Goal: Communication & Community: Answer question/provide support

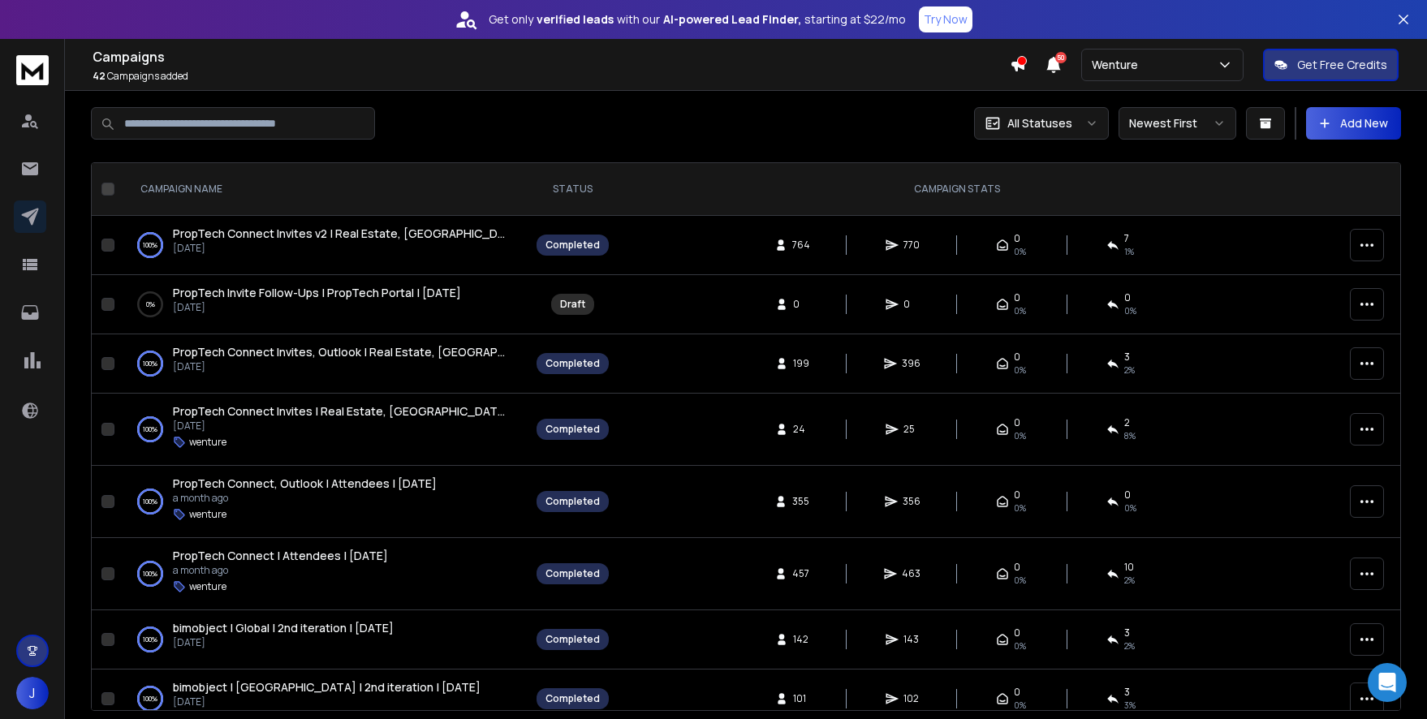
scroll to position [15, 0]
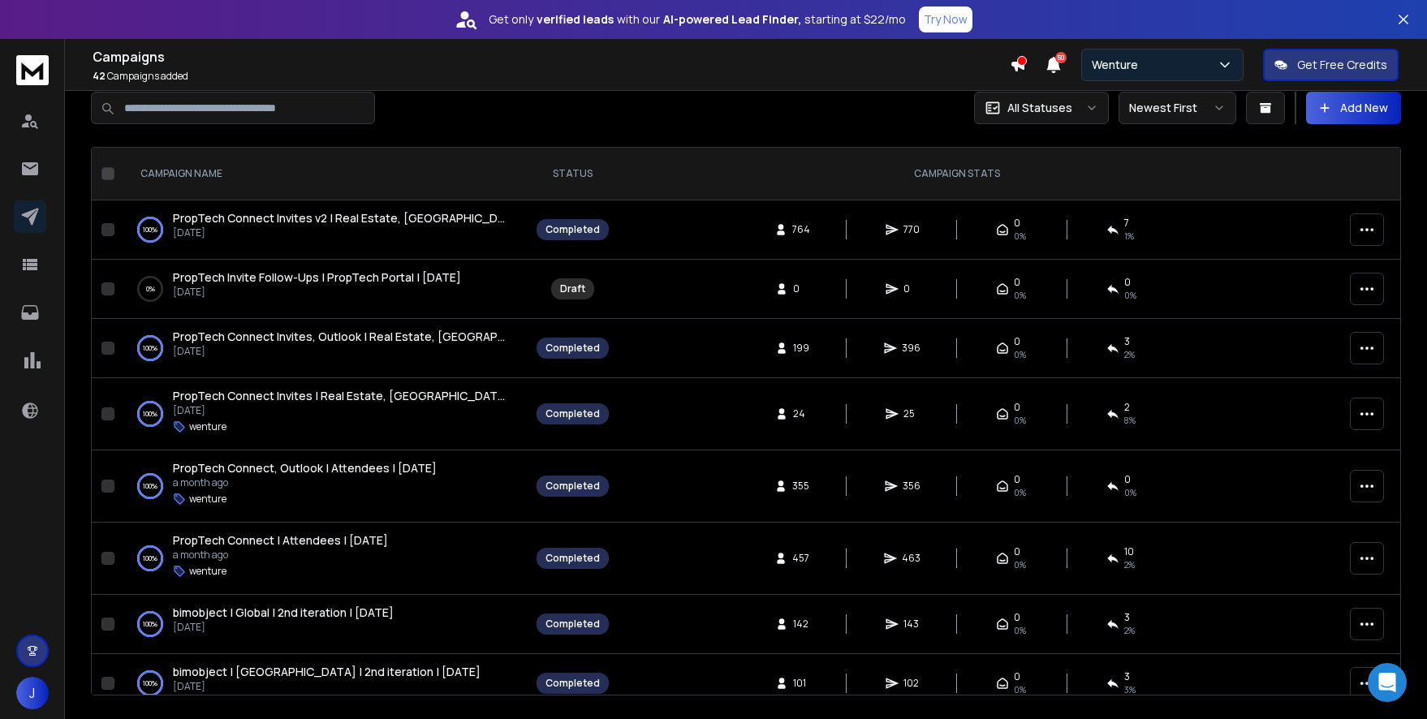
click at [1119, 68] on p "Wenture" at bounding box center [1118, 65] width 53 height 16
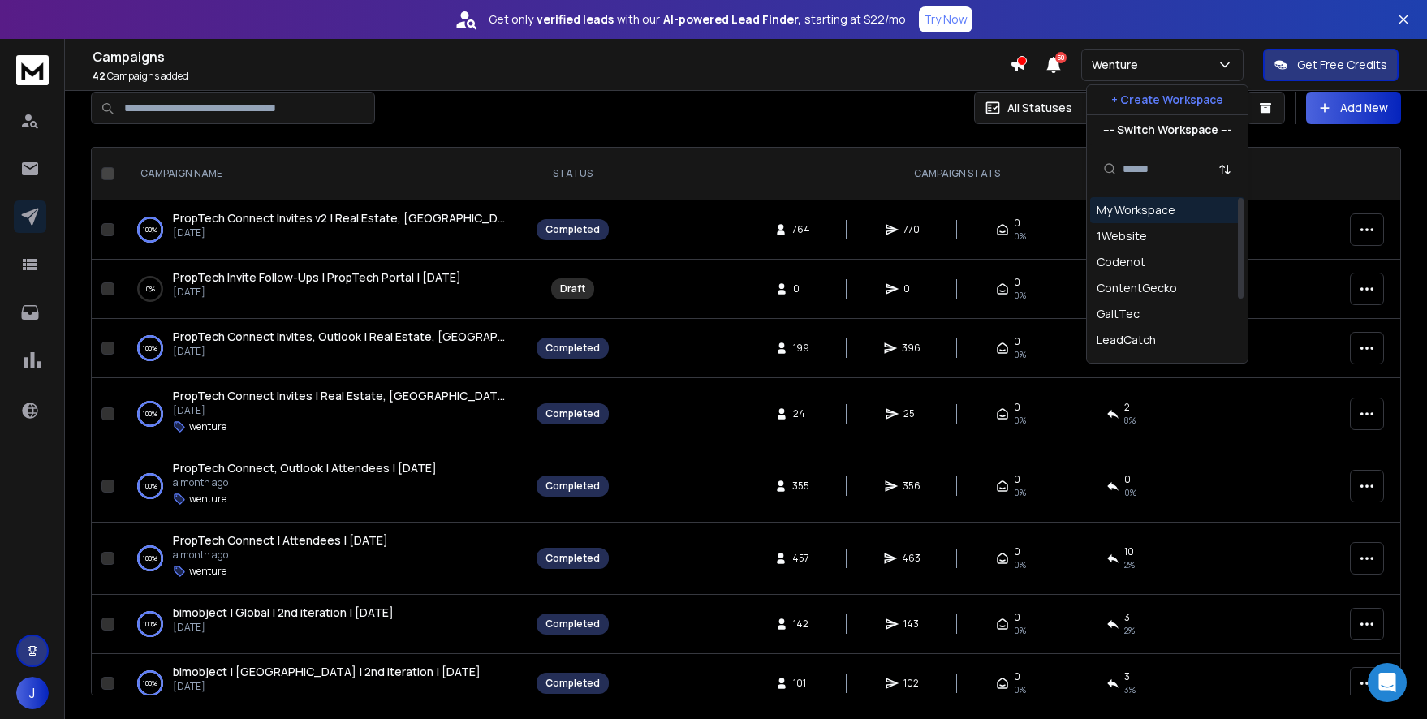
click at [1143, 209] on div "My Workspace" at bounding box center [1136, 210] width 79 height 16
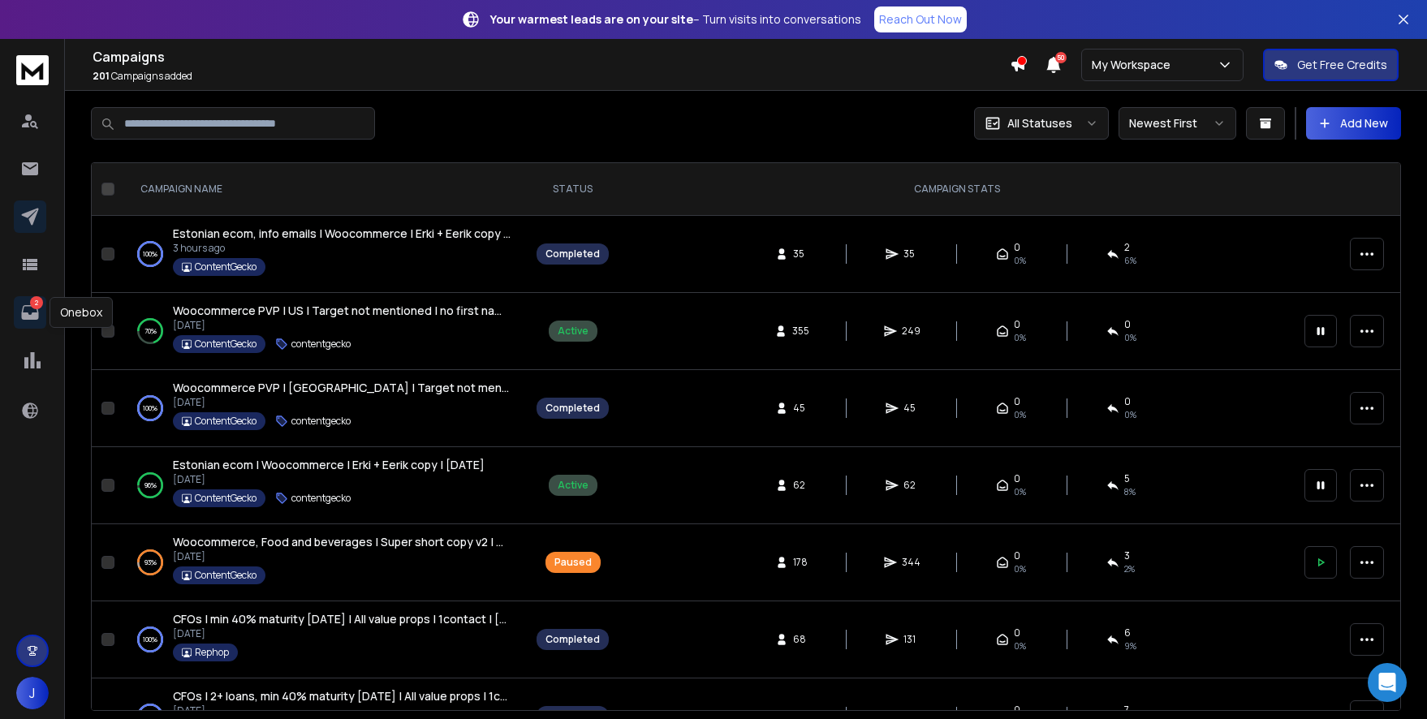
click at [29, 314] on icon at bounding box center [29, 312] width 19 height 19
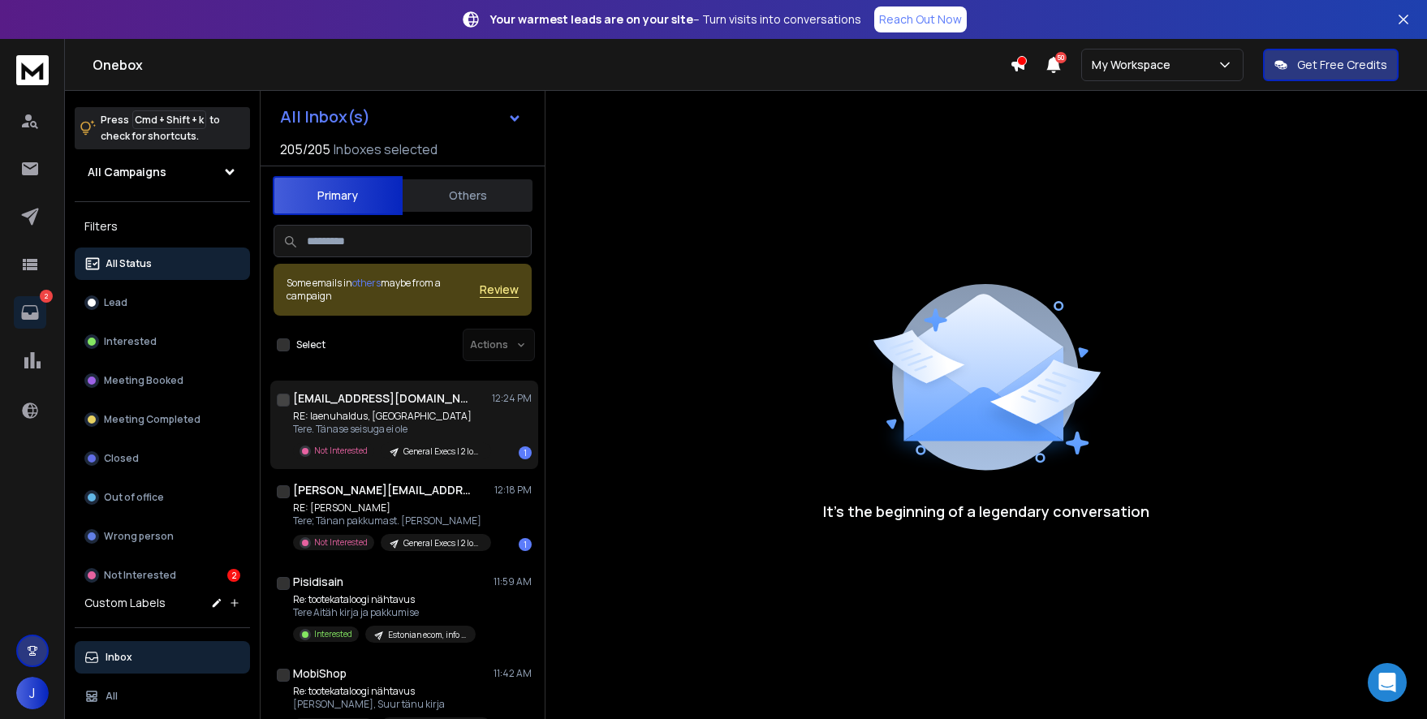
click at [395, 403] on h1 "reno@hydrotehnika.ee" at bounding box center [382, 398] width 179 height 16
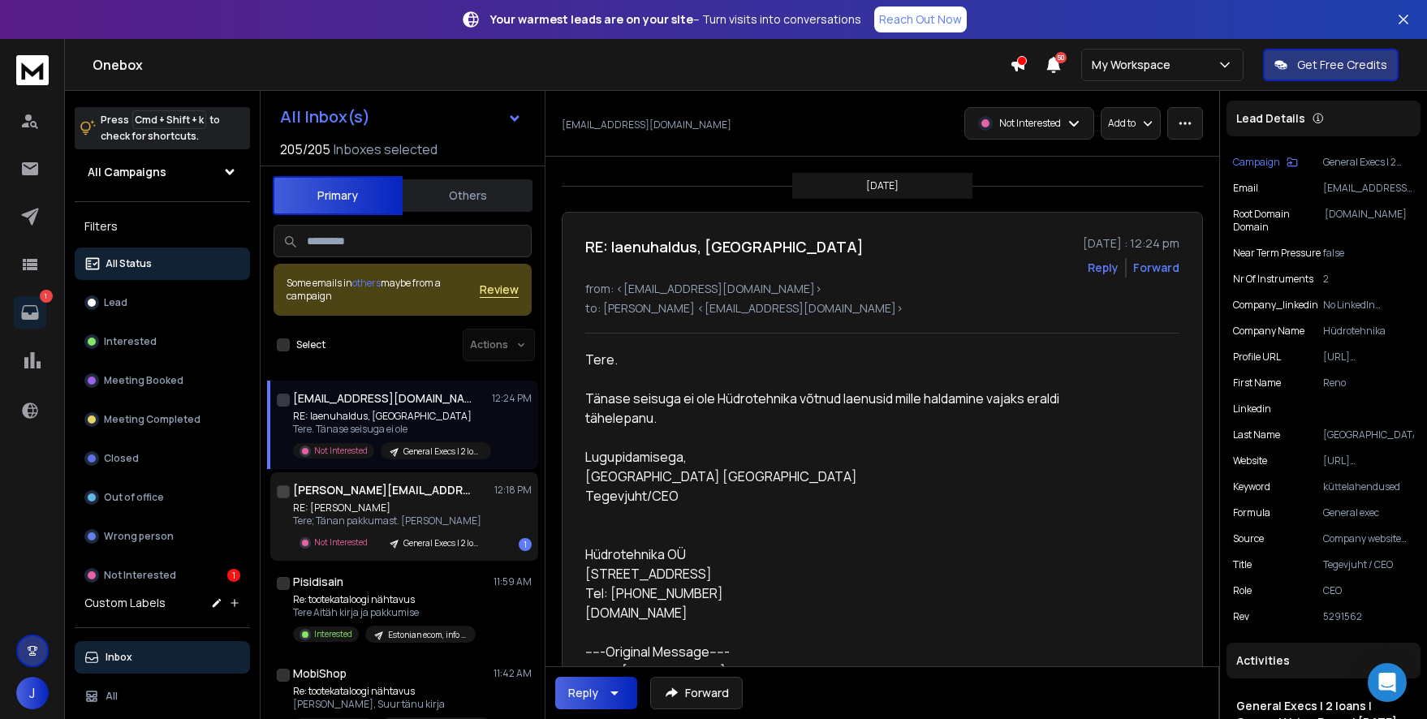
click at [429, 510] on p "RE: laenuhaldus, Martin" at bounding box center [390, 508] width 195 height 13
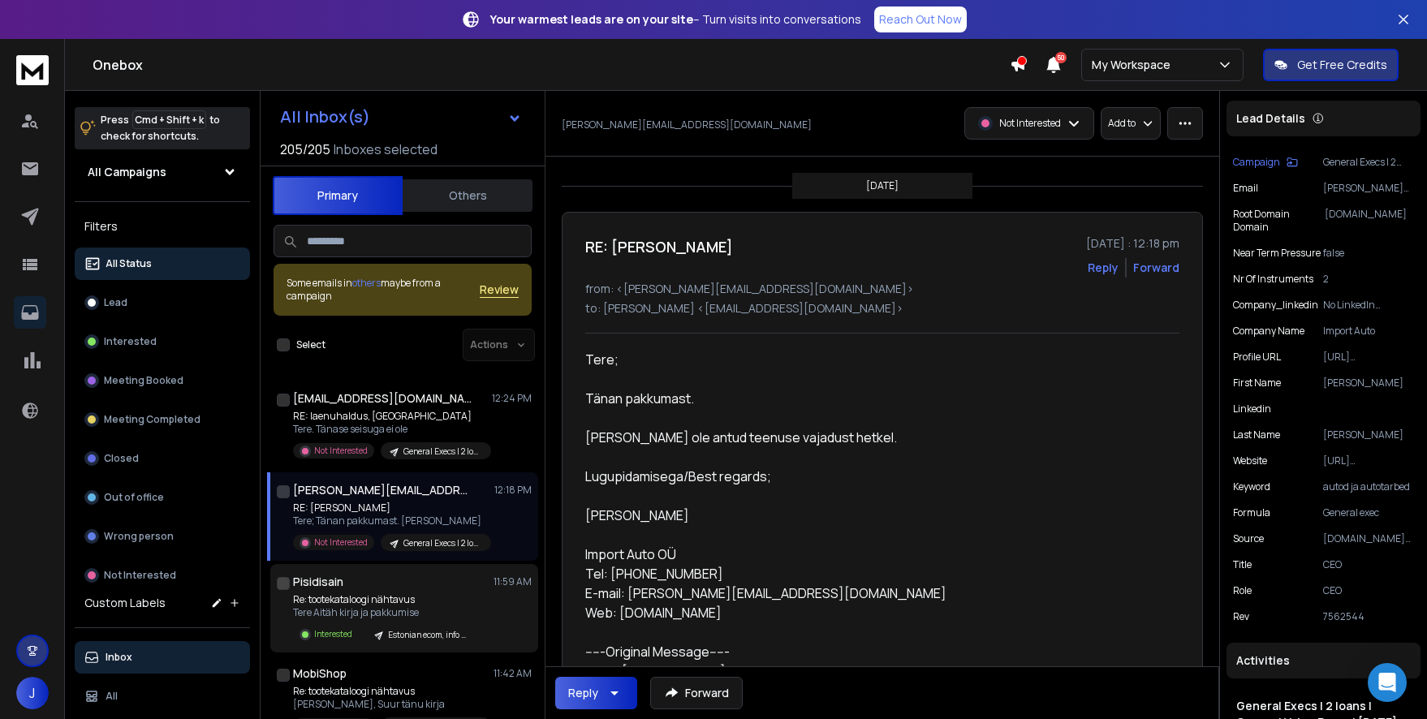
click at [439, 600] on p "Re: tootekataloogi nähtavus" at bounding box center [384, 599] width 183 height 13
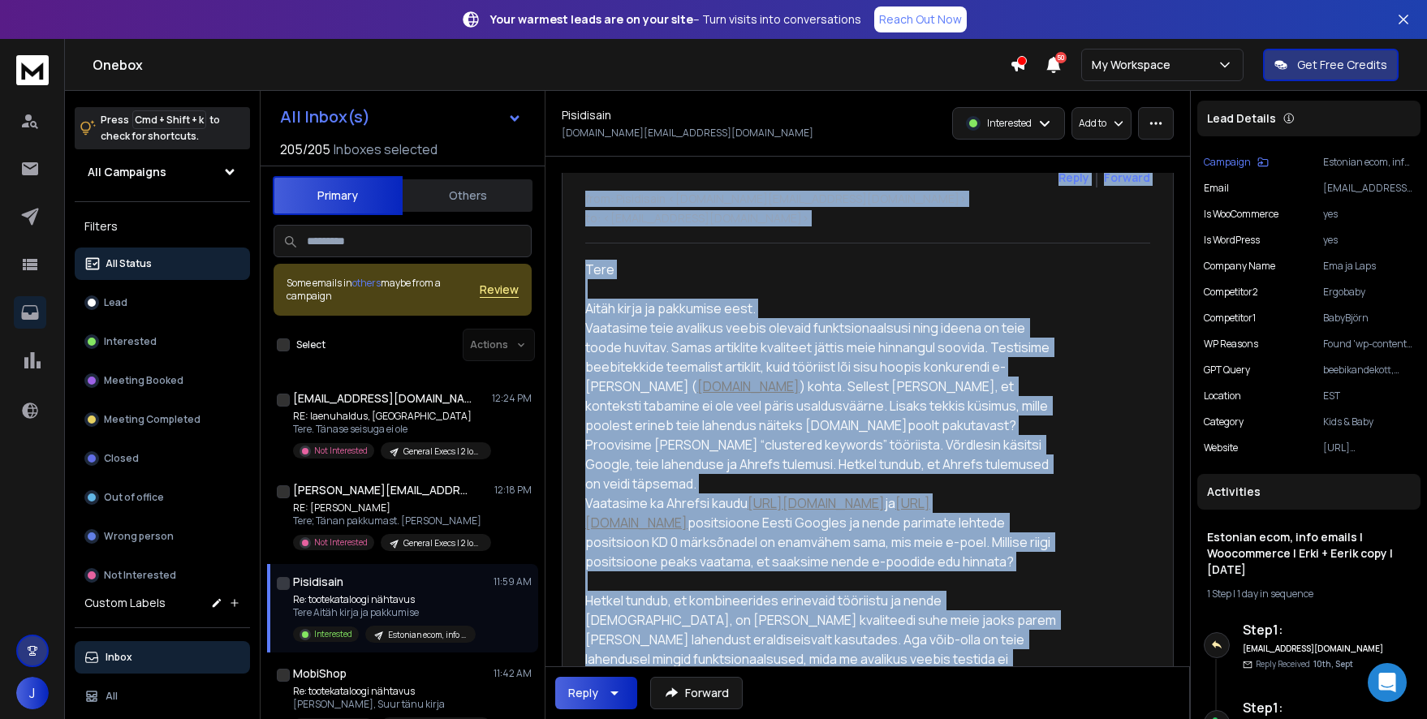
scroll to position [56, 0]
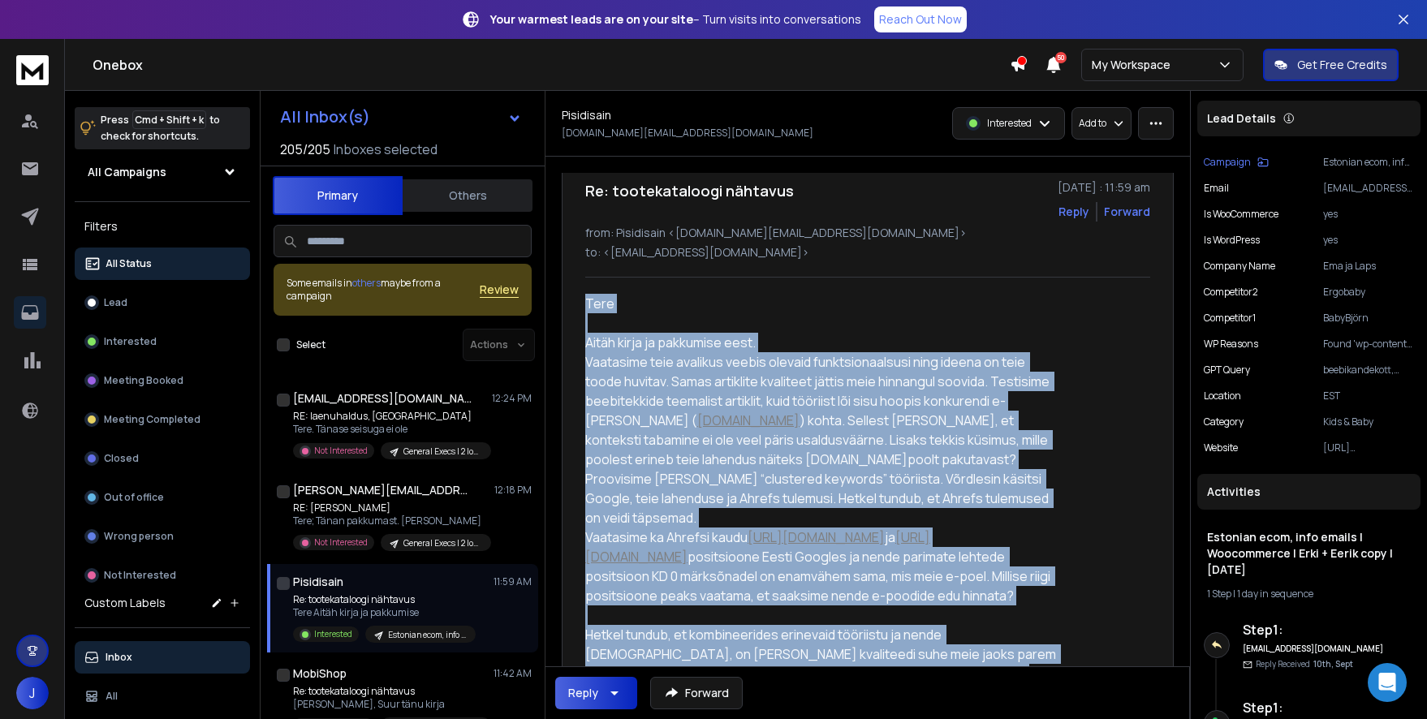
drag, startPoint x: 673, startPoint y: 512, endPoint x: 575, endPoint y: 297, distance: 236.1
copy div "Tere Aitäh kirja ja pakkumise eest. Vaatasime teie avalikus veebis olevaid funk…"
click at [23, 219] on icon at bounding box center [29, 216] width 19 height 19
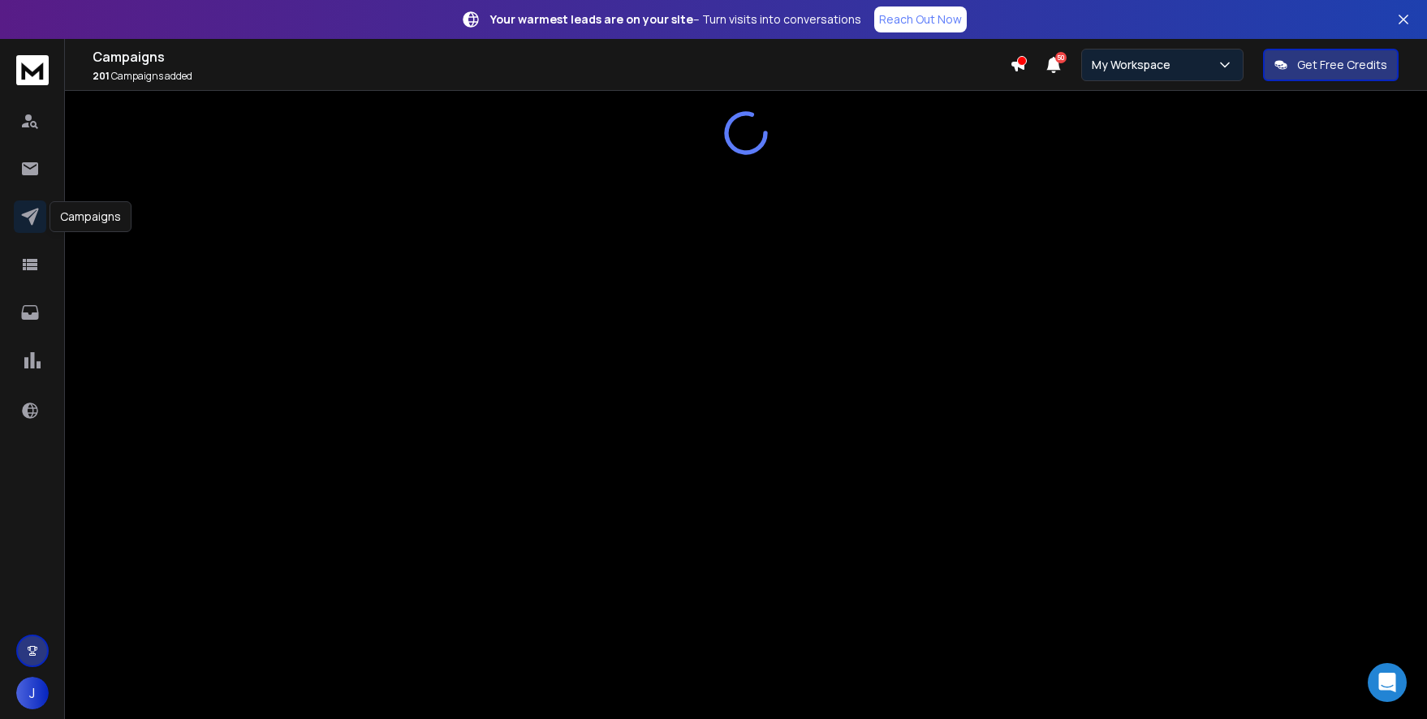
click at [1132, 55] on button "My Workspace" at bounding box center [1162, 65] width 162 height 32
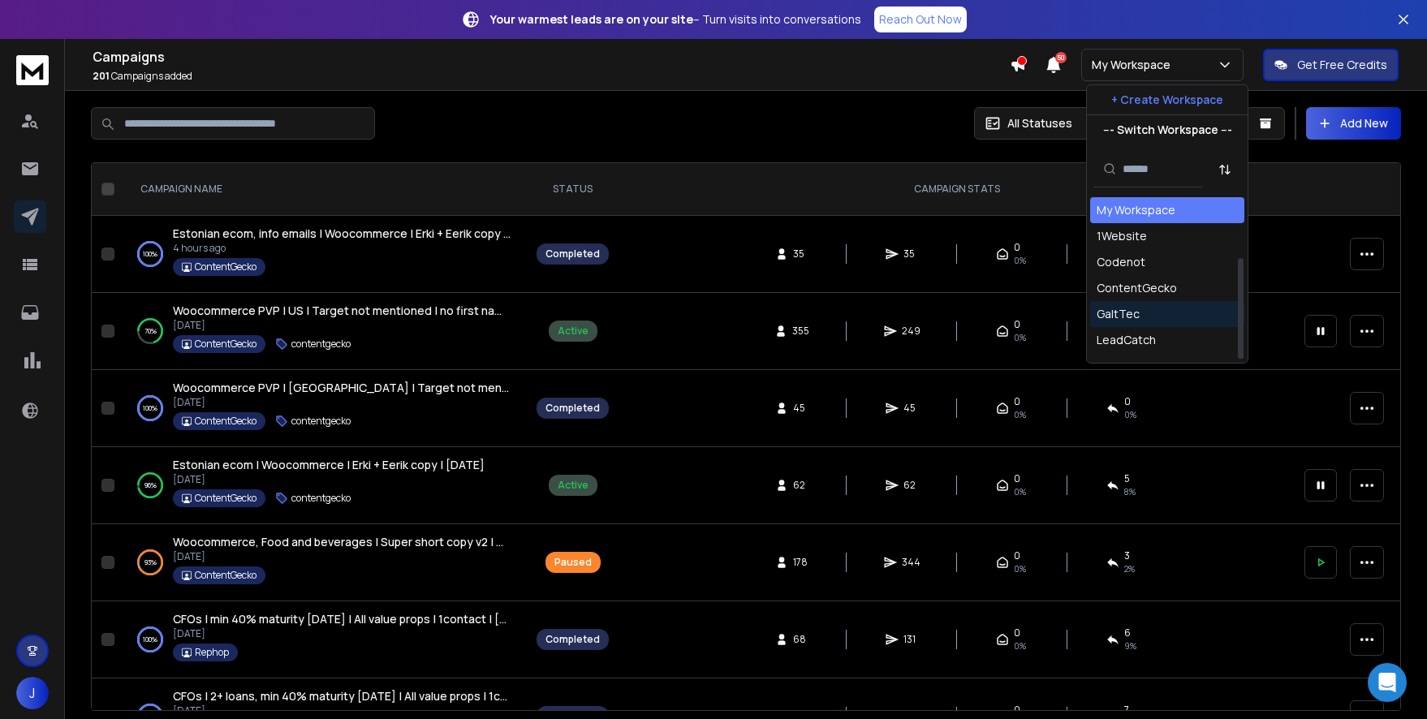
scroll to position [97, 0]
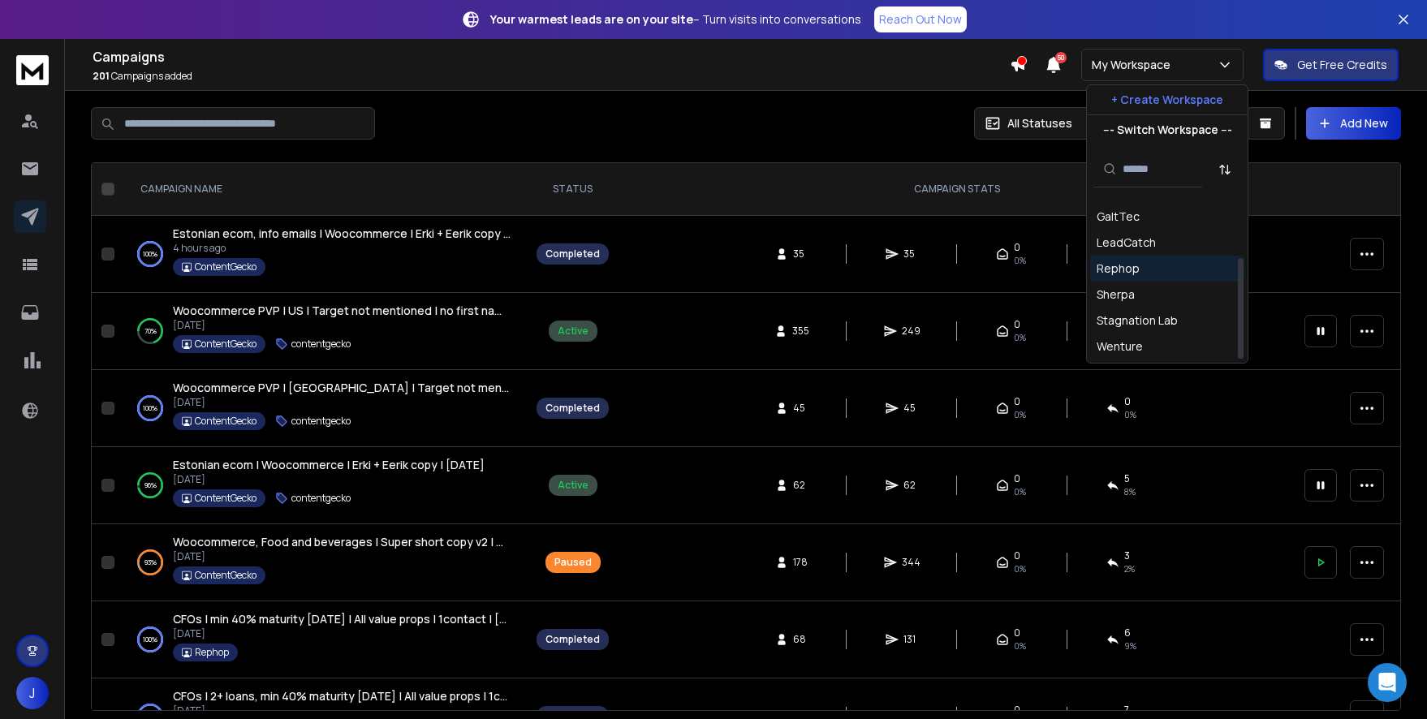
click at [1137, 265] on div "Rephop" at bounding box center [1167, 269] width 154 height 26
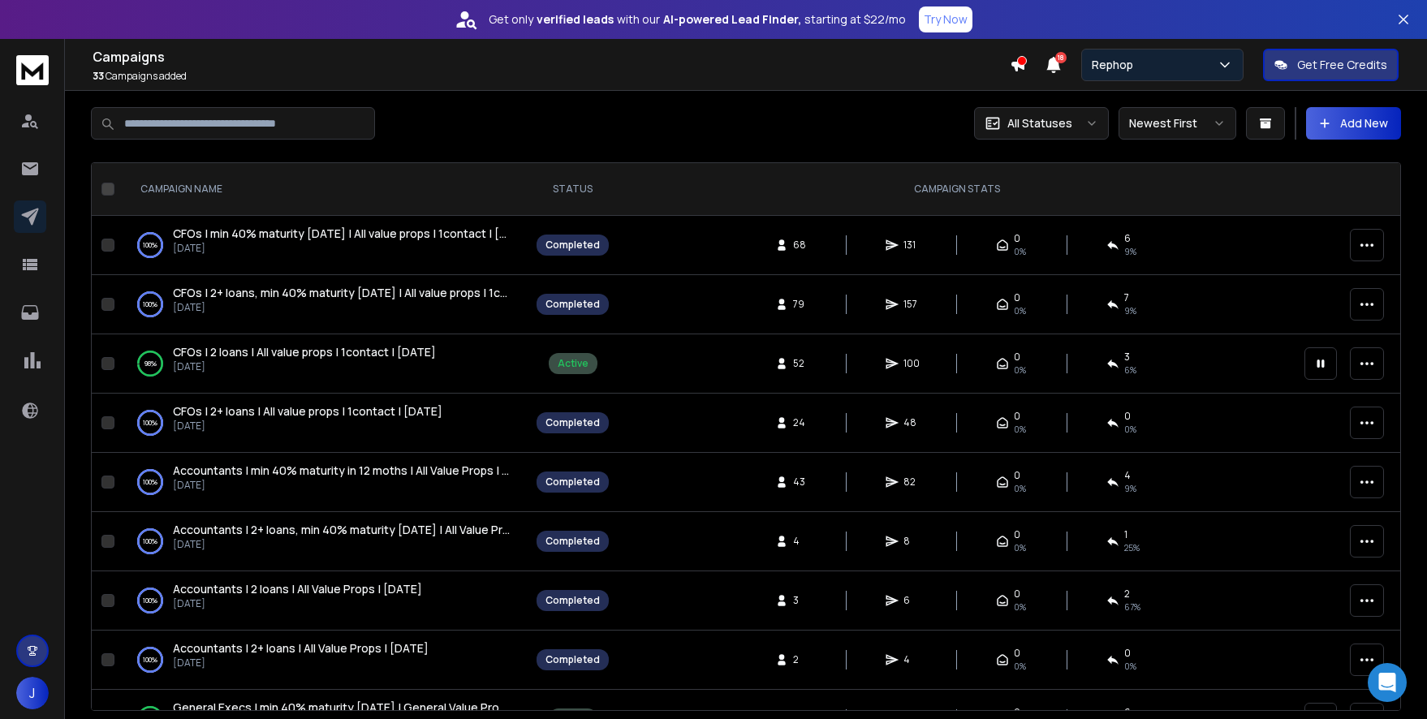
click at [1128, 72] on p "Rephop" at bounding box center [1116, 65] width 48 height 16
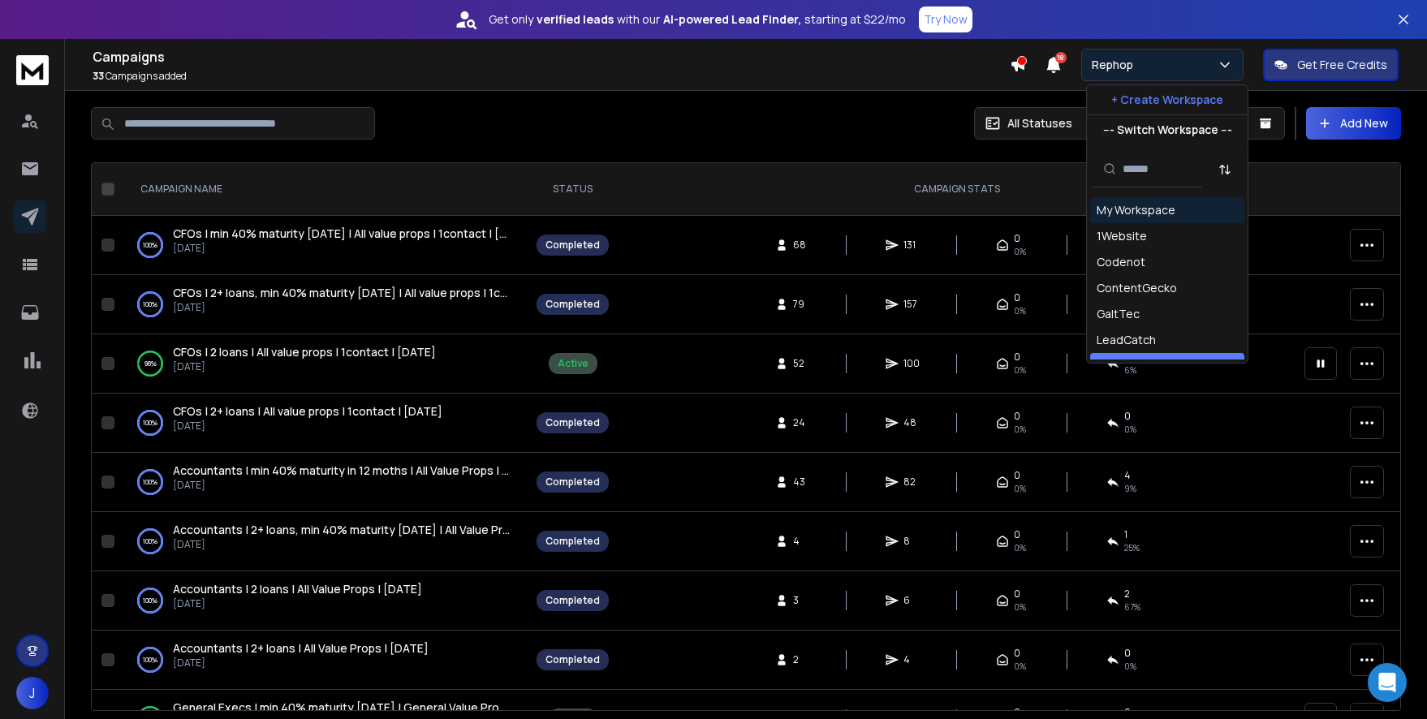
click at [1128, 72] on p "Rephop" at bounding box center [1116, 65] width 48 height 16
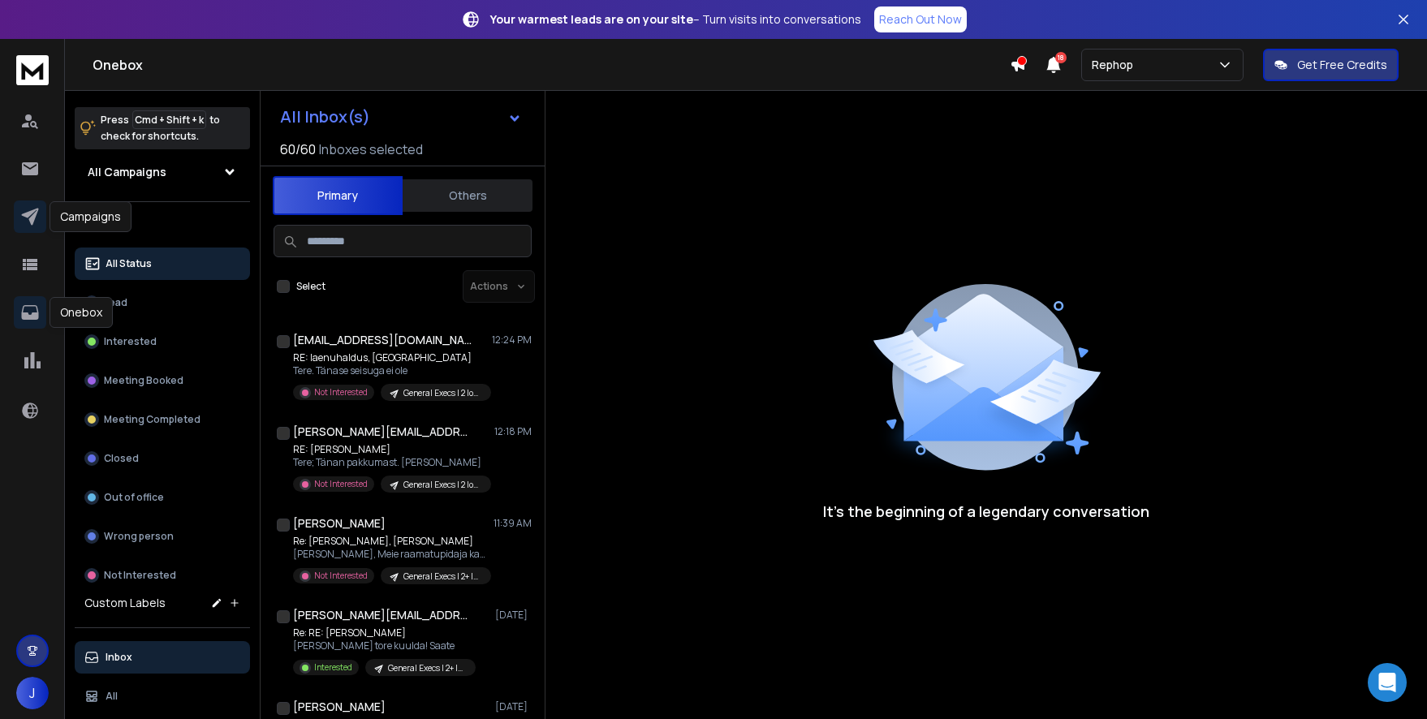
click at [28, 209] on icon at bounding box center [29, 216] width 19 height 19
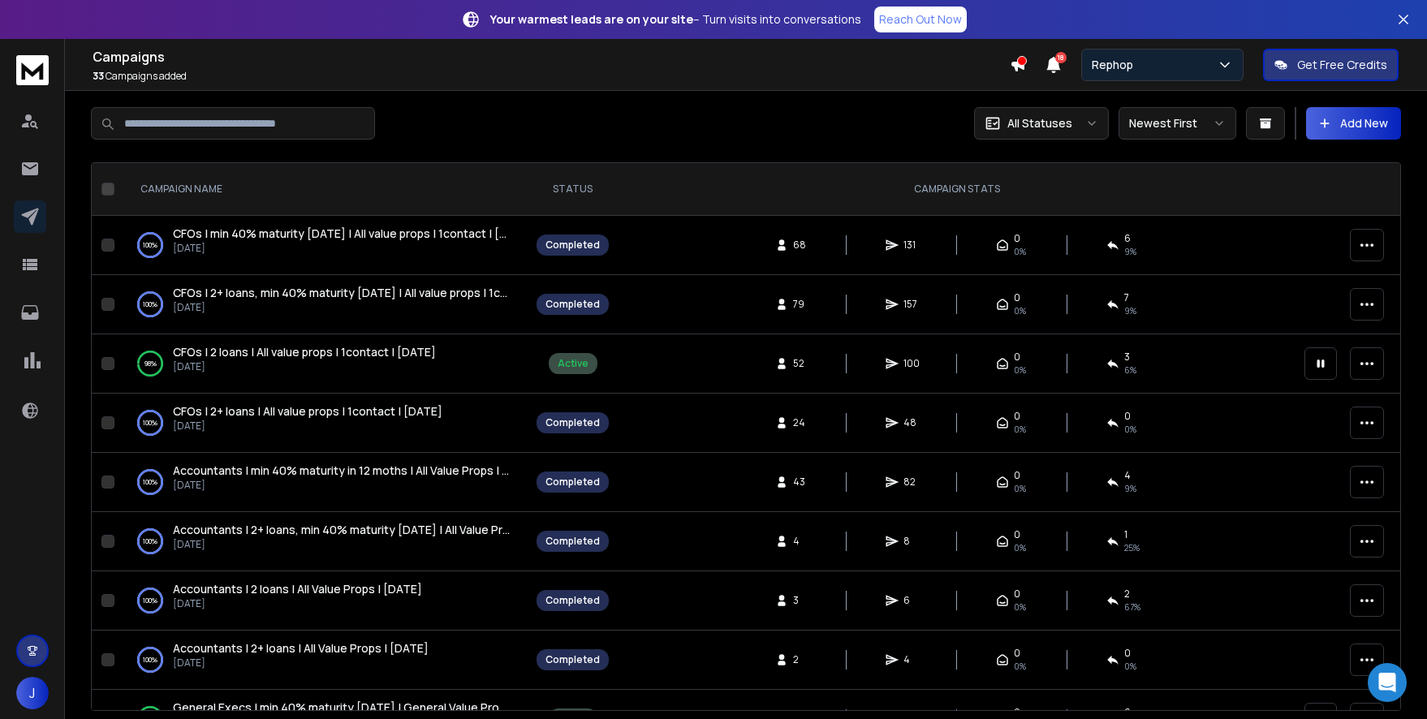
click at [1175, 65] on div "Rephop" at bounding box center [1162, 65] width 141 height 16
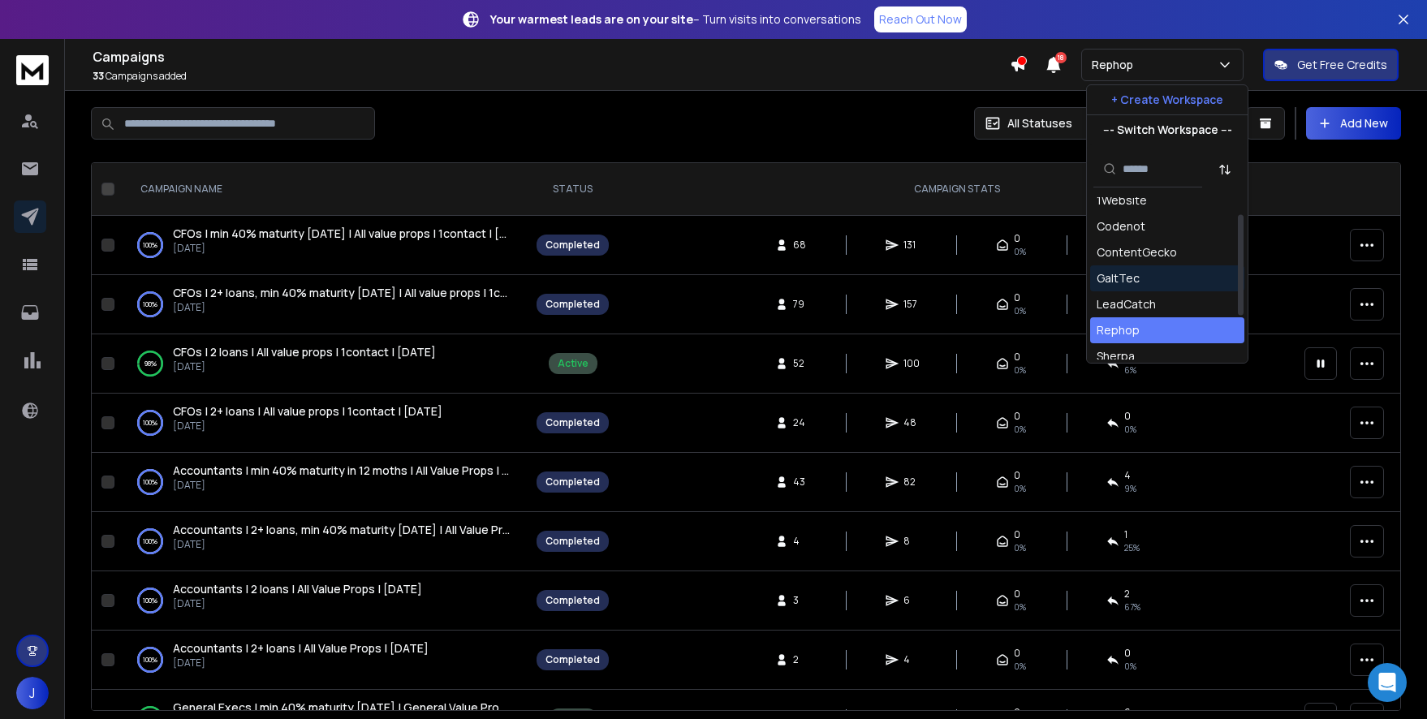
scroll to position [25, 0]
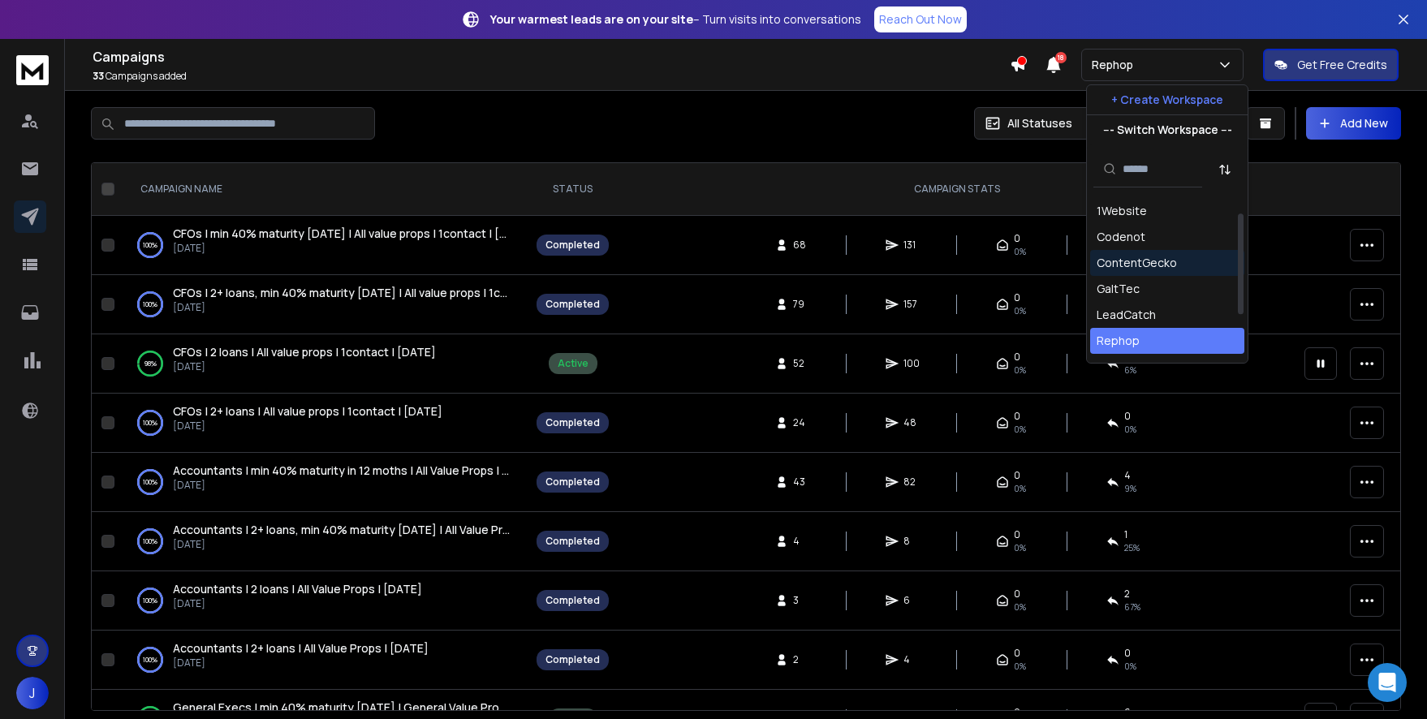
click at [1156, 262] on div "ContentGecko" at bounding box center [1137, 263] width 80 height 16
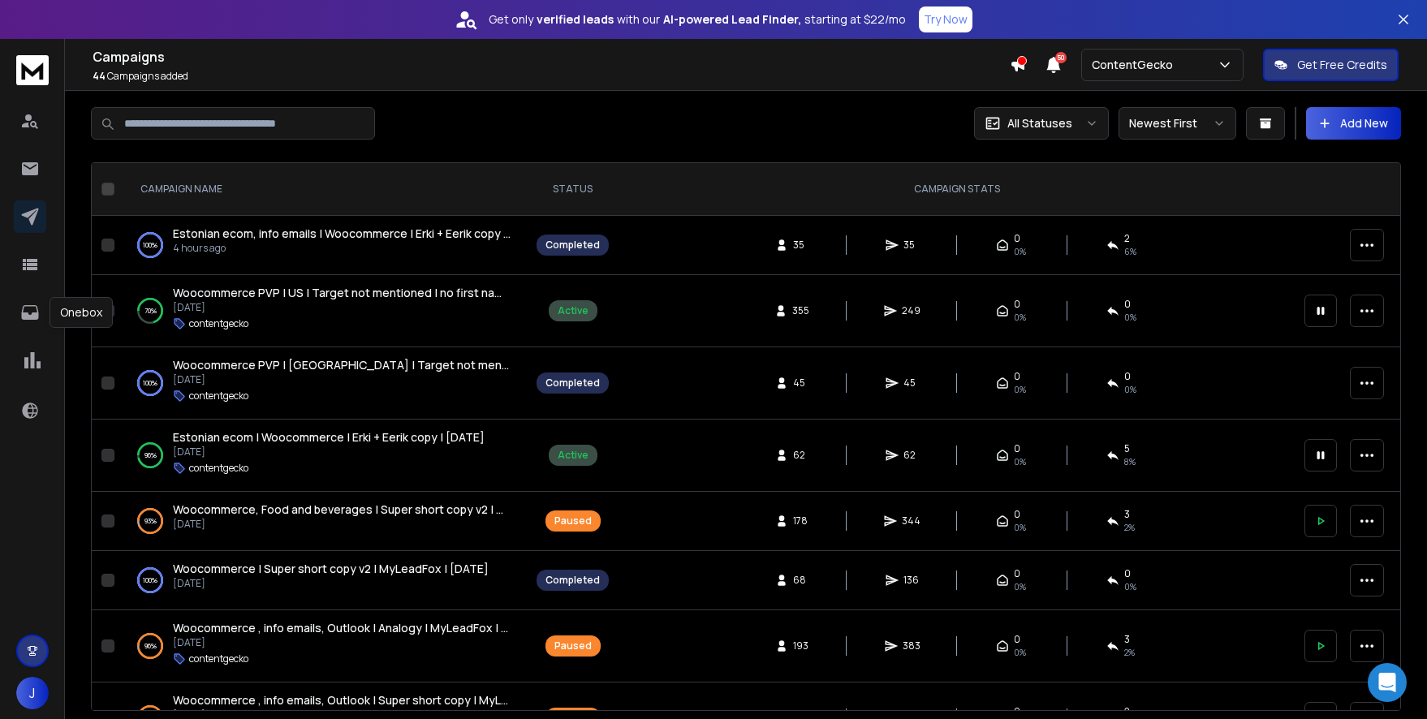
click at [35, 308] on icon at bounding box center [29, 312] width 19 height 19
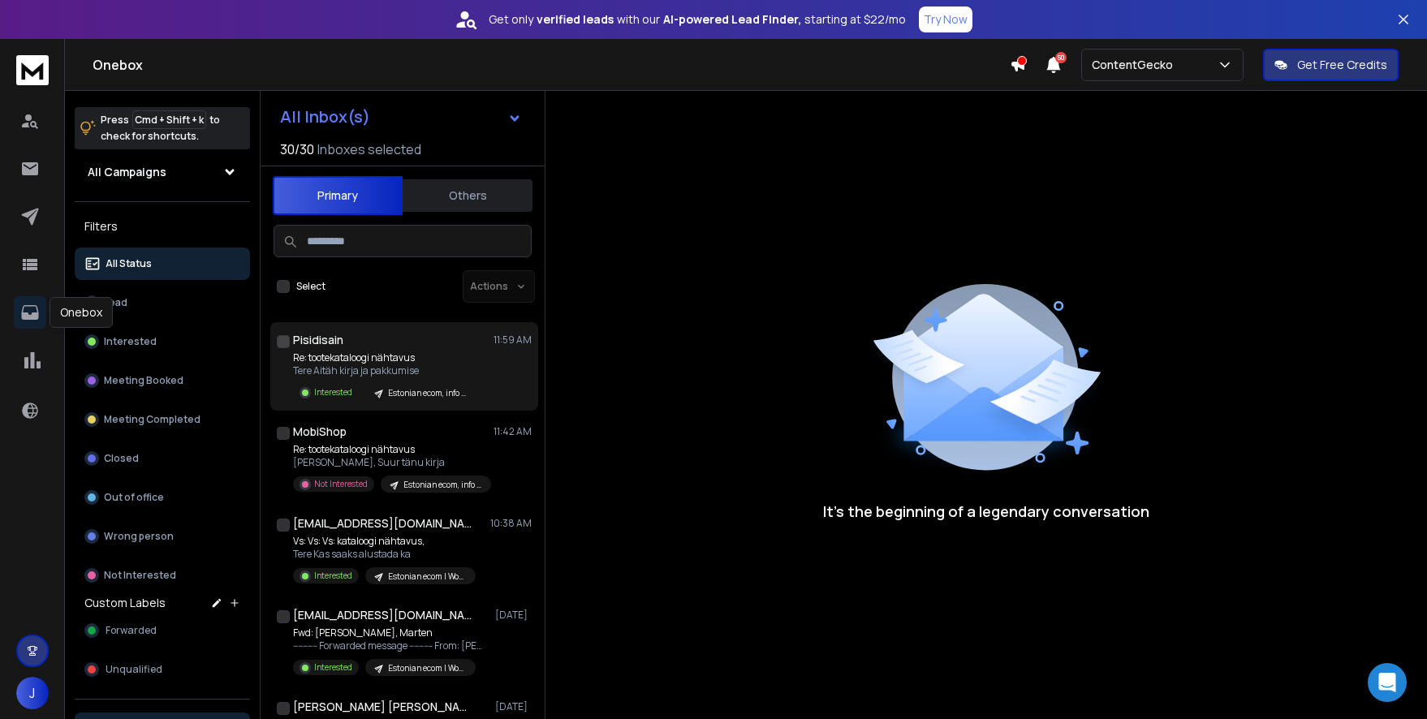
click at [326, 354] on p "Re: tootekataloogi nähtavus" at bounding box center [384, 357] width 183 height 13
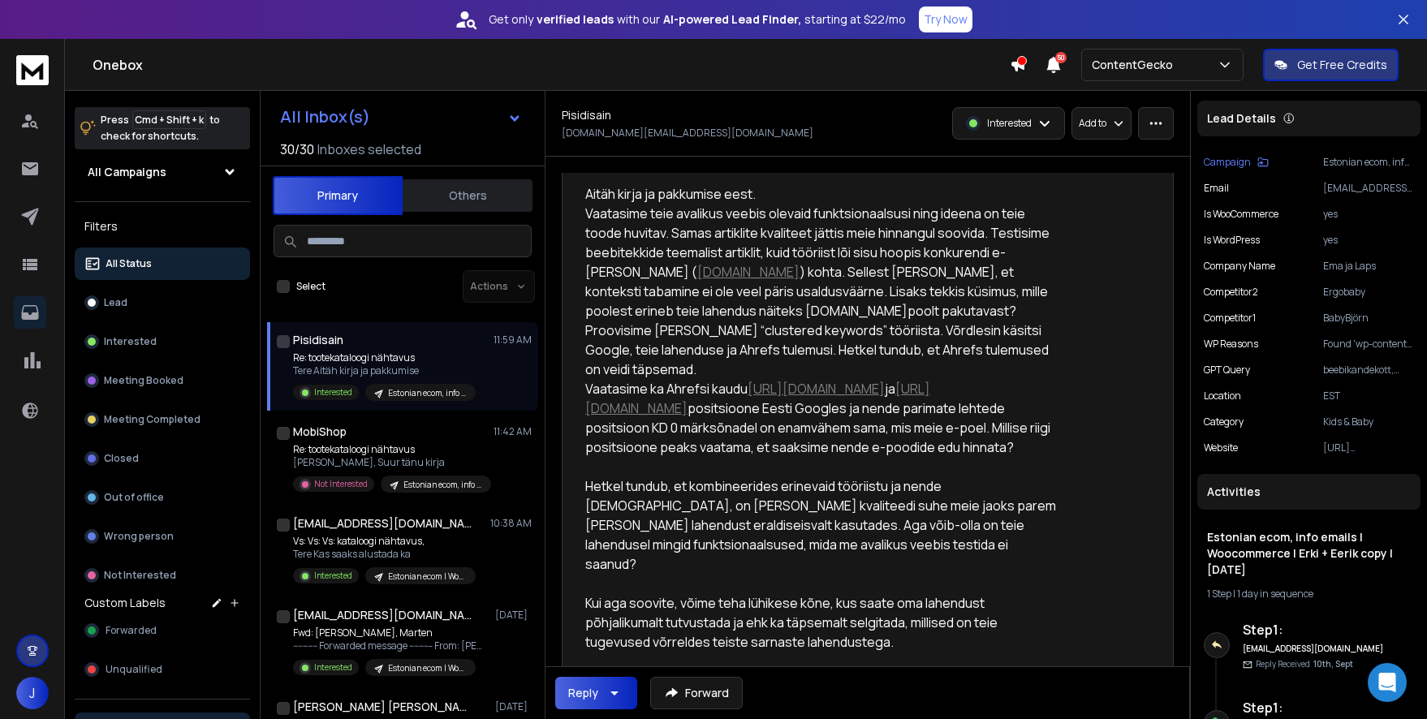
scroll to position [259, 0]
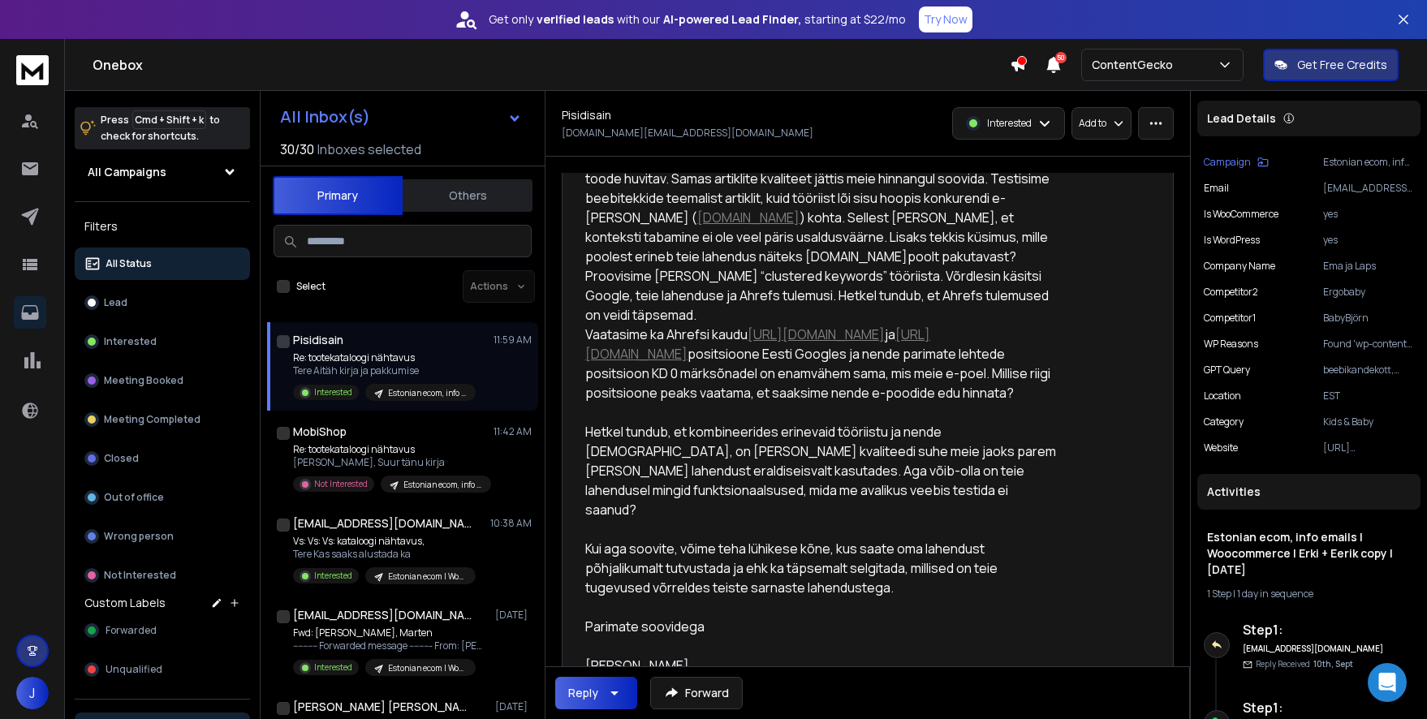
click at [589, 691] on div "Reply" at bounding box center [583, 693] width 30 height 16
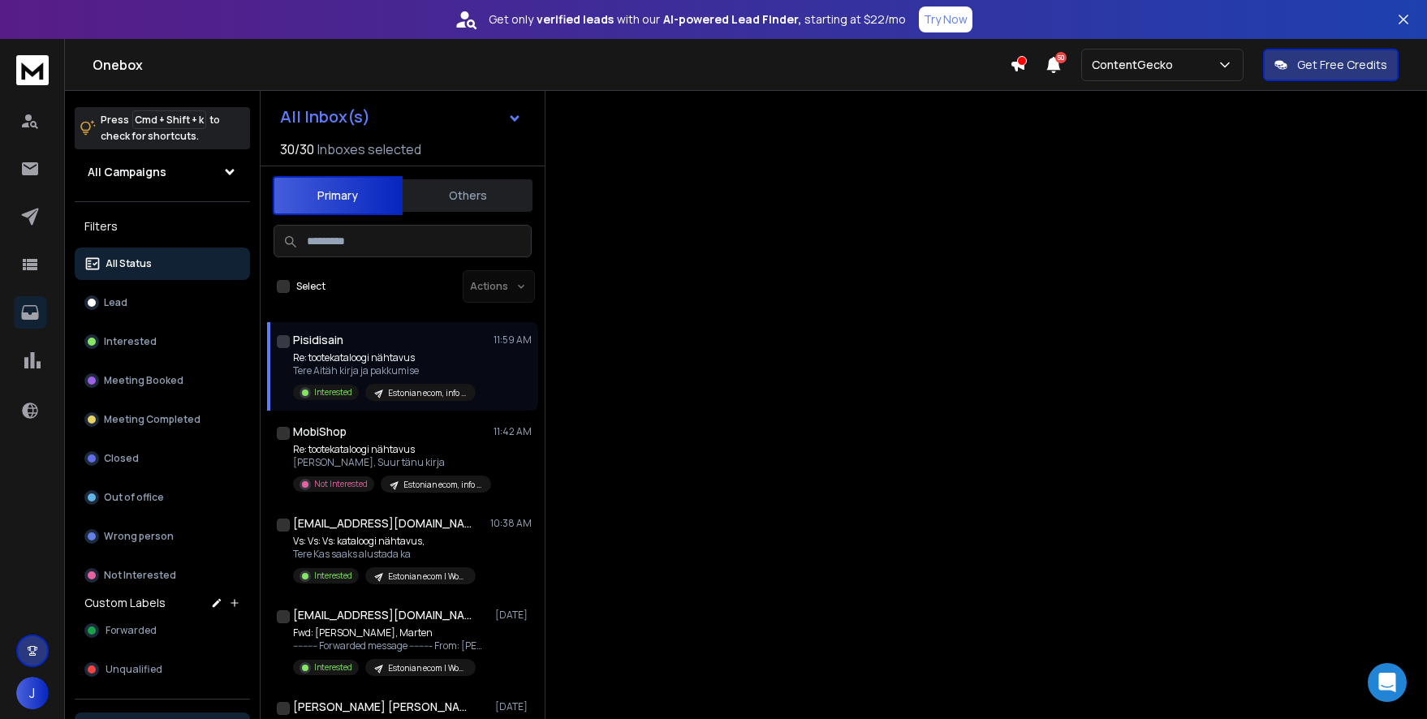
scroll to position [0, 0]
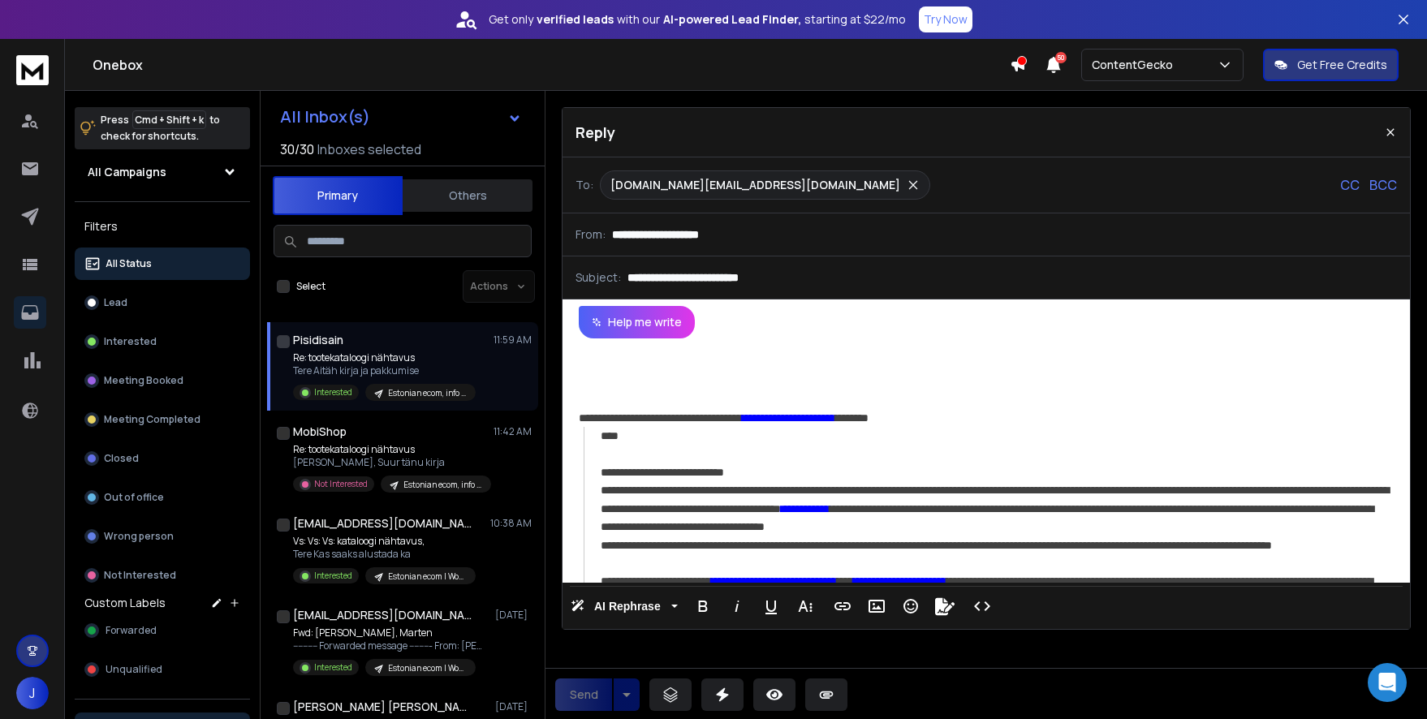
click at [655, 373] on div at bounding box center [986, 382] width 815 height 18
click at [652, 355] on div at bounding box center [986, 364] width 815 height 18
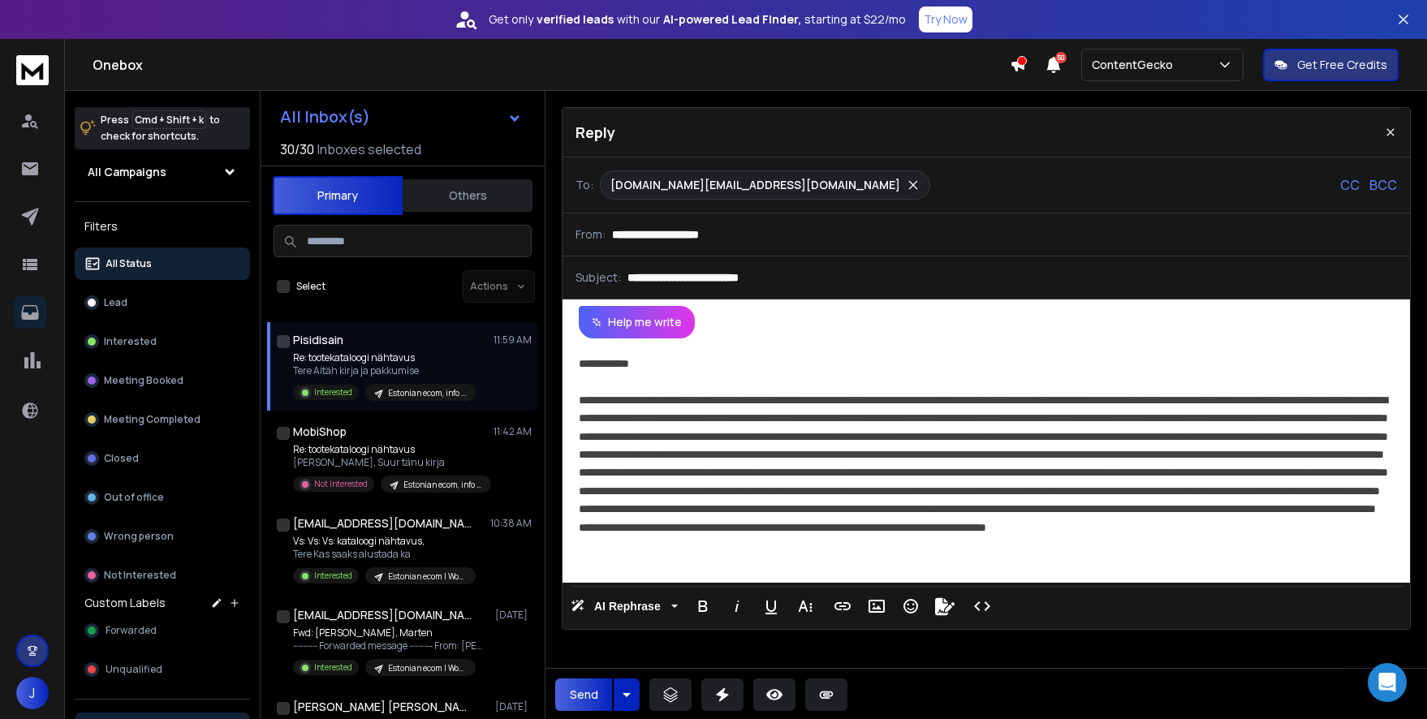
click at [1134, 492] on div "**********" at bounding box center [984, 464] width 810 height 218
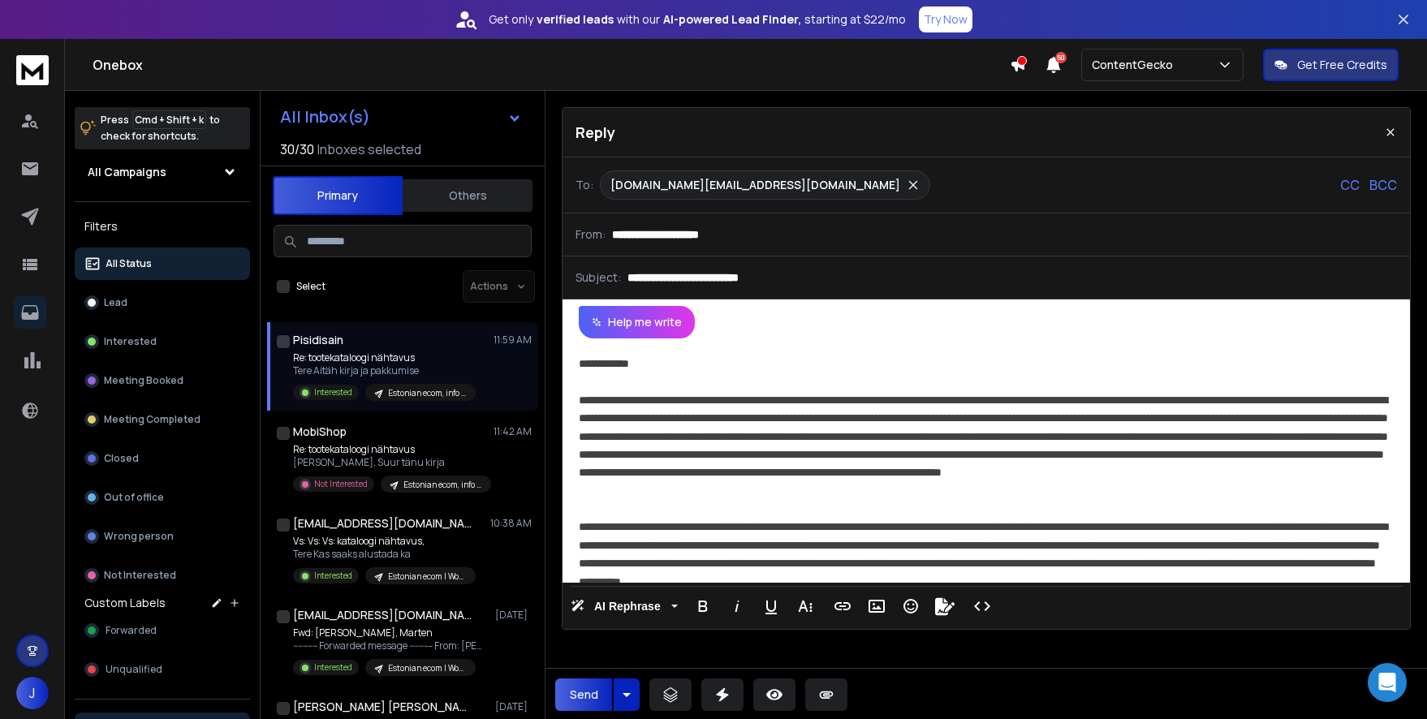
click at [646, 476] on div "**********" at bounding box center [984, 427] width 810 height 145
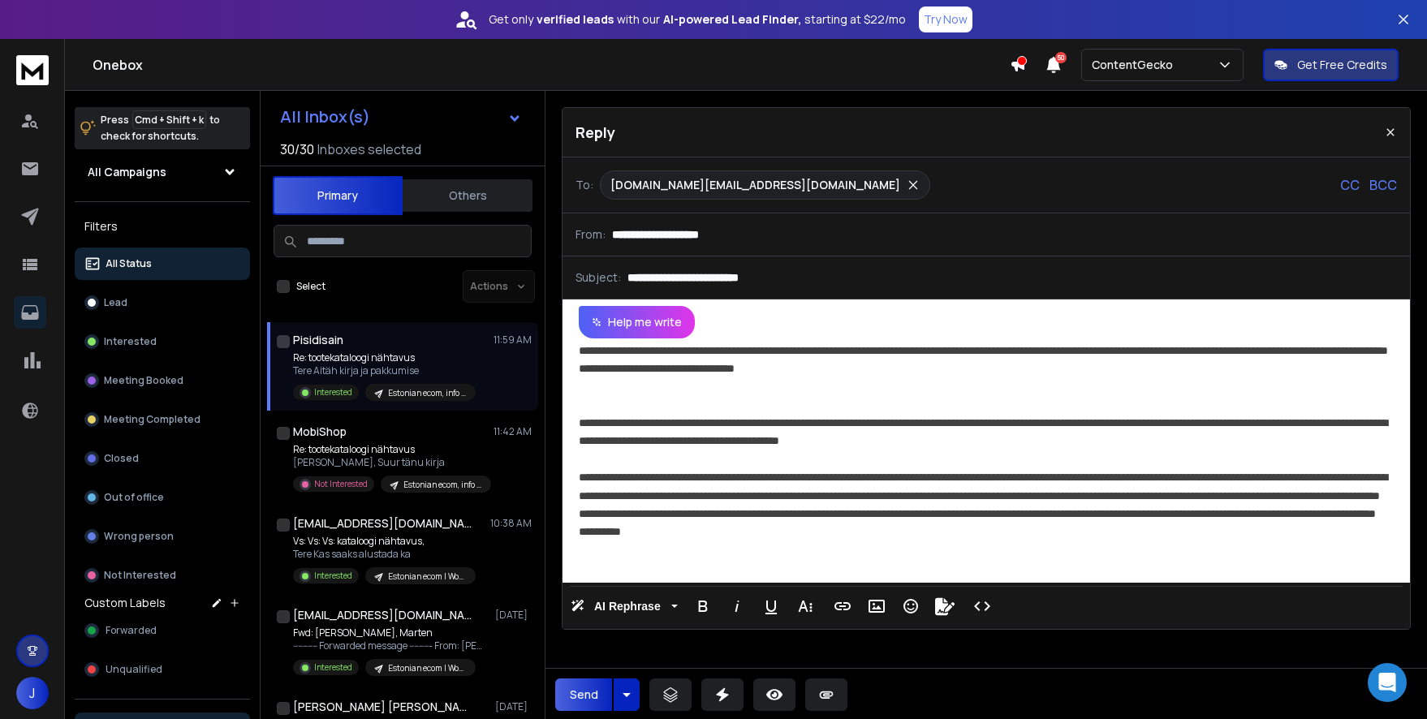
scroll to position [92, 0]
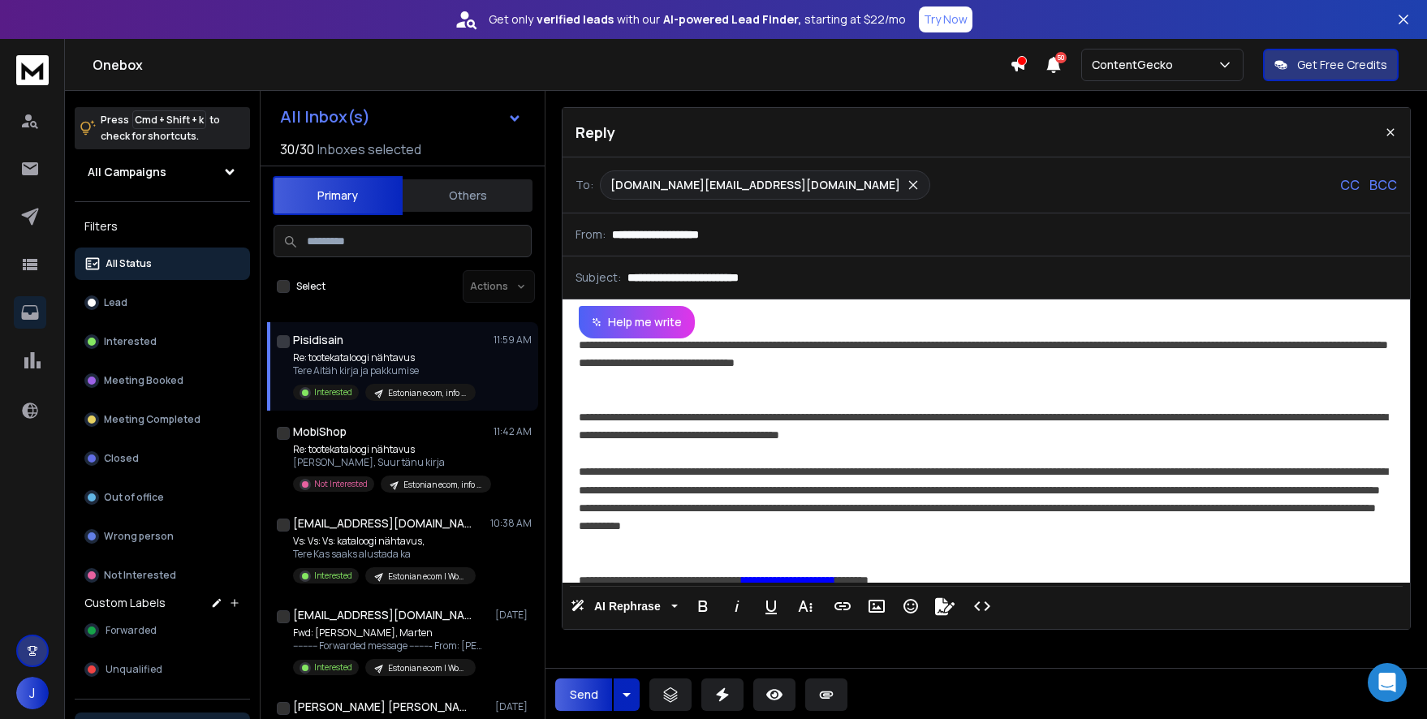
click at [1214, 491] on div "**********" at bounding box center [984, 499] width 810 height 73
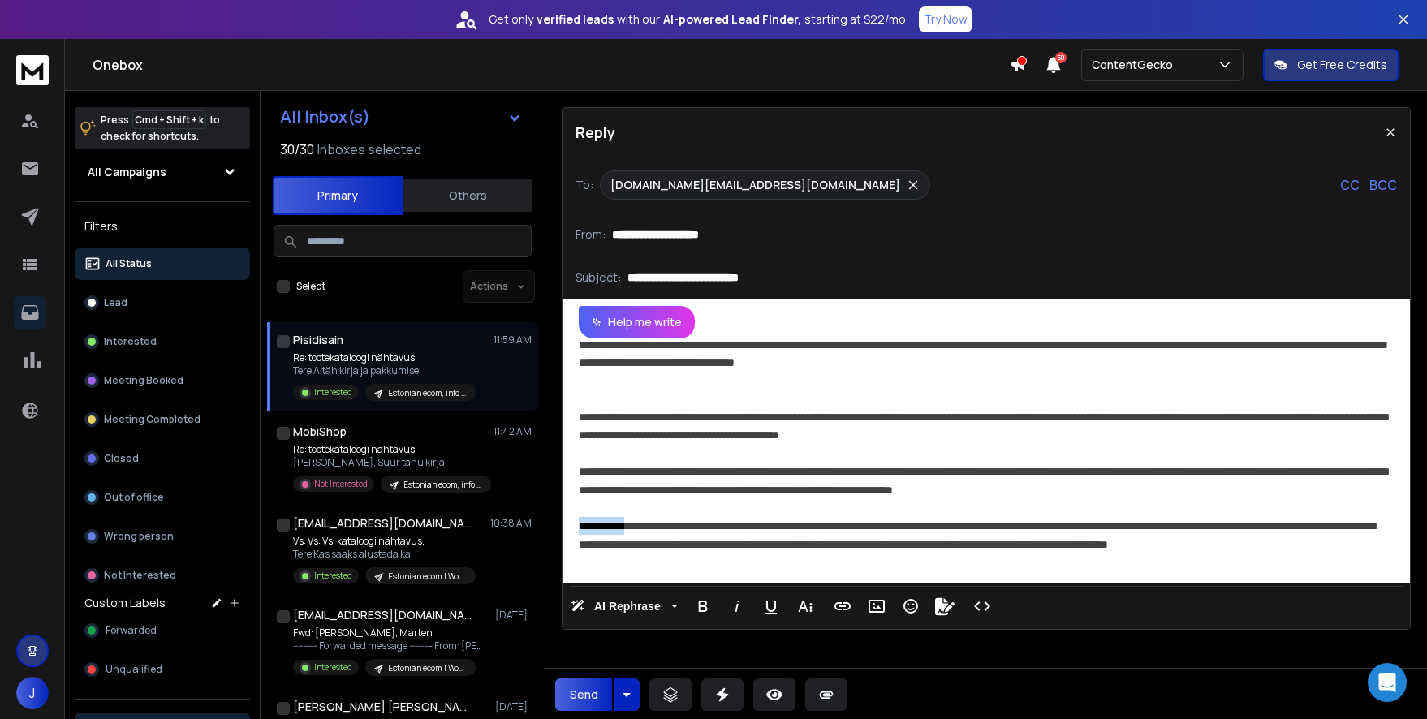
drag, startPoint x: 640, startPoint y: 524, endPoint x: 549, endPoint y: 524, distance: 90.9
click at [549, 524] on div "**********" at bounding box center [986, 462] width 882 height 742
click at [691, 545] on div "**********" at bounding box center [984, 535] width 810 height 37
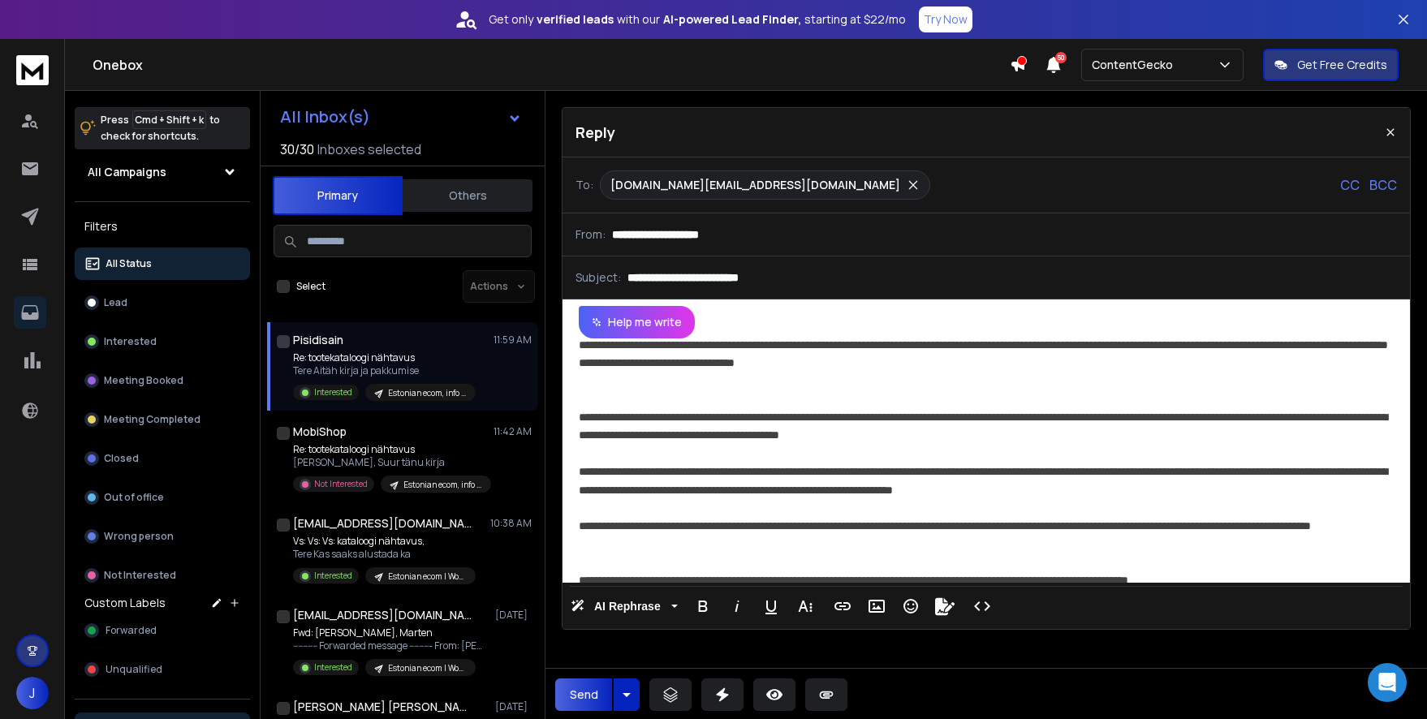
scroll to position [161, 0]
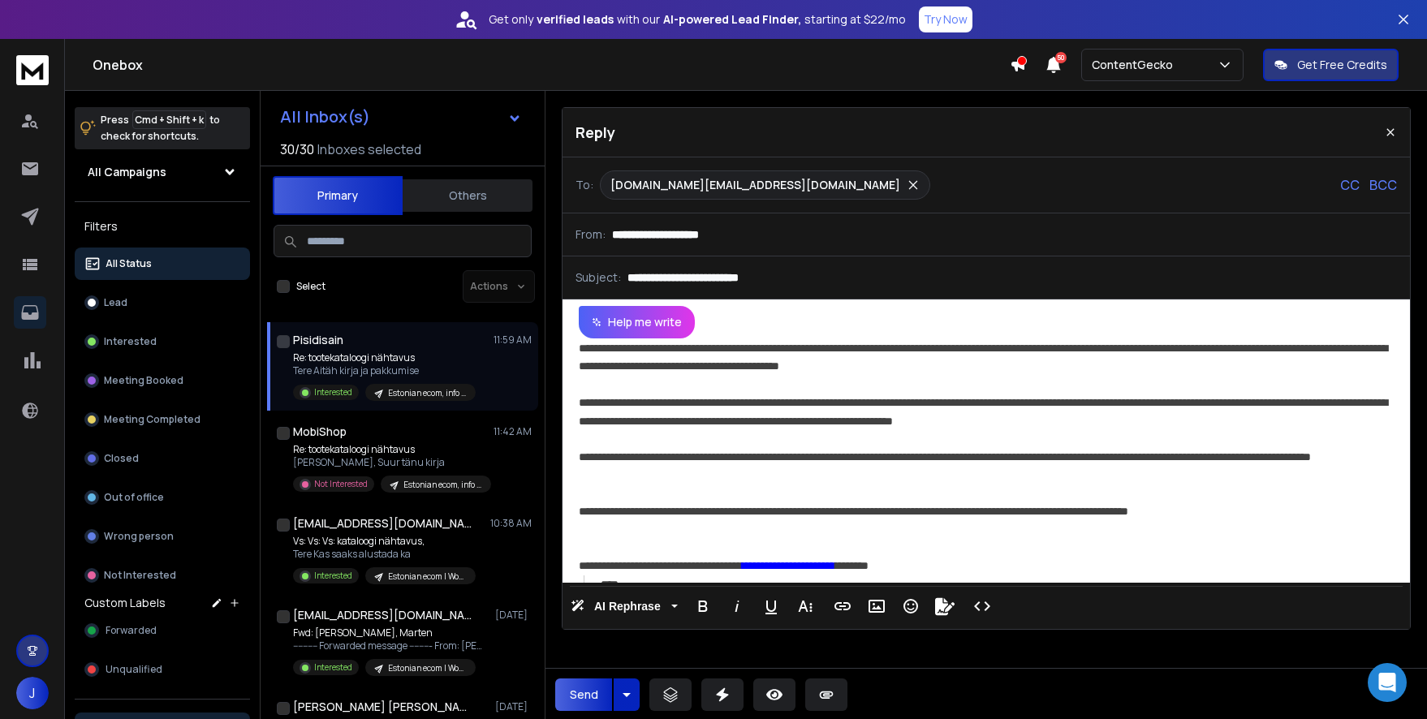
click at [1308, 519] on div "**********" at bounding box center [984, 511] width 810 height 18
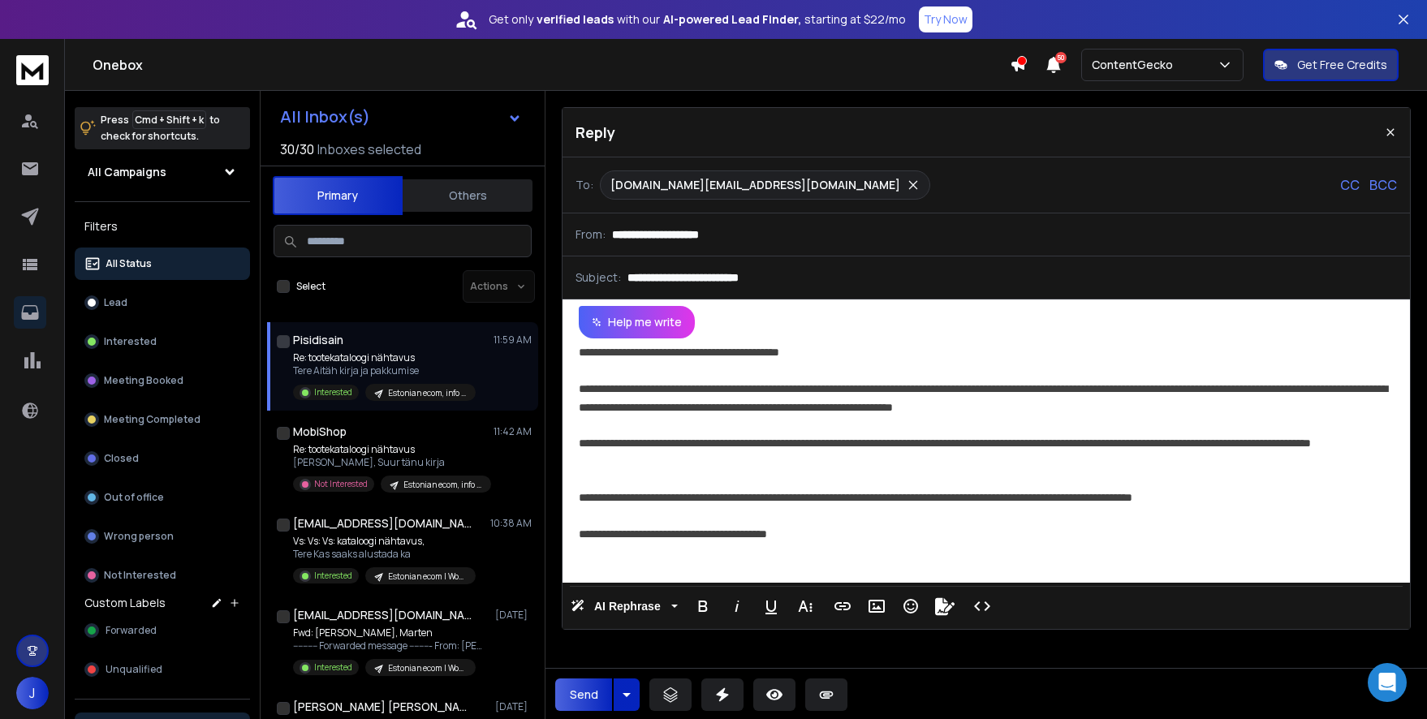
scroll to position [168, 0]
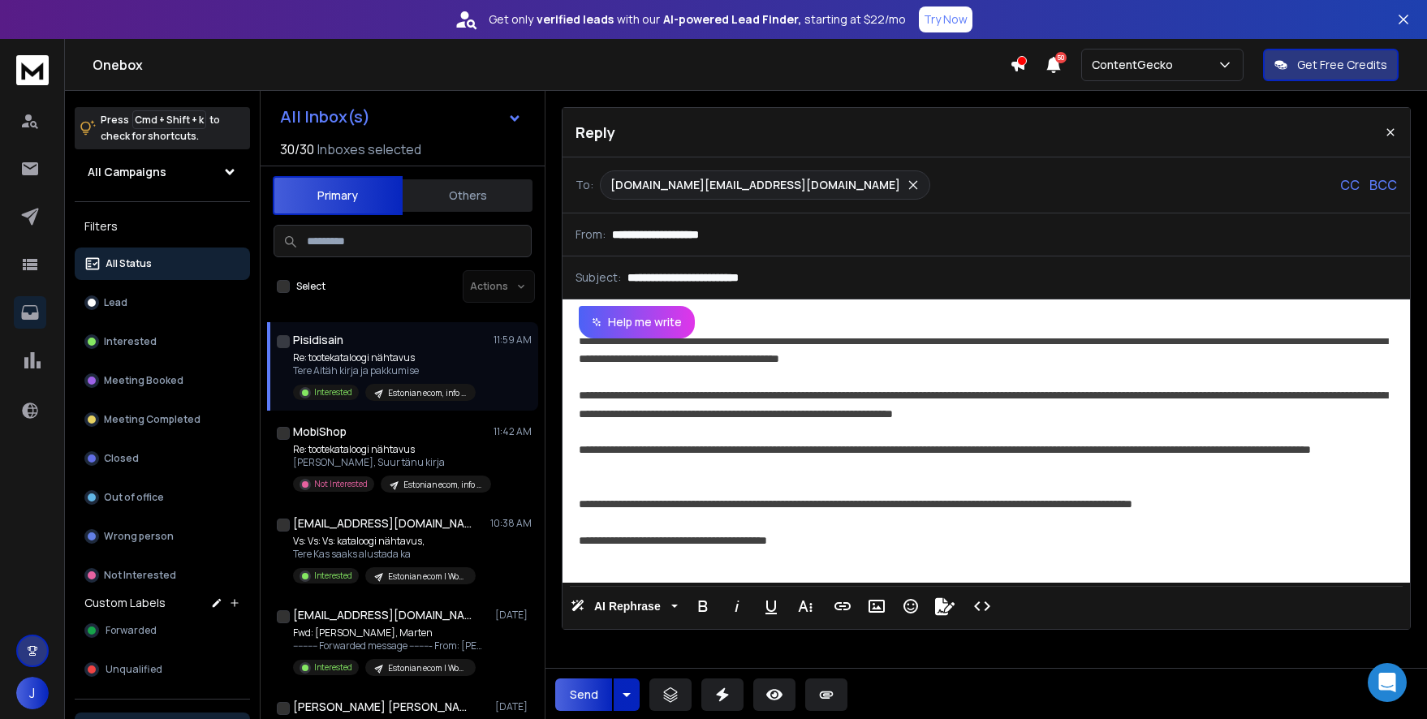
click at [1084, 415] on div "**********" at bounding box center [984, 404] width 810 height 37
click at [1193, 416] on div "**********" at bounding box center [984, 404] width 810 height 37
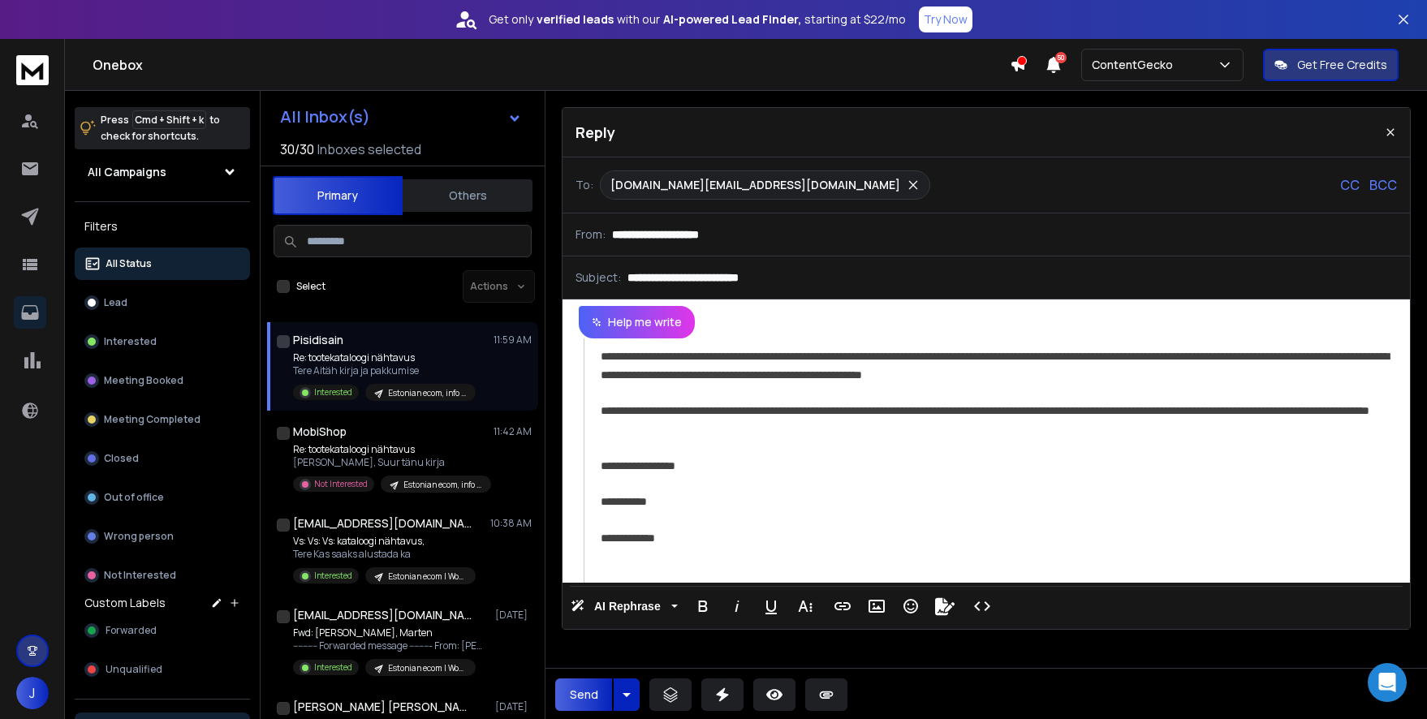
scroll to position [747, 0]
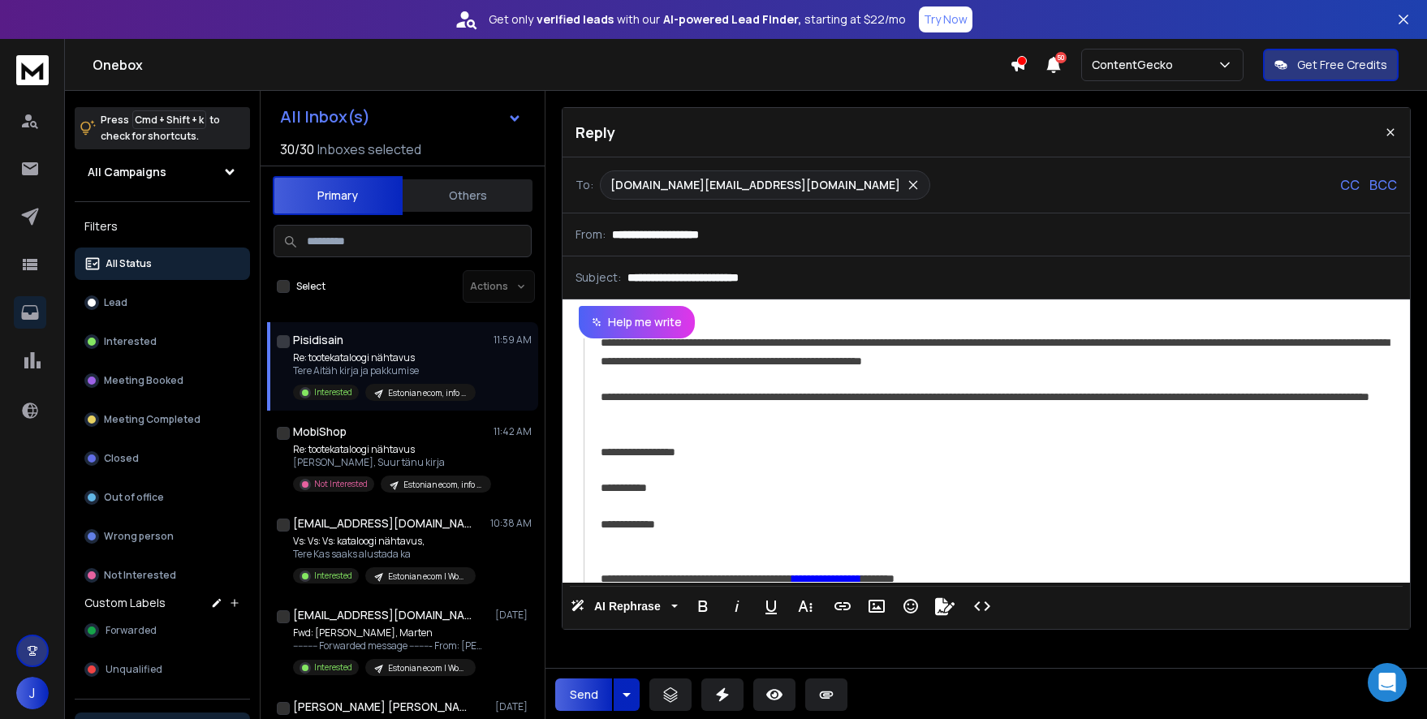
click at [585, 691] on button "Send" at bounding box center [583, 695] width 57 height 32
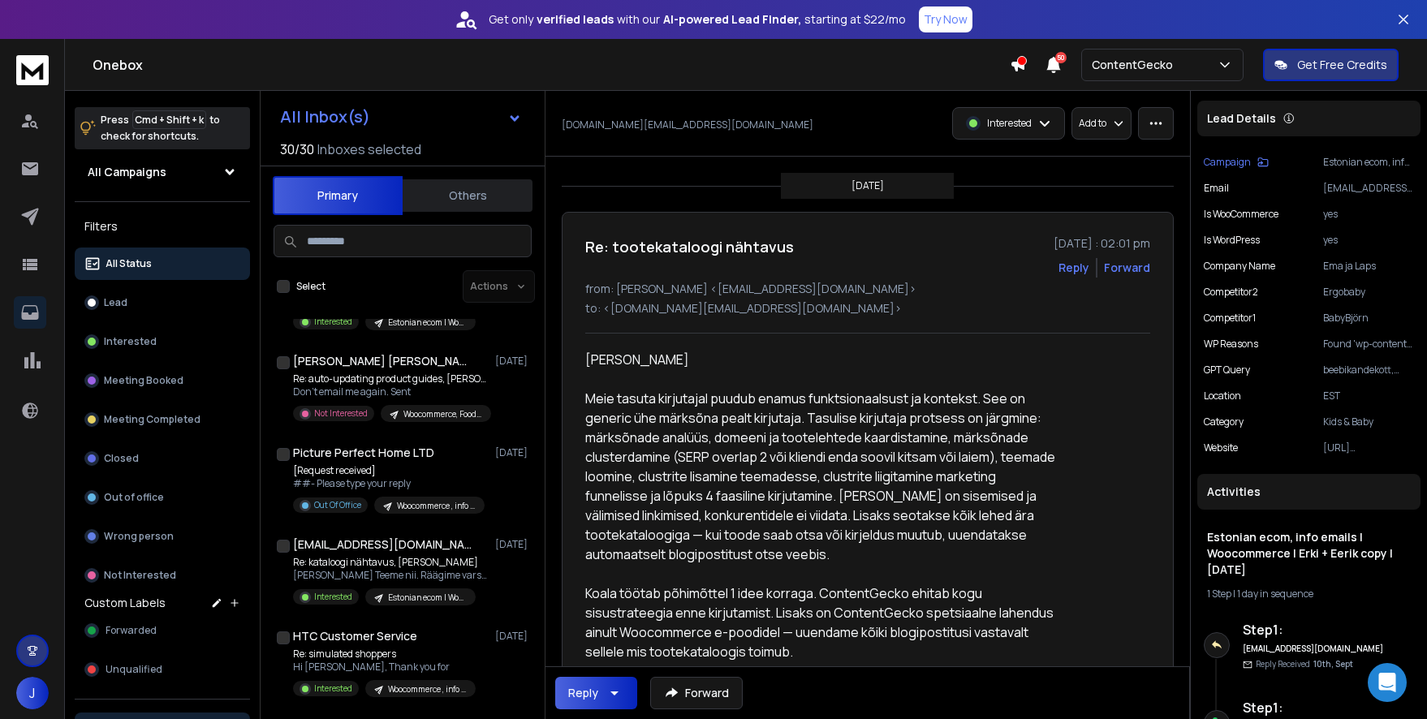
scroll to position [357, 0]
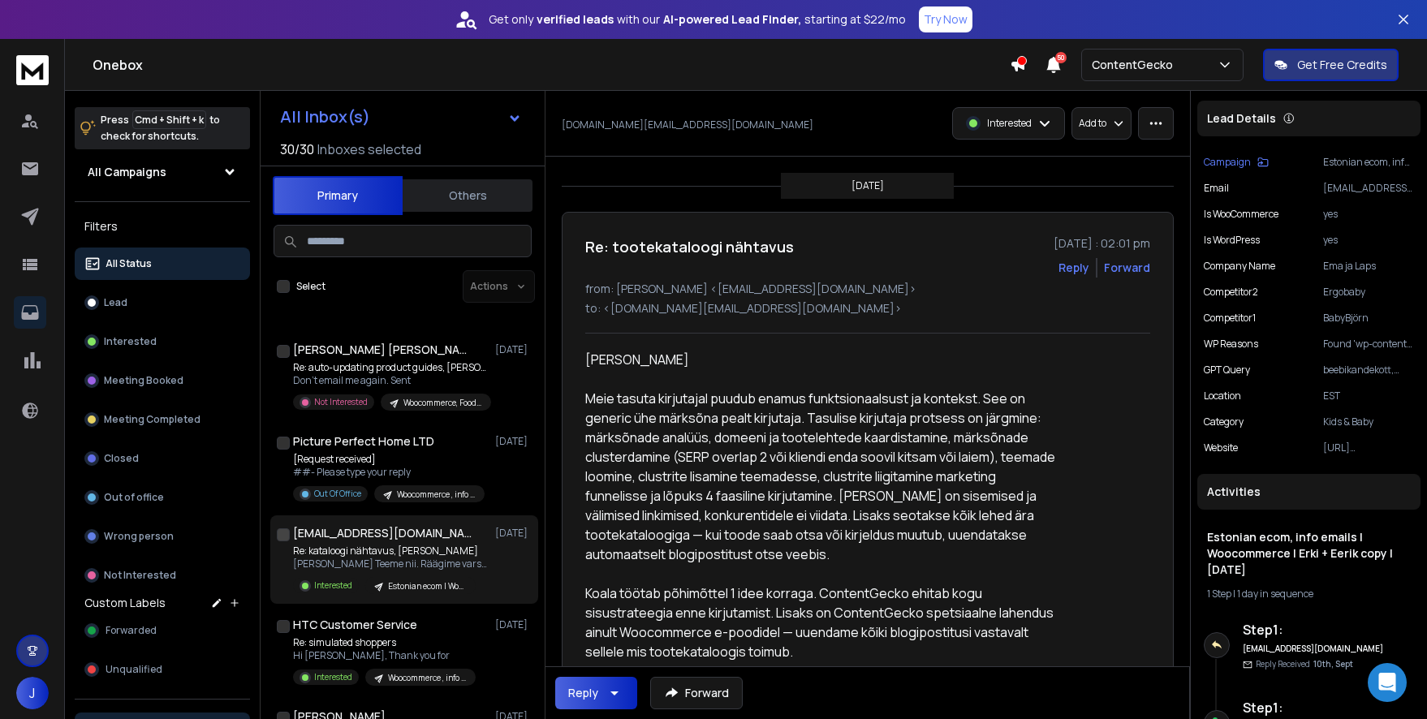
click at [459, 545] on p "Re: kataloogi nähtavus, [PERSON_NAME]" at bounding box center [390, 551] width 195 height 13
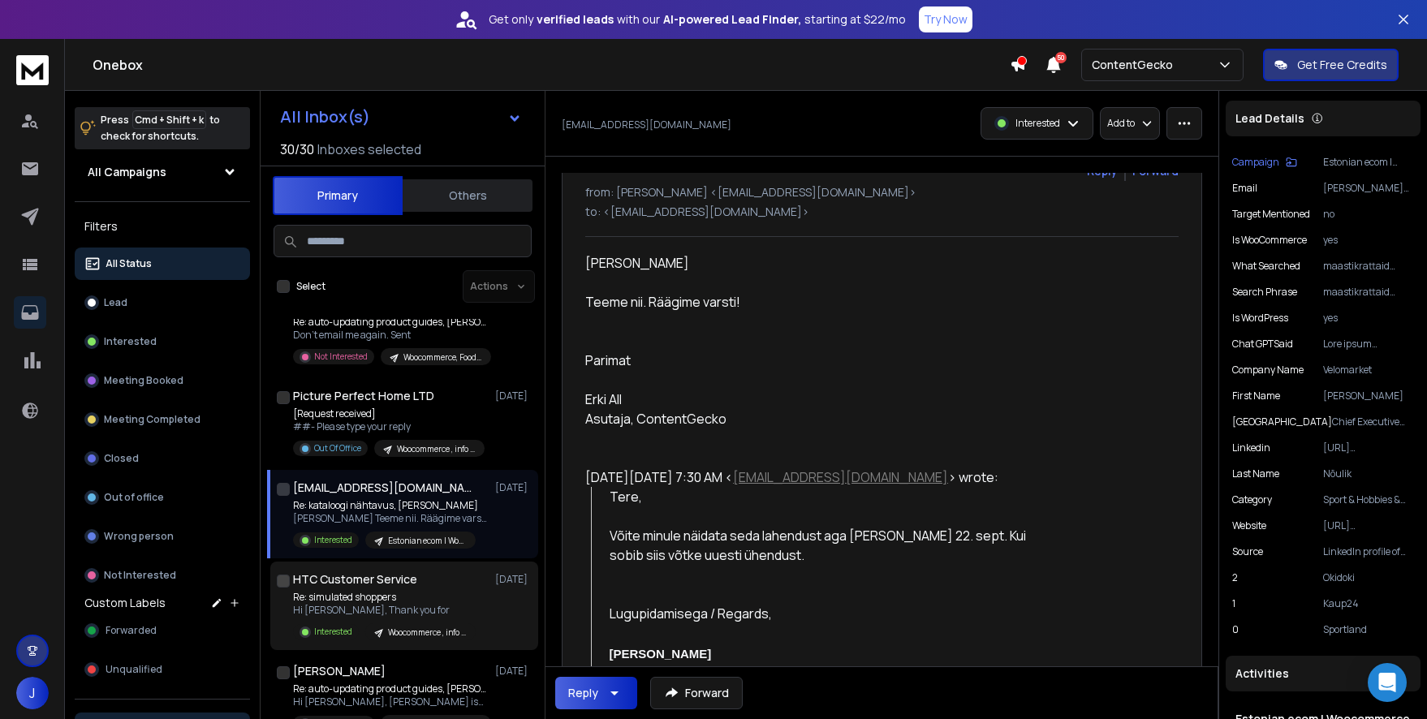
scroll to position [403, 0]
click at [448, 596] on p "Re: simulated shoppers" at bounding box center [384, 596] width 183 height 13
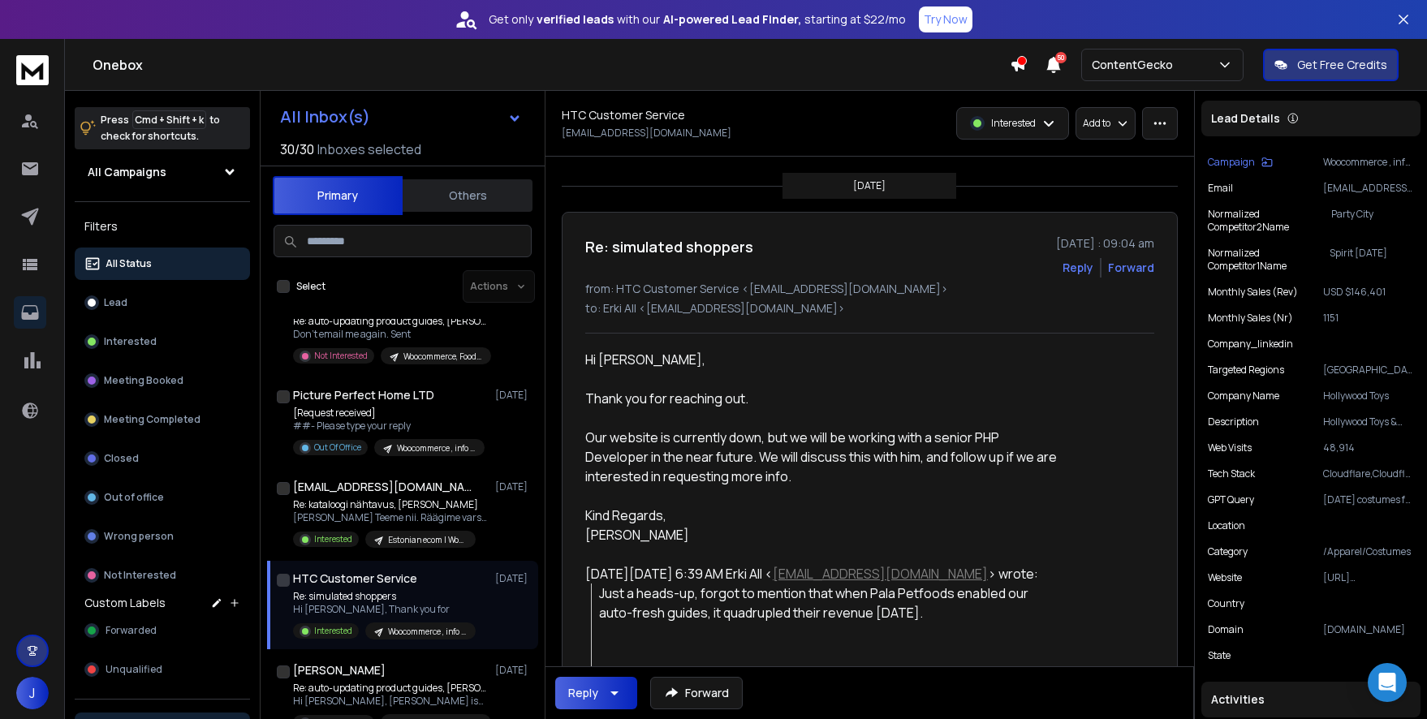
click at [452, 199] on button "Others" at bounding box center [468, 196] width 130 height 36
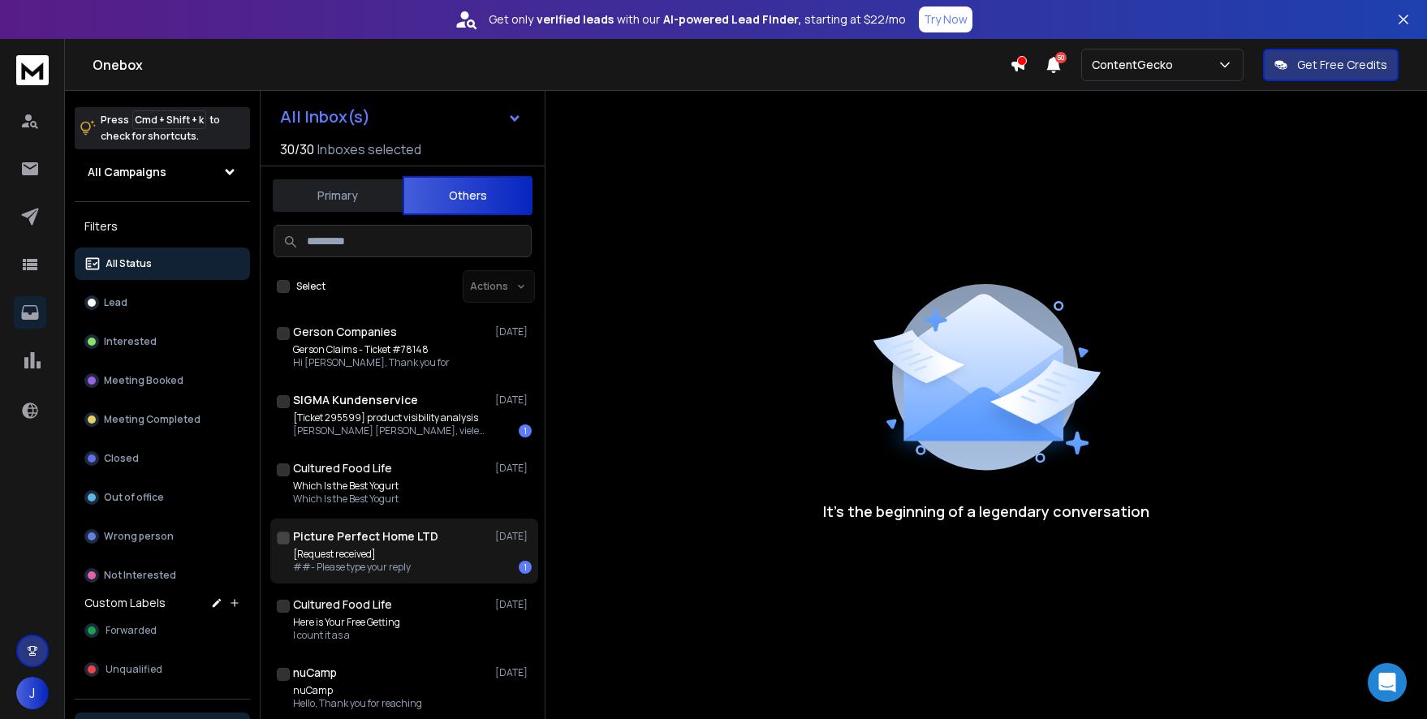
scroll to position [11, 0]
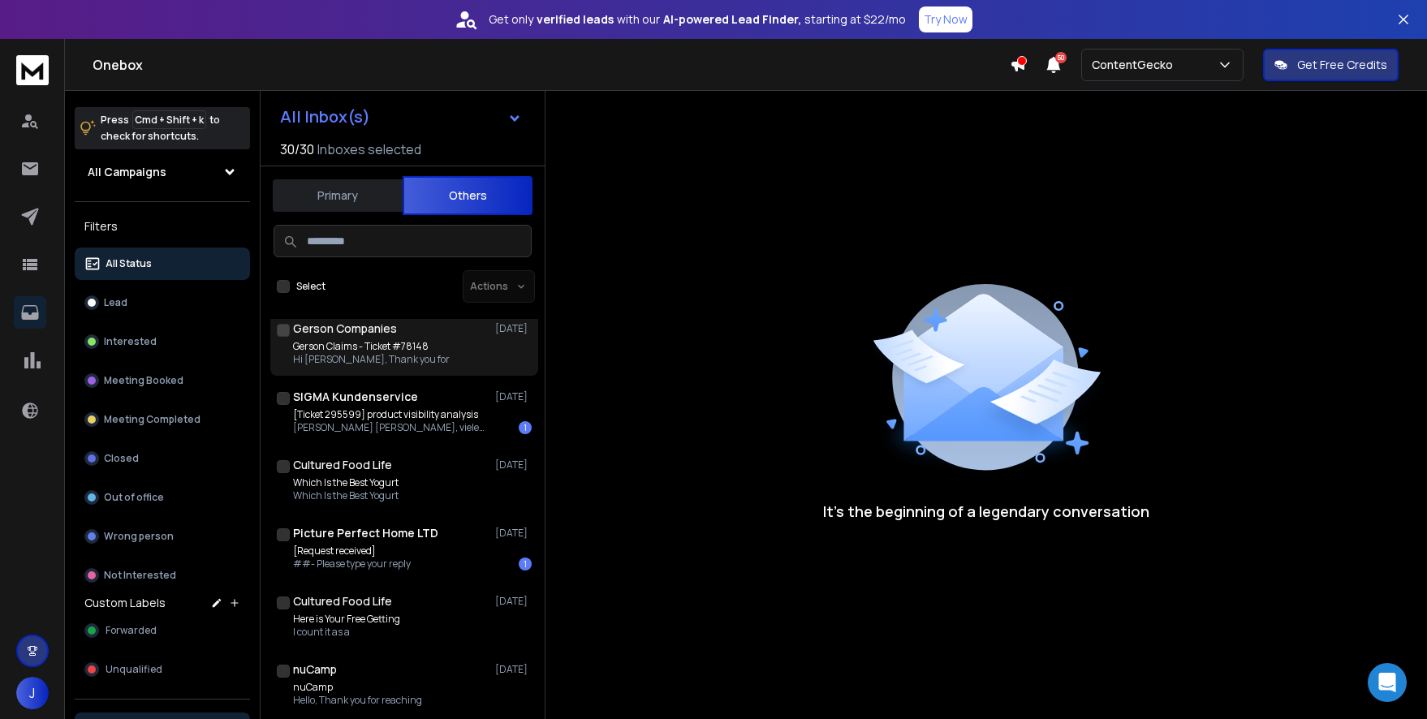
click at [443, 349] on div "Gerson Claims - Ticket #78148 Hi Erki, Thank you for" at bounding box center [412, 353] width 239 height 26
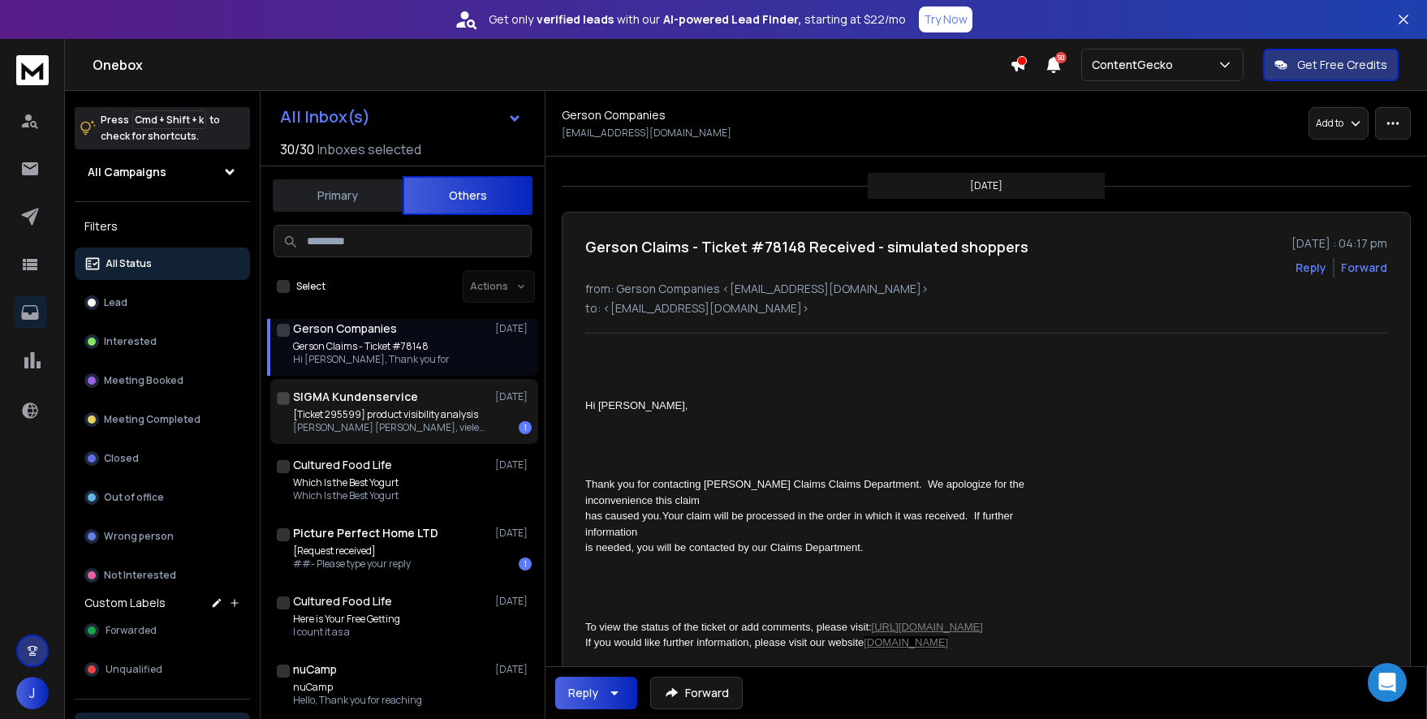
click at [440, 406] on div "SIGMA Kundenservice 08 Sep [Ticket 295599] product visibility analysis Lieber K…" at bounding box center [412, 411] width 239 height 45
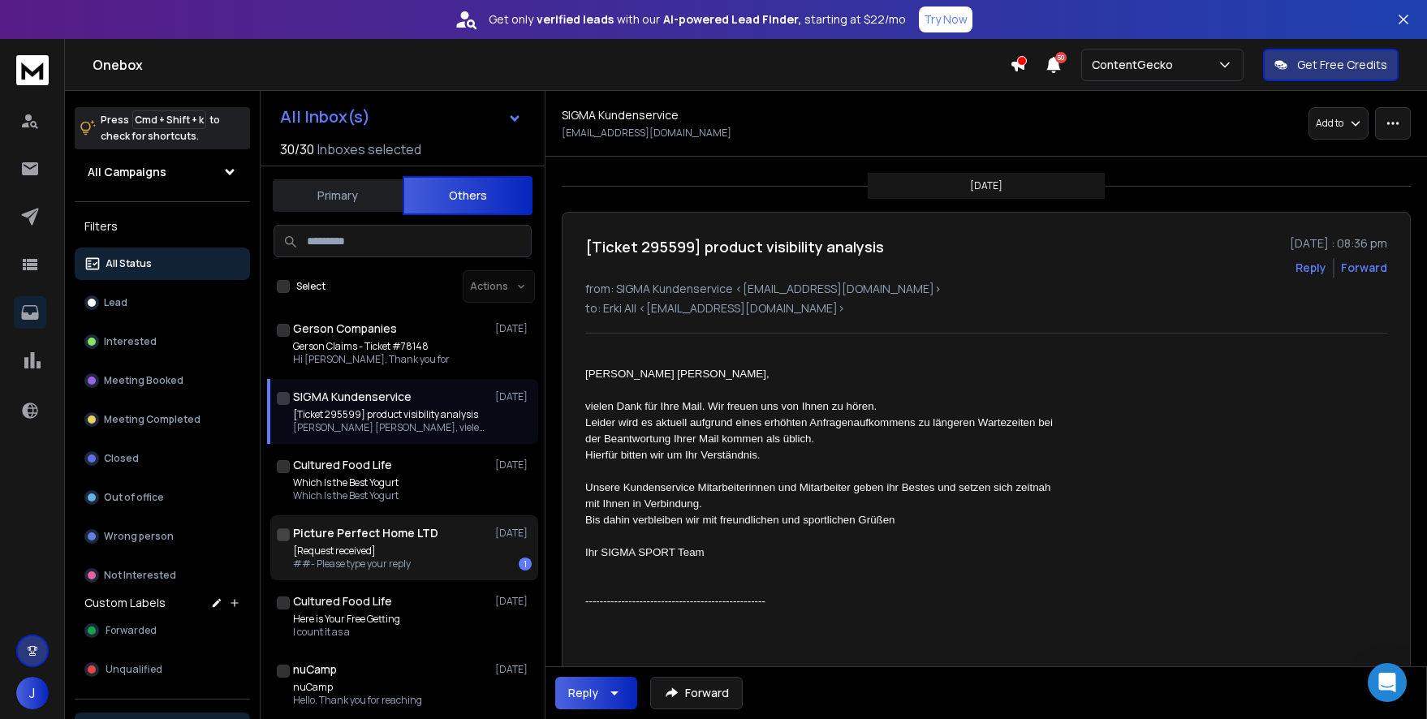
click at [447, 525] on div "Picture Perfect Home LTD 04 Sep" at bounding box center [412, 533] width 239 height 16
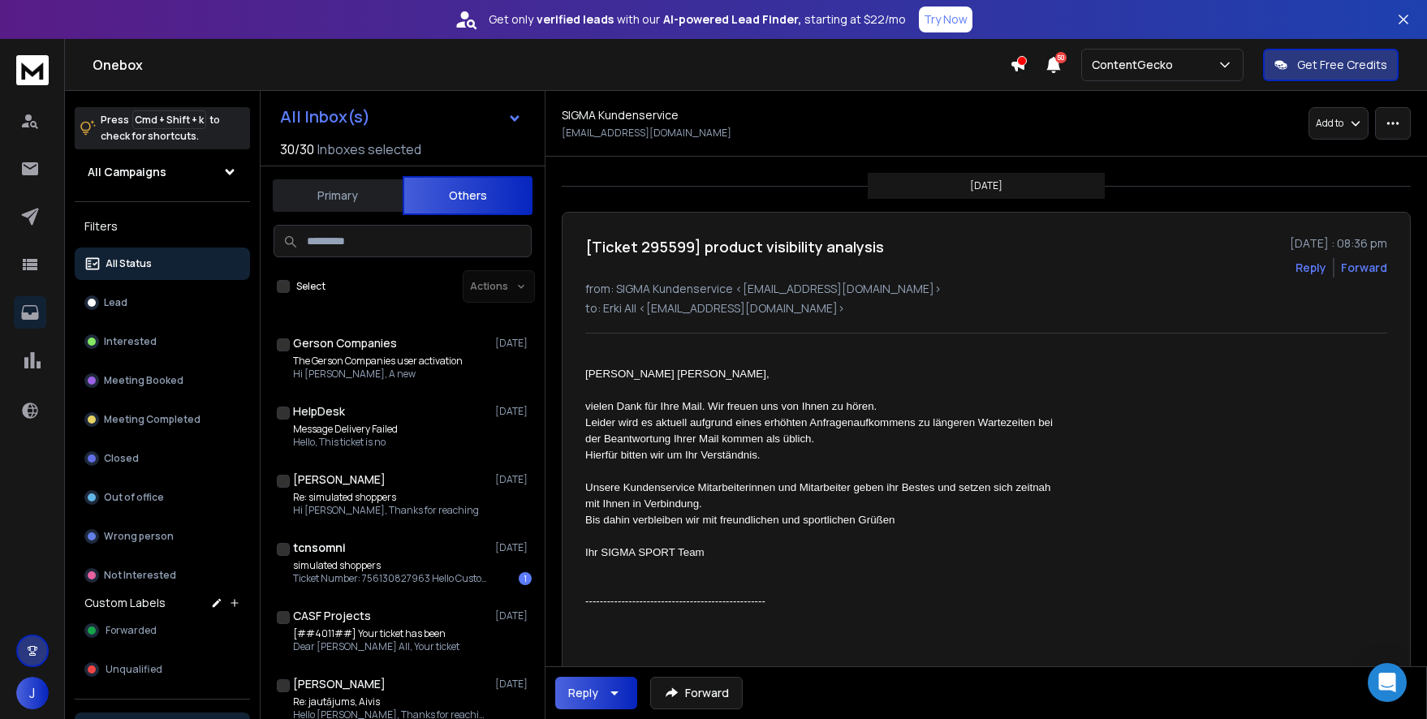
scroll to position [564, 0]
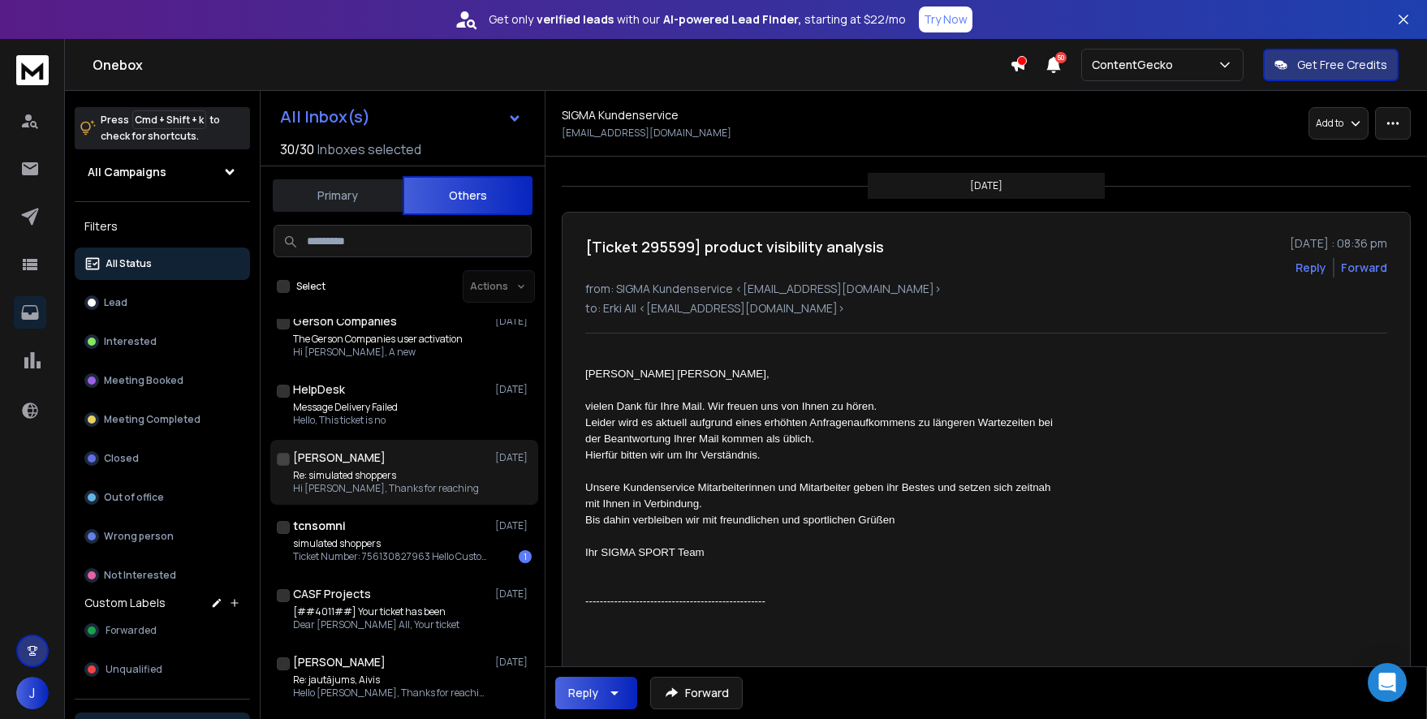
click at [445, 466] on div "Jamie Grand 26 Aug Re: simulated shoppers Hi Erki, Thanks for reaching" at bounding box center [412, 472] width 239 height 45
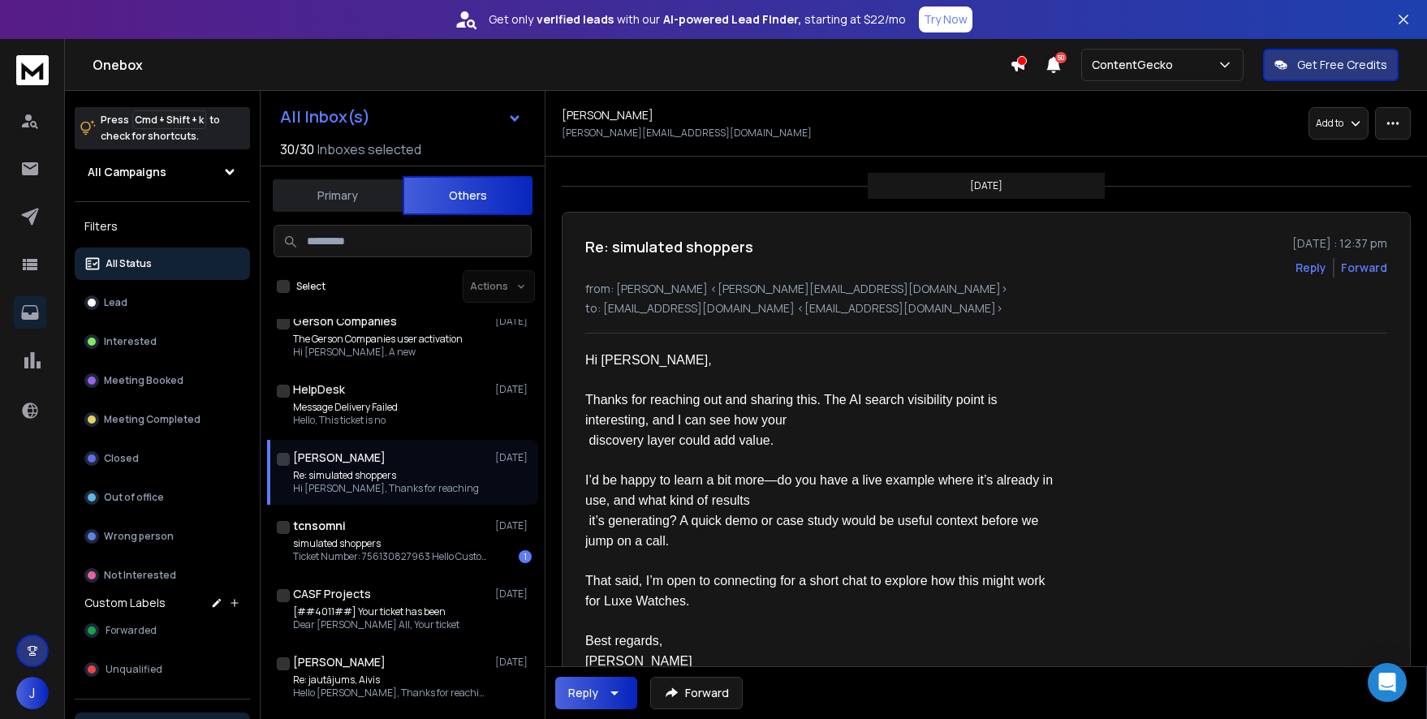
click at [580, 690] on div "Reply" at bounding box center [583, 693] width 30 height 16
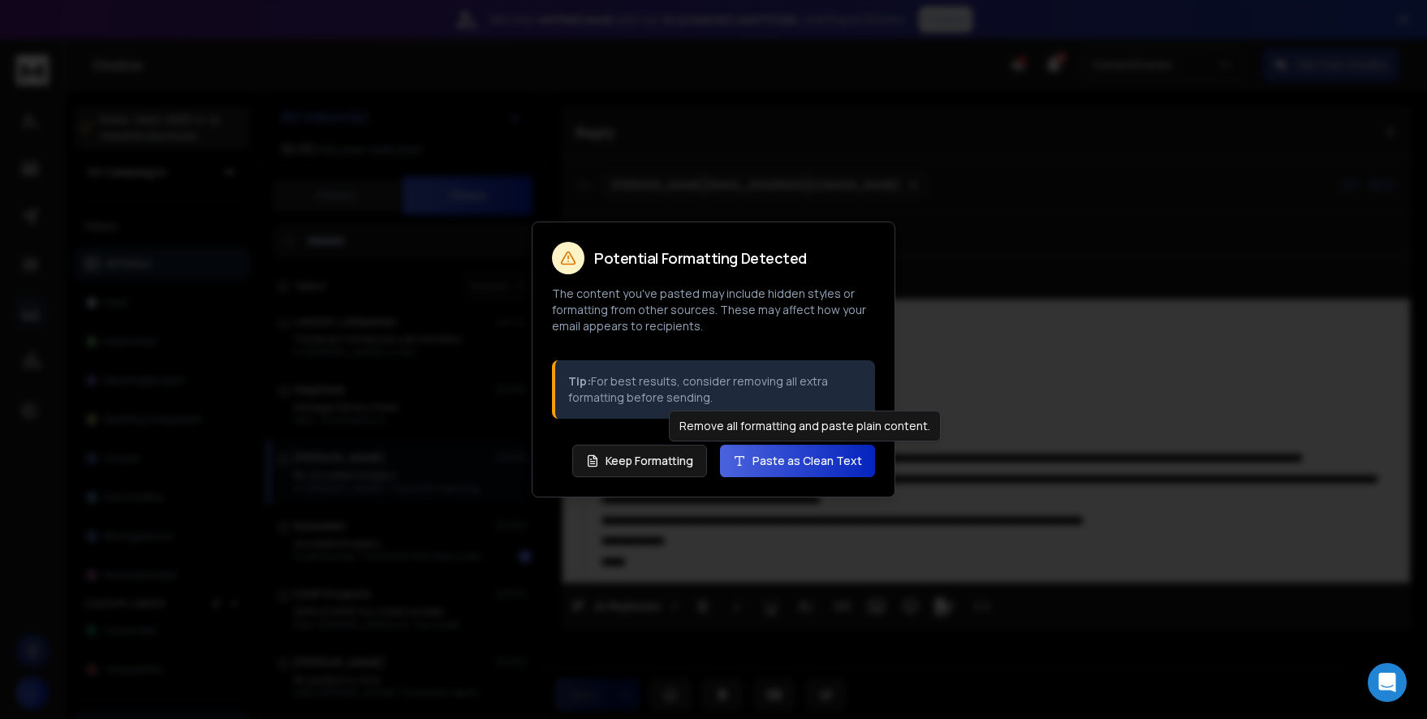
click at [769, 463] on button "Paste as Clean Text" at bounding box center [797, 461] width 155 height 32
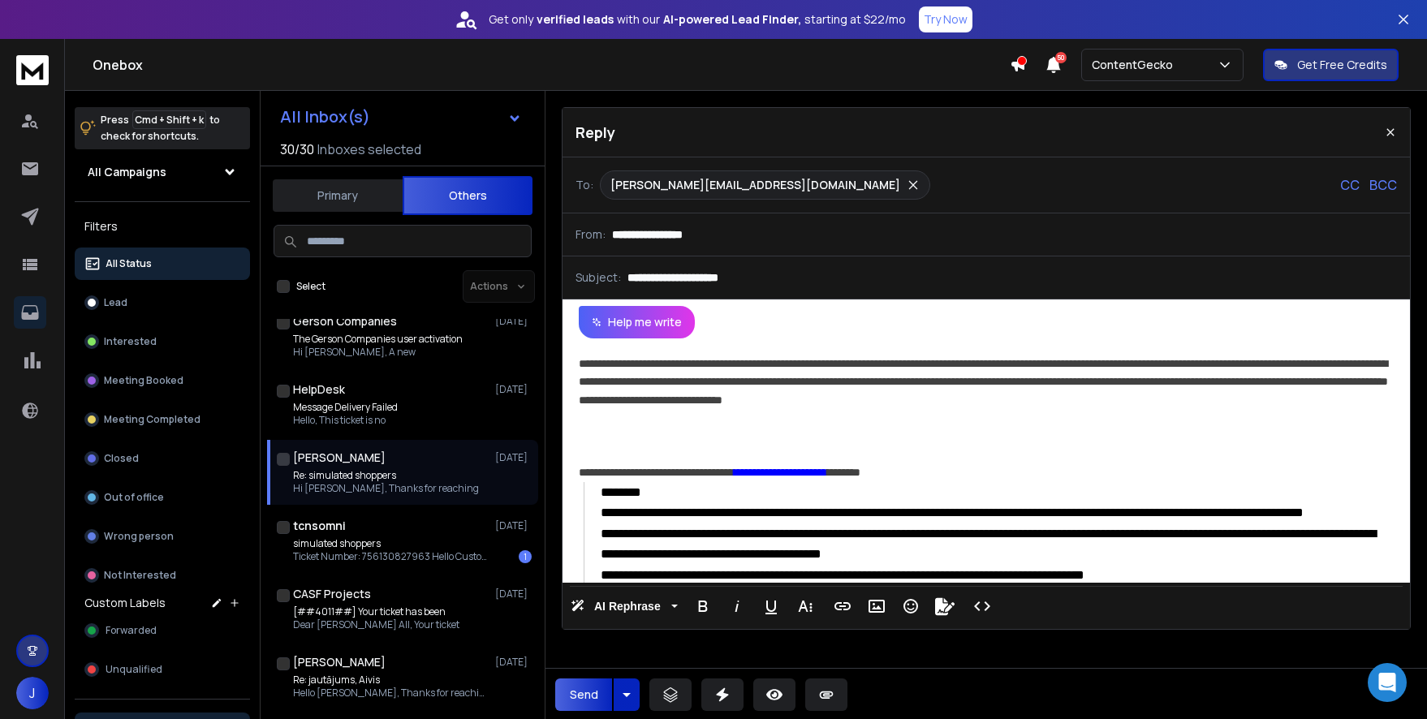
click at [630, 362] on div "**********" at bounding box center [984, 382] width 810 height 54
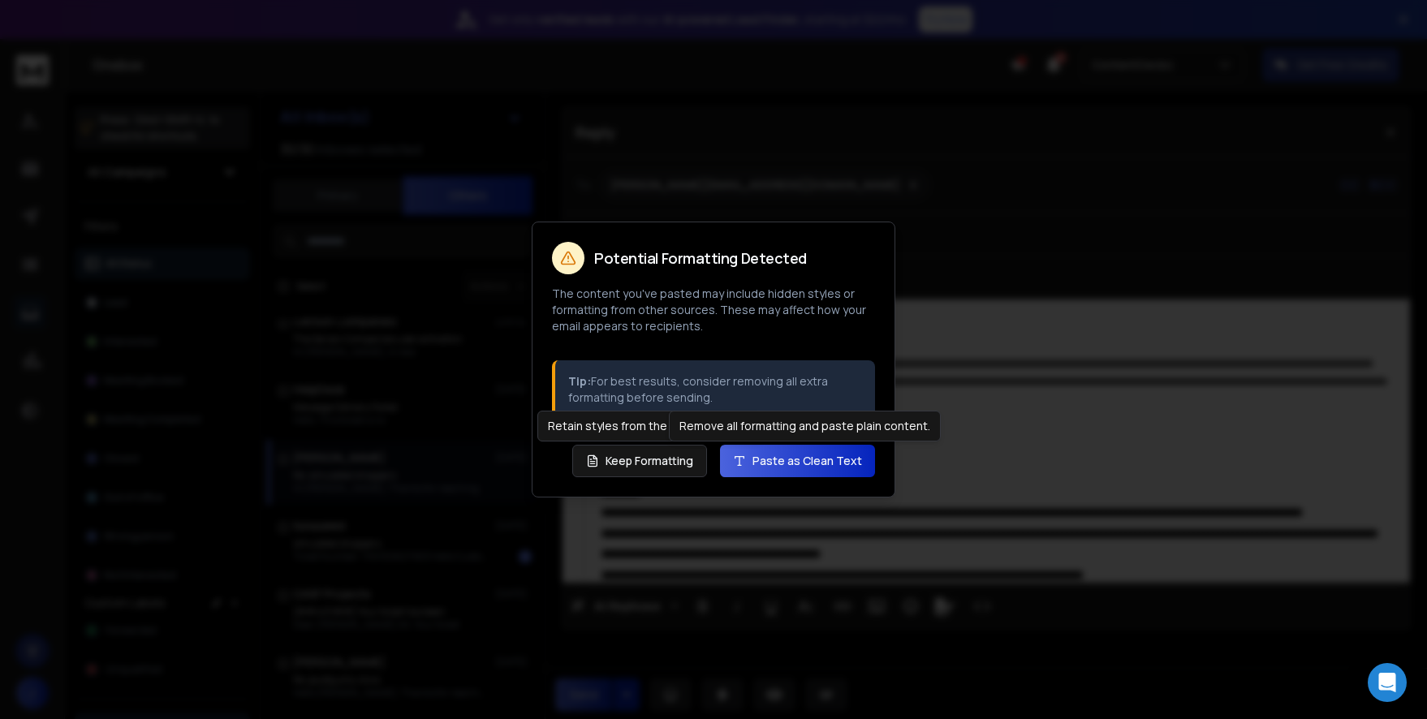
click at [789, 453] on button "Paste as Clean Text" at bounding box center [797, 461] width 155 height 32
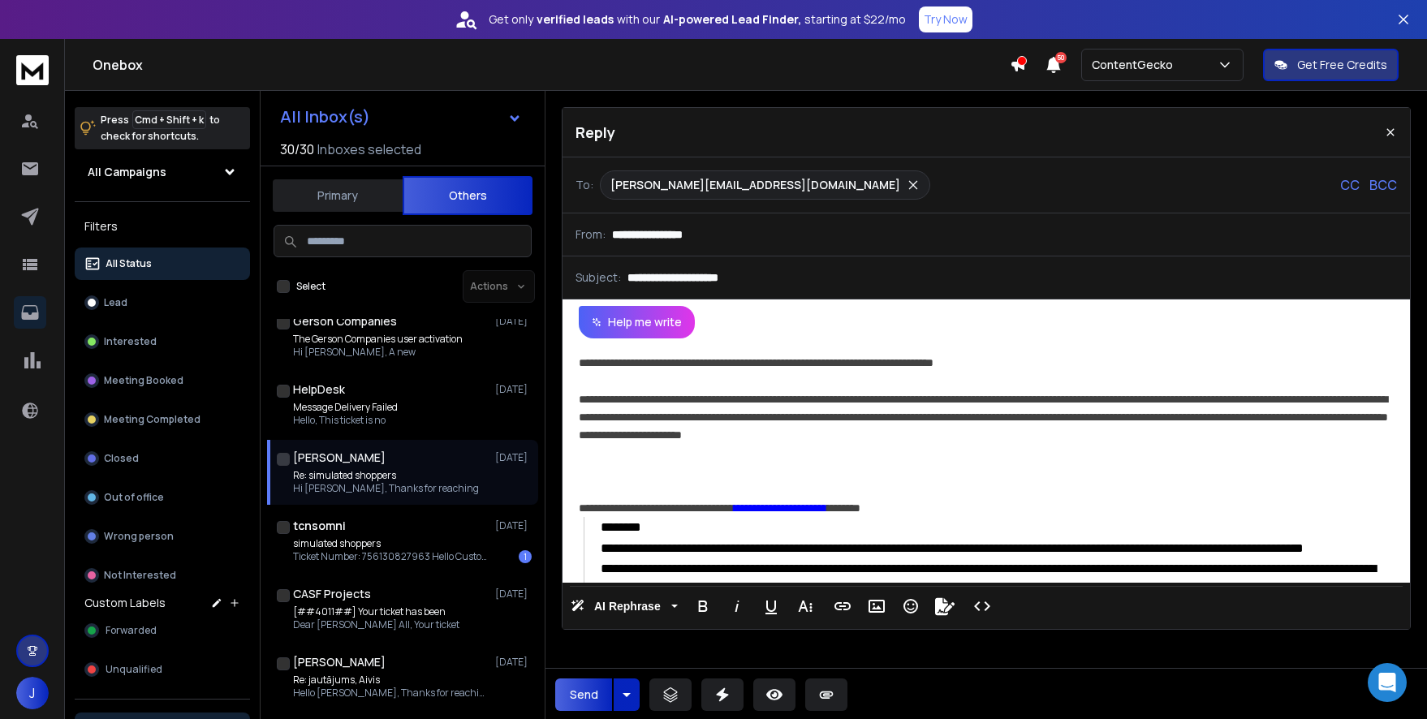
scroll to position [0, 0]
drag, startPoint x: 756, startPoint y: 399, endPoint x: 604, endPoint y: 397, distance: 151.8
click at [604, 397] on div "**********" at bounding box center [984, 418] width 810 height 54
click at [862, 403] on div "**********" at bounding box center [984, 418] width 810 height 54
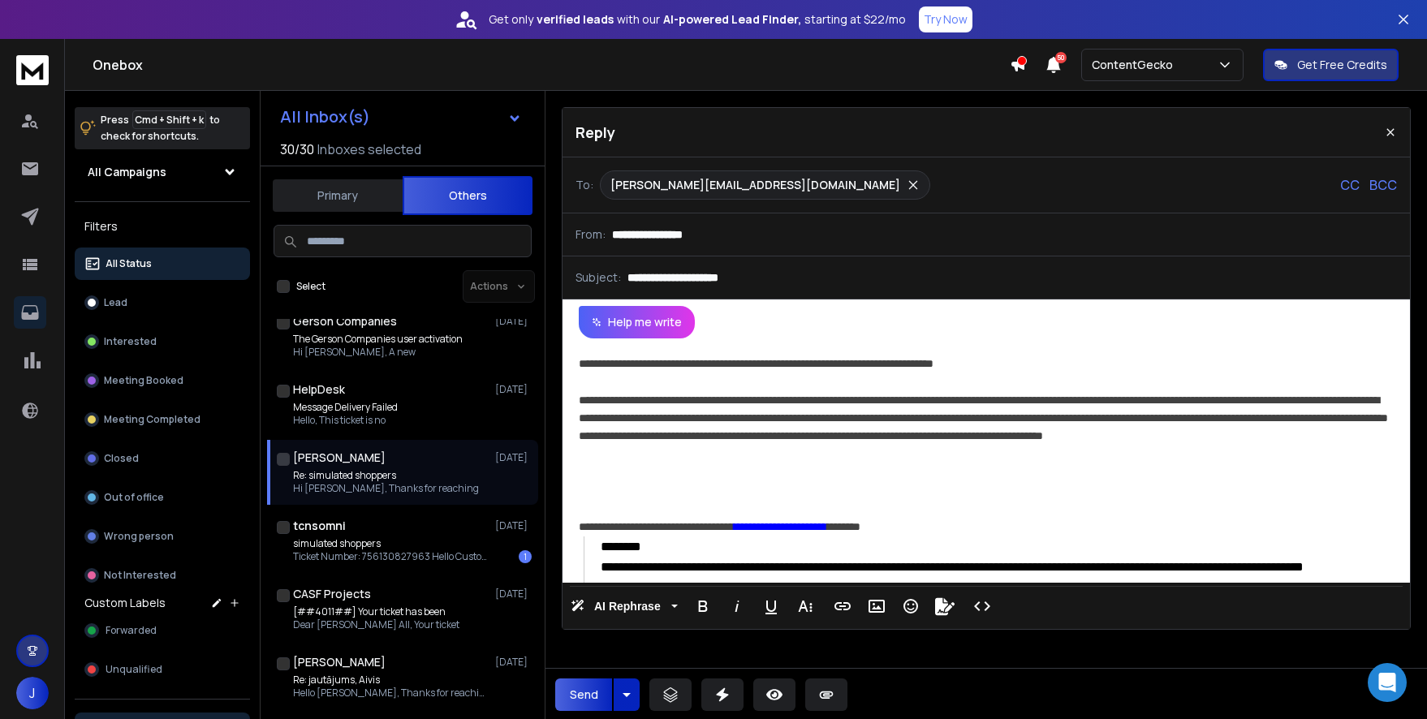
click at [1109, 399] on div "**********" at bounding box center [984, 427] width 810 height 73
click at [1209, 401] on div "**********" at bounding box center [984, 427] width 810 height 73
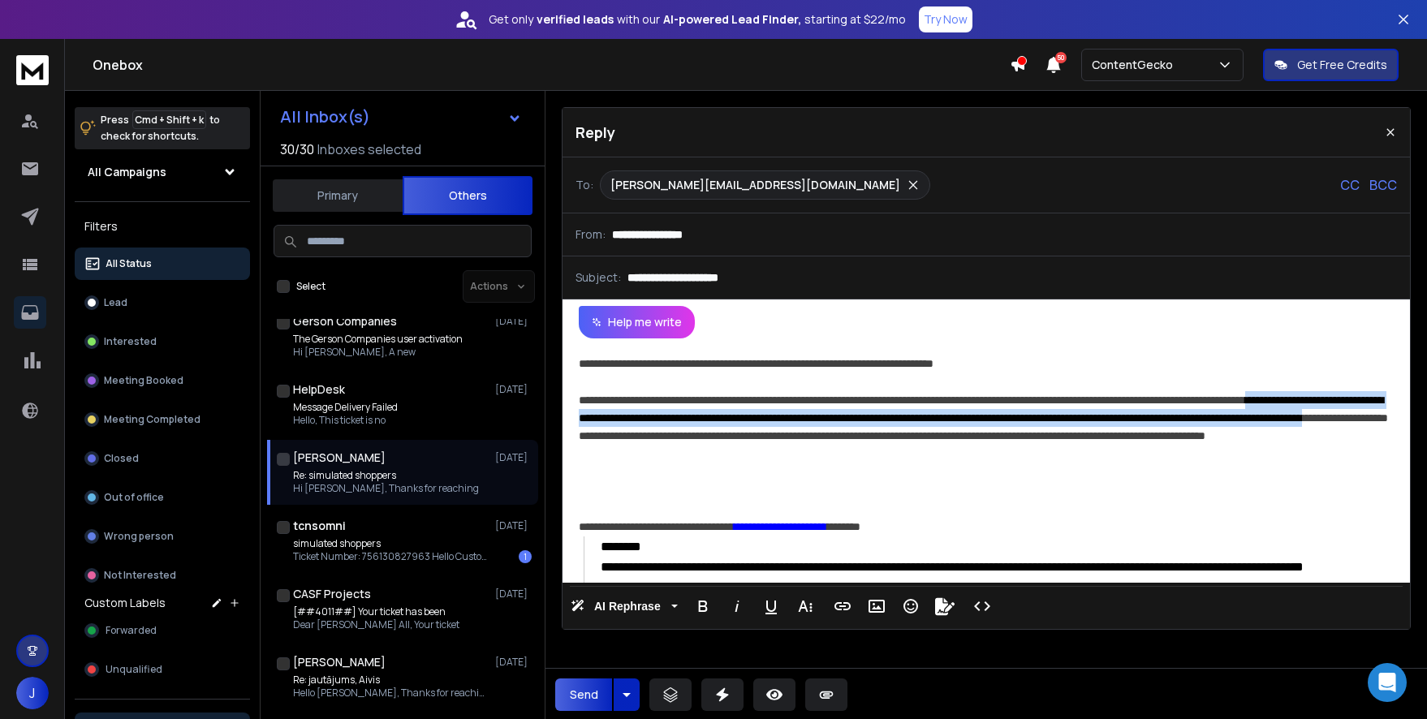
drag, startPoint x: 934, startPoint y: 436, endPoint x: 632, endPoint y: 419, distance: 303.2
click at [632, 419] on div "**********" at bounding box center [984, 427] width 810 height 73
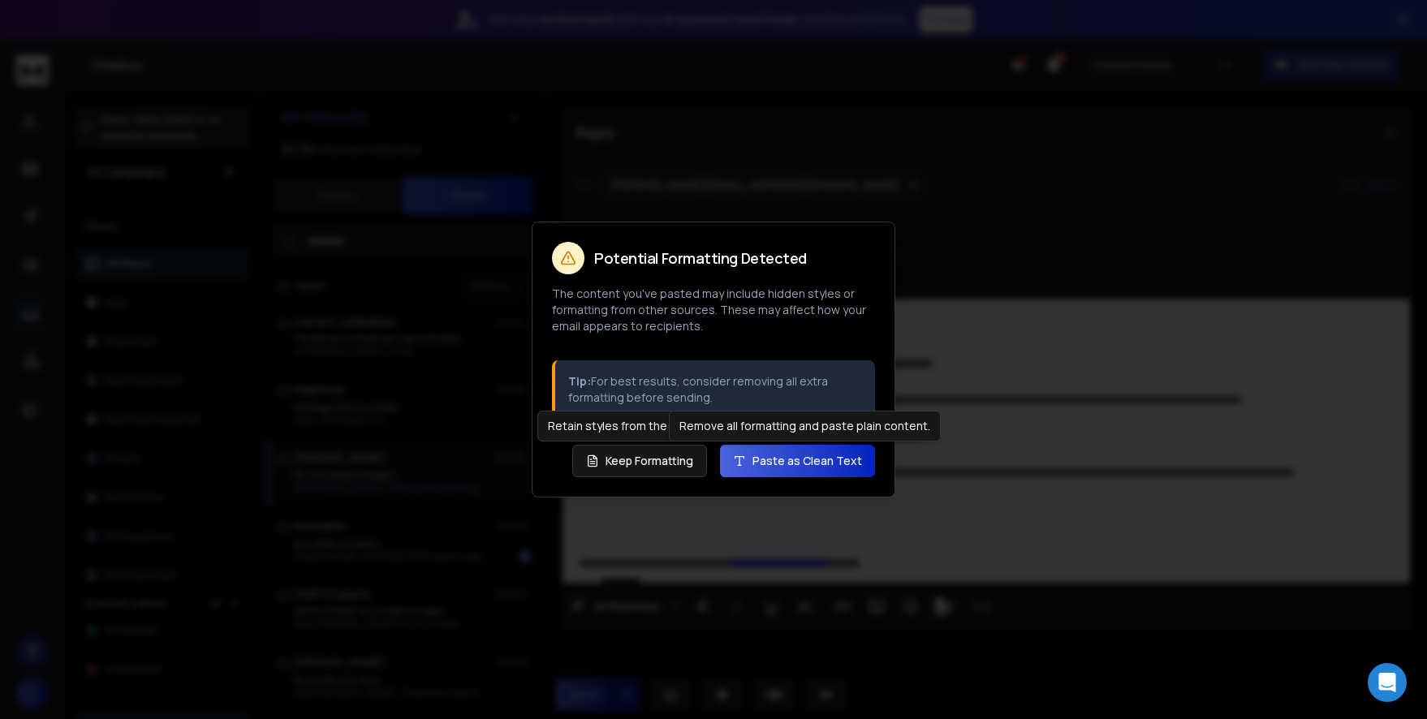
click at [818, 479] on div "Dialog Title Potential Formatting Detected The content you've pasted may includ…" at bounding box center [714, 360] width 364 height 276
click at [820, 464] on button "Paste as Clean Text" at bounding box center [797, 461] width 155 height 32
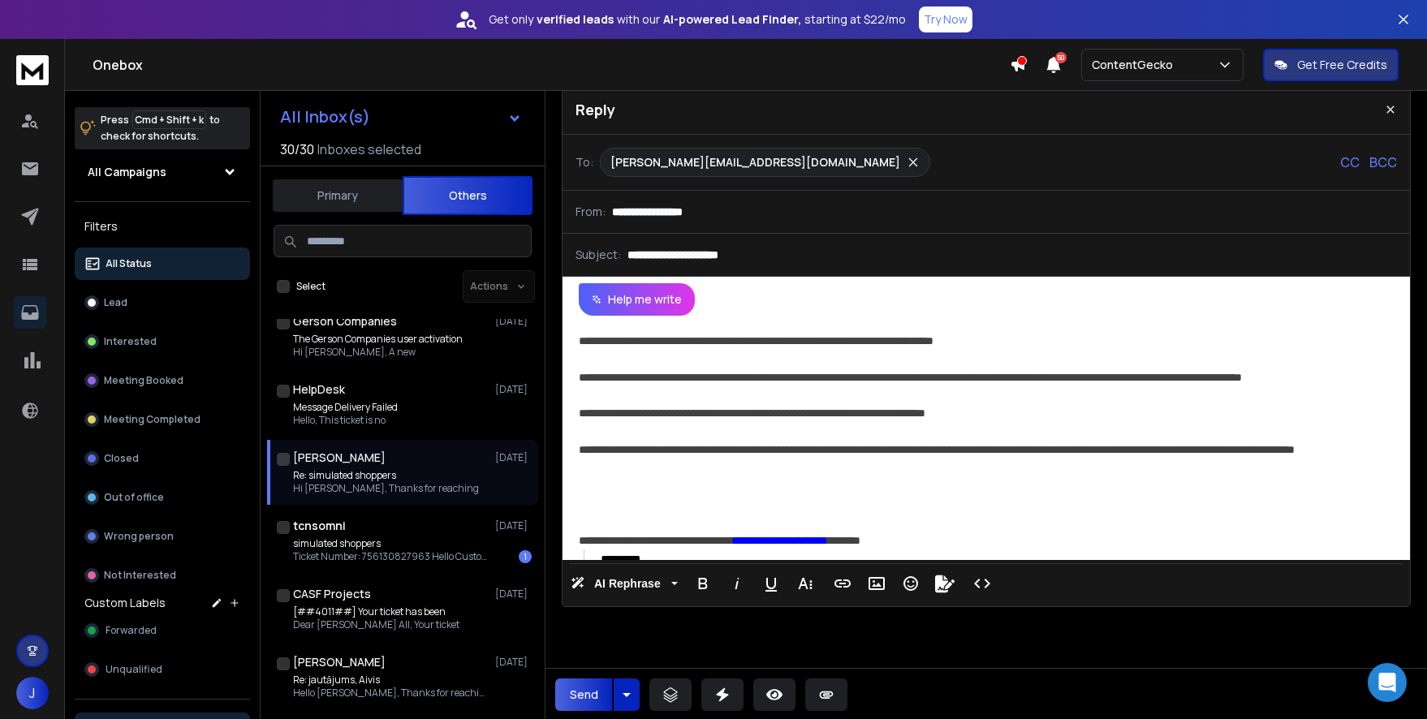
click at [1063, 412] on div "**********" at bounding box center [984, 413] width 810 height 18
click at [1048, 417] on div "**********" at bounding box center [984, 413] width 810 height 18
click at [1144, 415] on div "**********" at bounding box center [984, 413] width 810 height 18
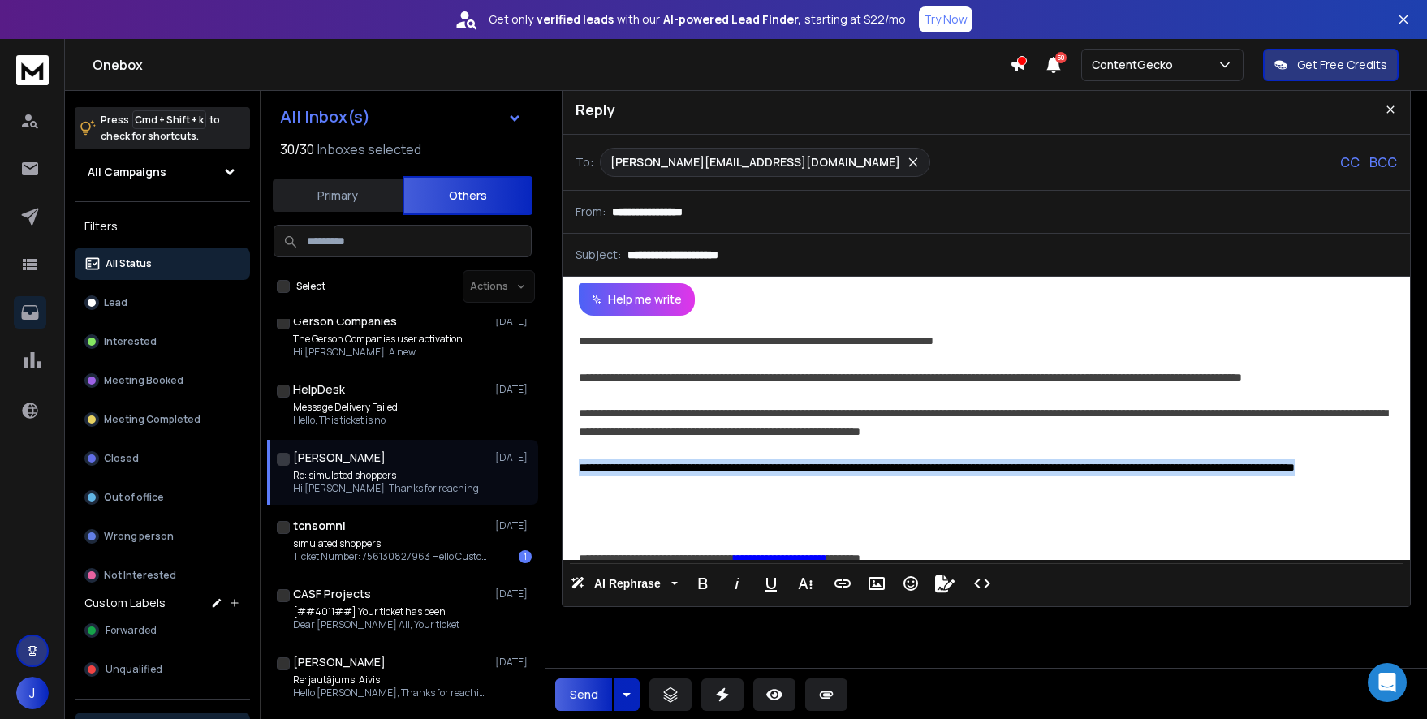
drag, startPoint x: 664, startPoint y: 492, endPoint x: 579, endPoint y: 472, distance: 87.4
click at [579, 472] on div "**********" at bounding box center [984, 477] width 810 height 37
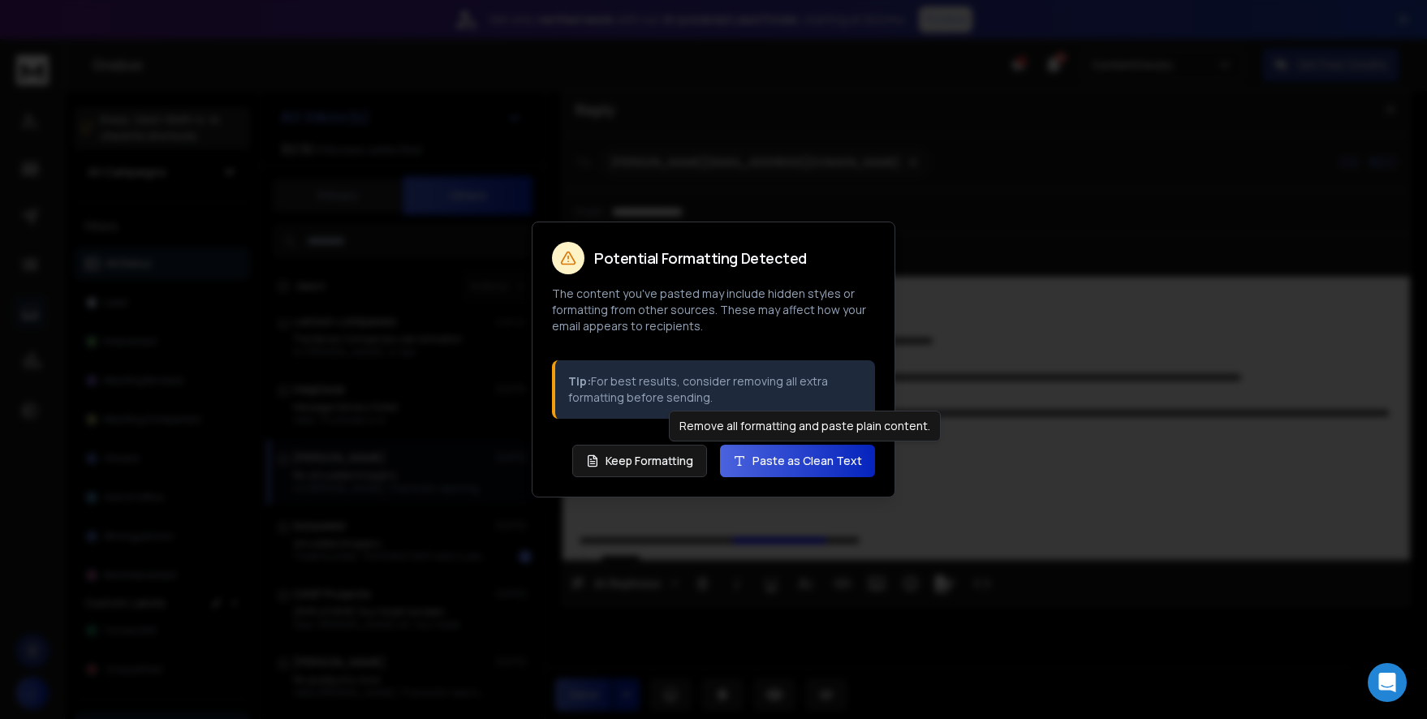
click at [744, 462] on icon at bounding box center [739, 461] width 13 height 13
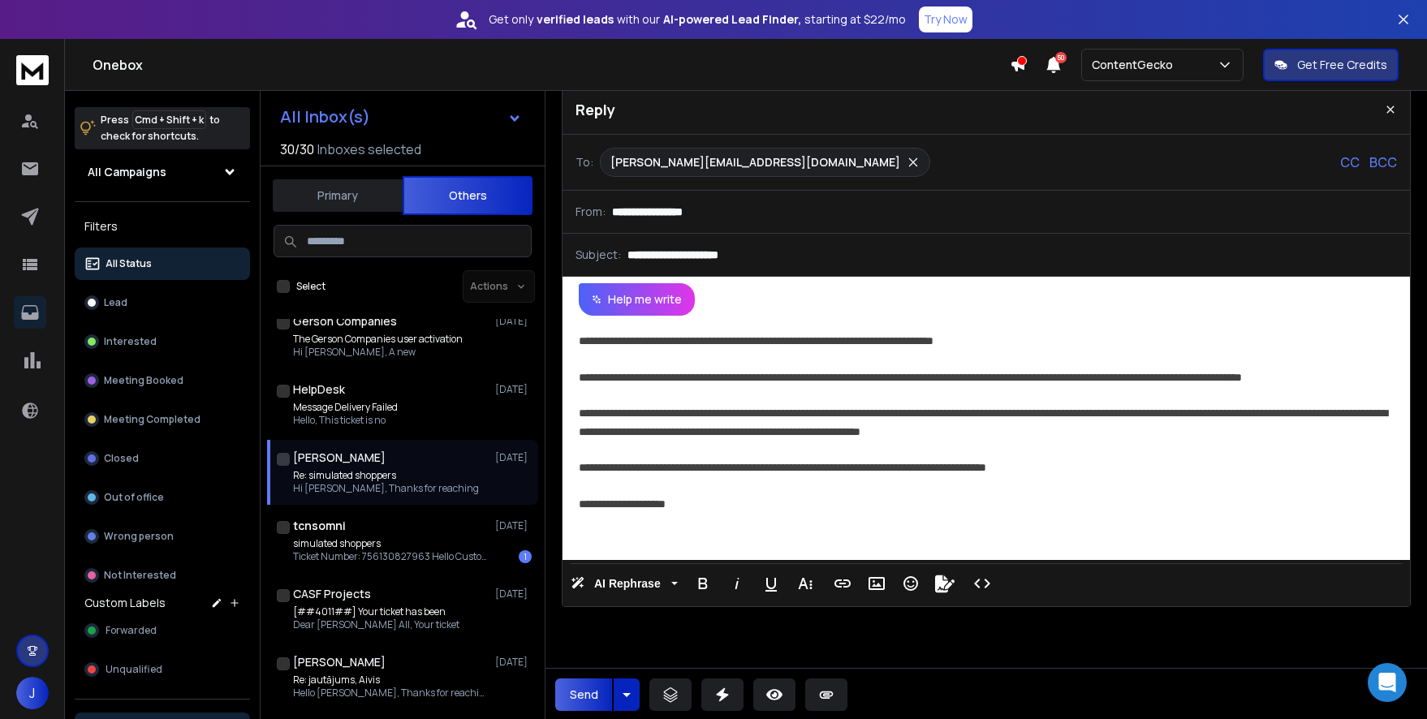
click at [747, 515] on div at bounding box center [984, 523] width 810 height 18
click at [747, 507] on div "**********" at bounding box center [984, 486] width 810 height 54
click at [1019, 507] on div "**********" at bounding box center [984, 486] width 810 height 54
click at [1389, 378] on div "**********" at bounding box center [984, 438] width 843 height 244
click at [880, 468] on div "**********" at bounding box center [984, 486] width 810 height 54
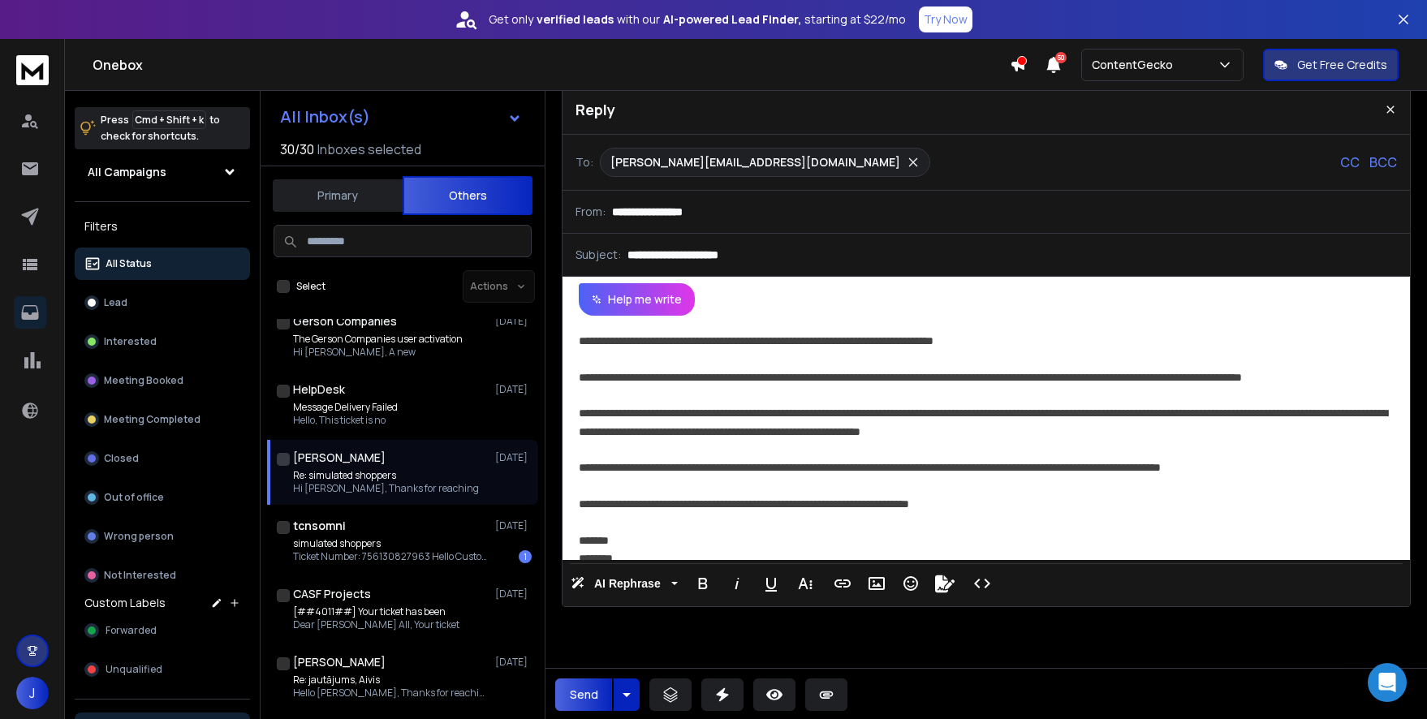
click at [591, 689] on button "Send" at bounding box center [583, 695] width 57 height 32
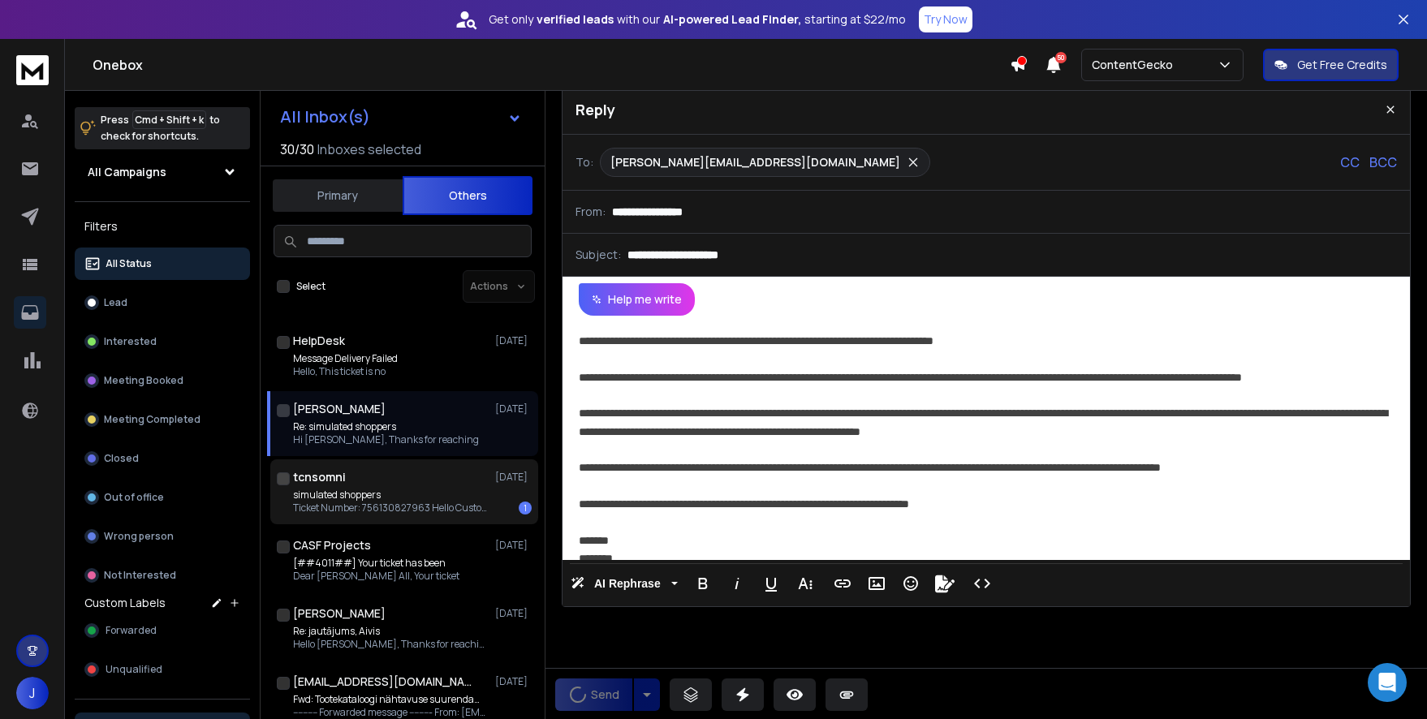
scroll to position [630, 0]
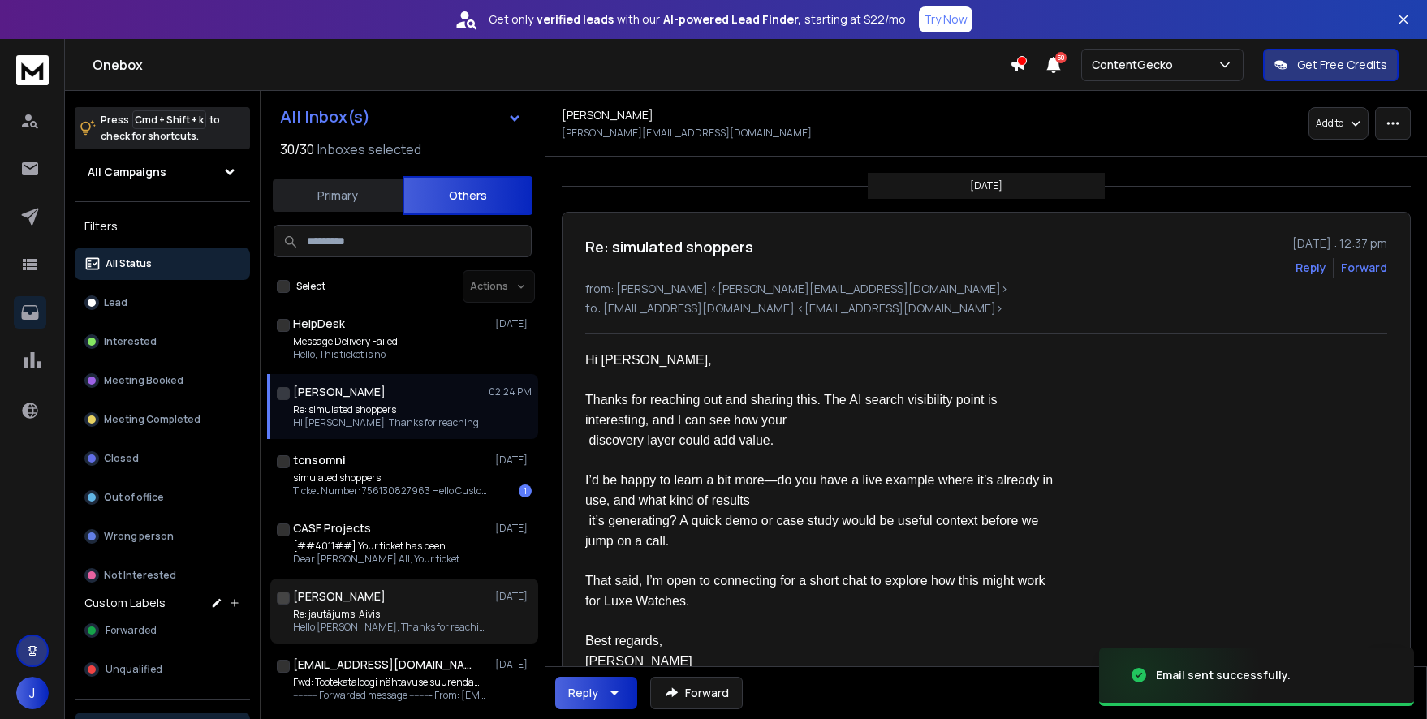
click at [430, 609] on div "Re: jautājums, Aivis Hello Erki, Thanks for reaching" at bounding box center [412, 621] width 239 height 26
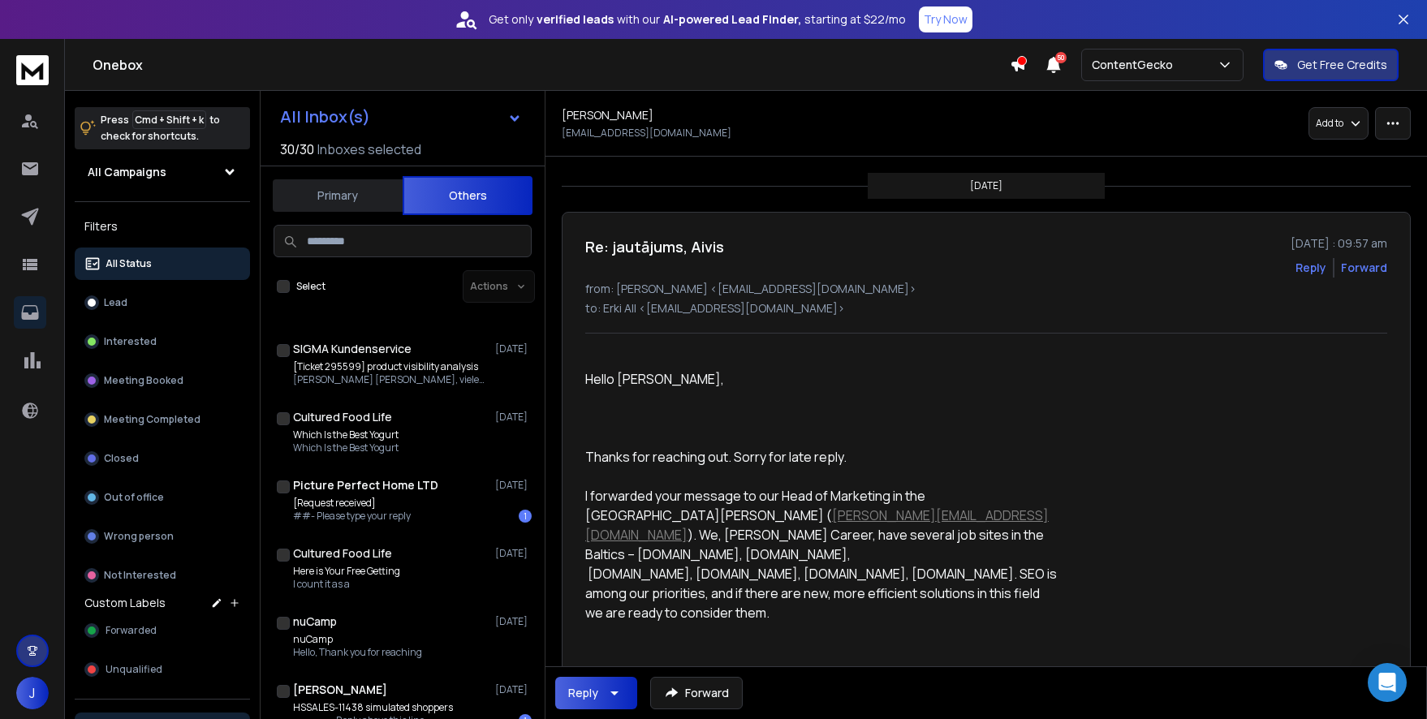
scroll to position [0, 0]
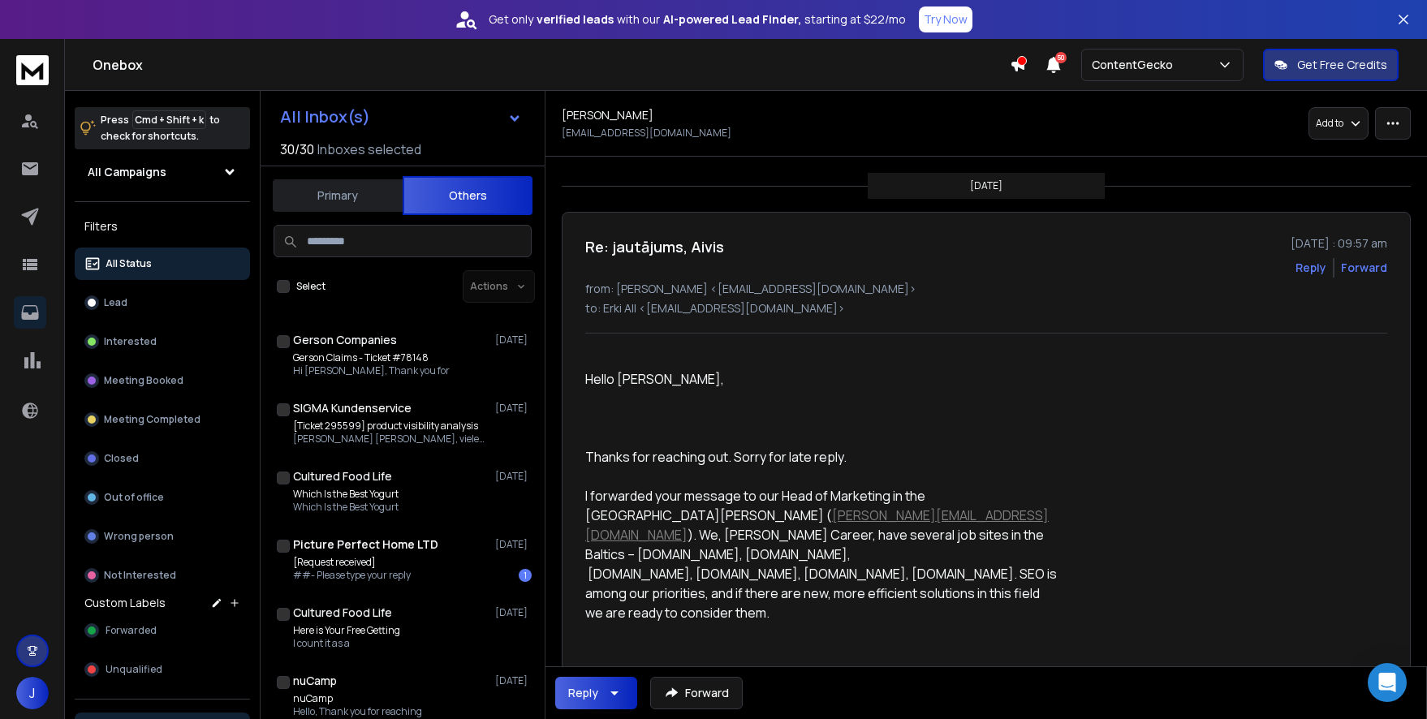
click at [340, 198] on button "Primary" at bounding box center [338, 196] width 130 height 36
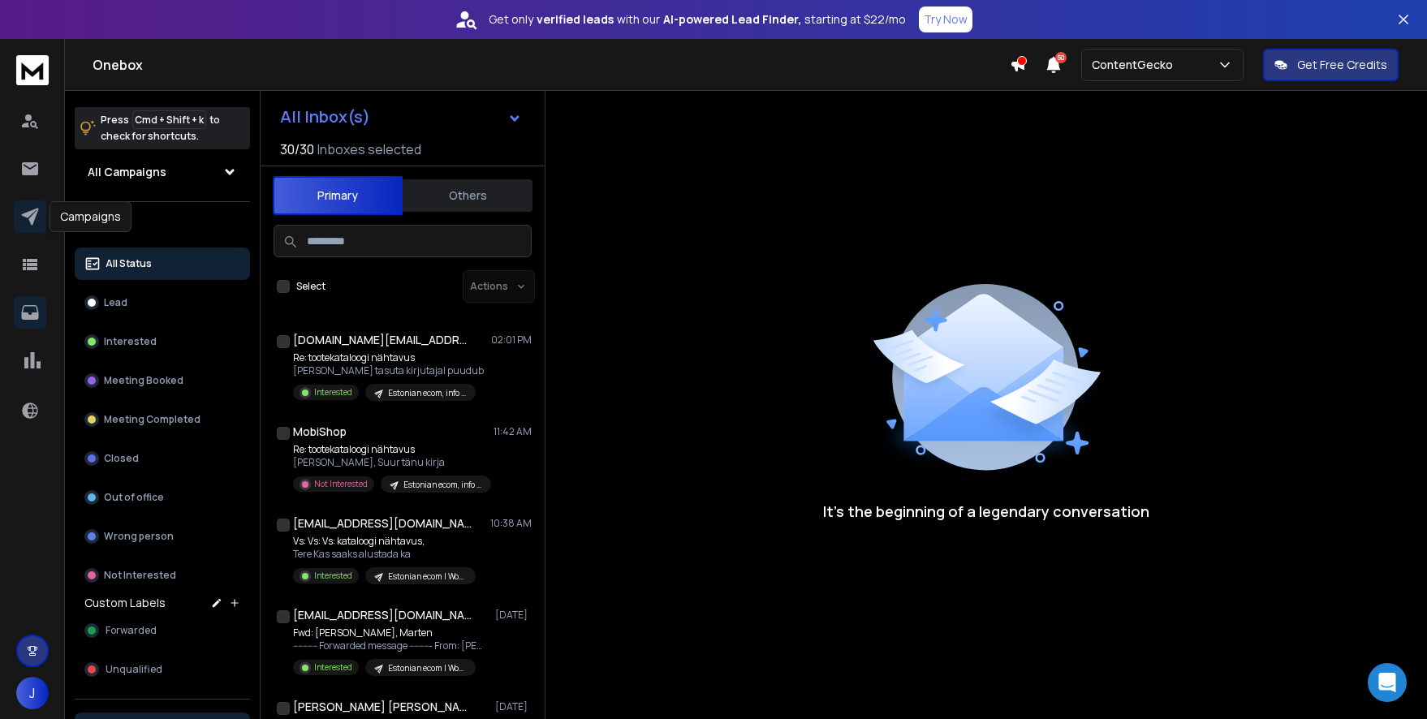
click at [26, 216] on icon at bounding box center [29, 216] width 17 height 17
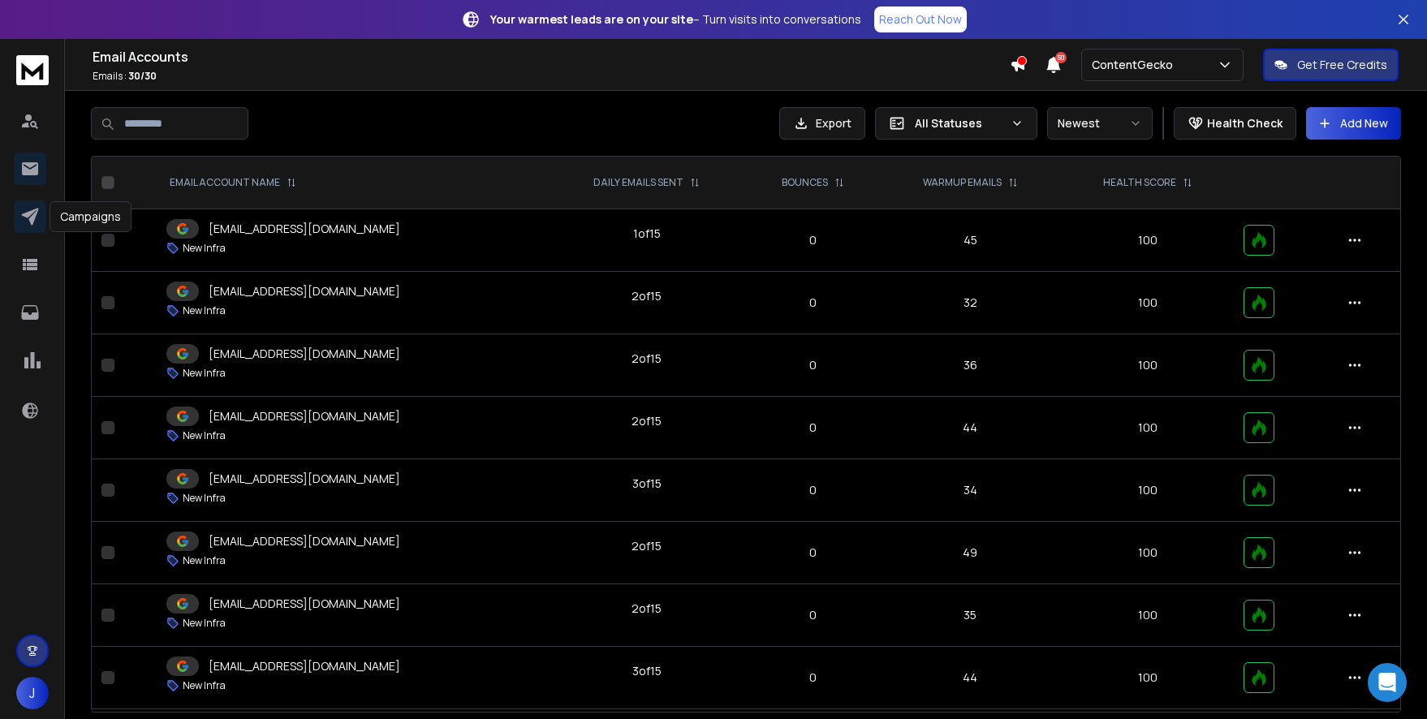
click at [28, 218] on icon at bounding box center [29, 216] width 17 height 17
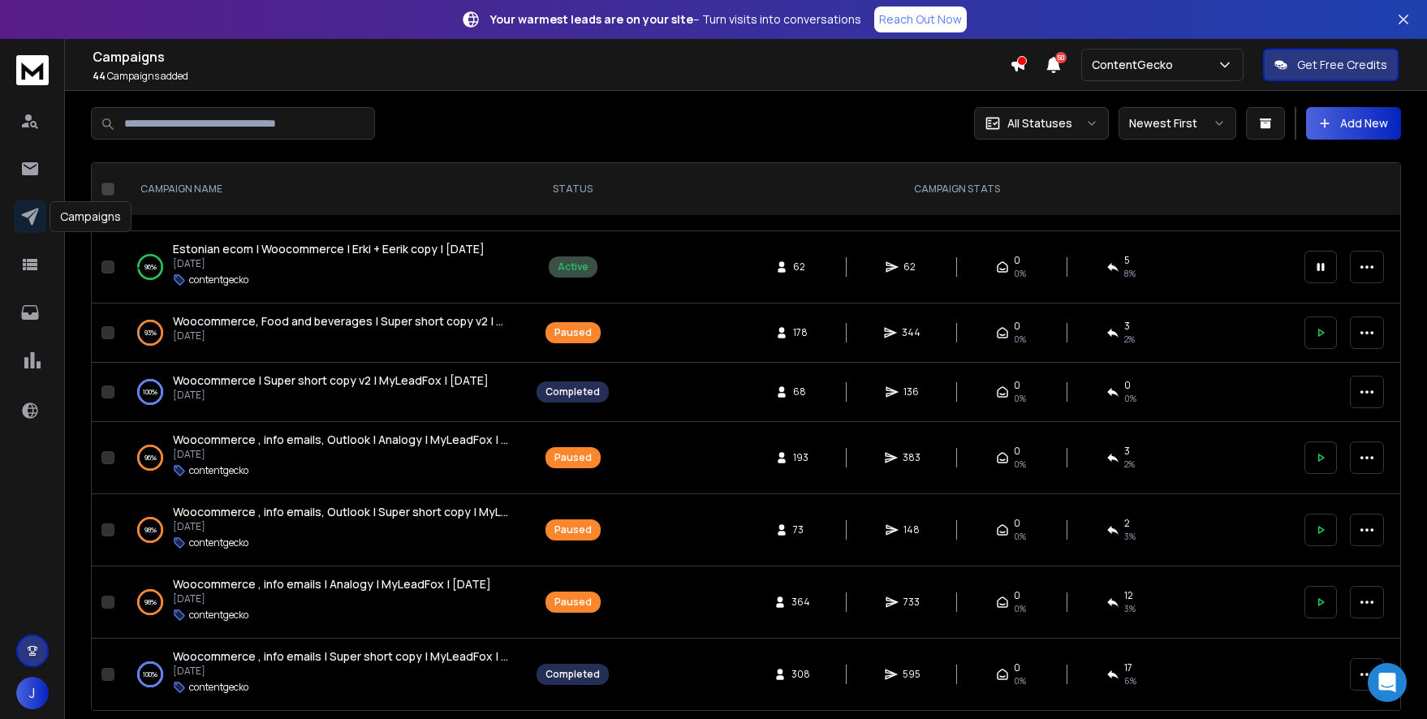
scroll to position [189, 0]
click at [421, 596] on p "[DATE]" at bounding box center [332, 598] width 318 height 13
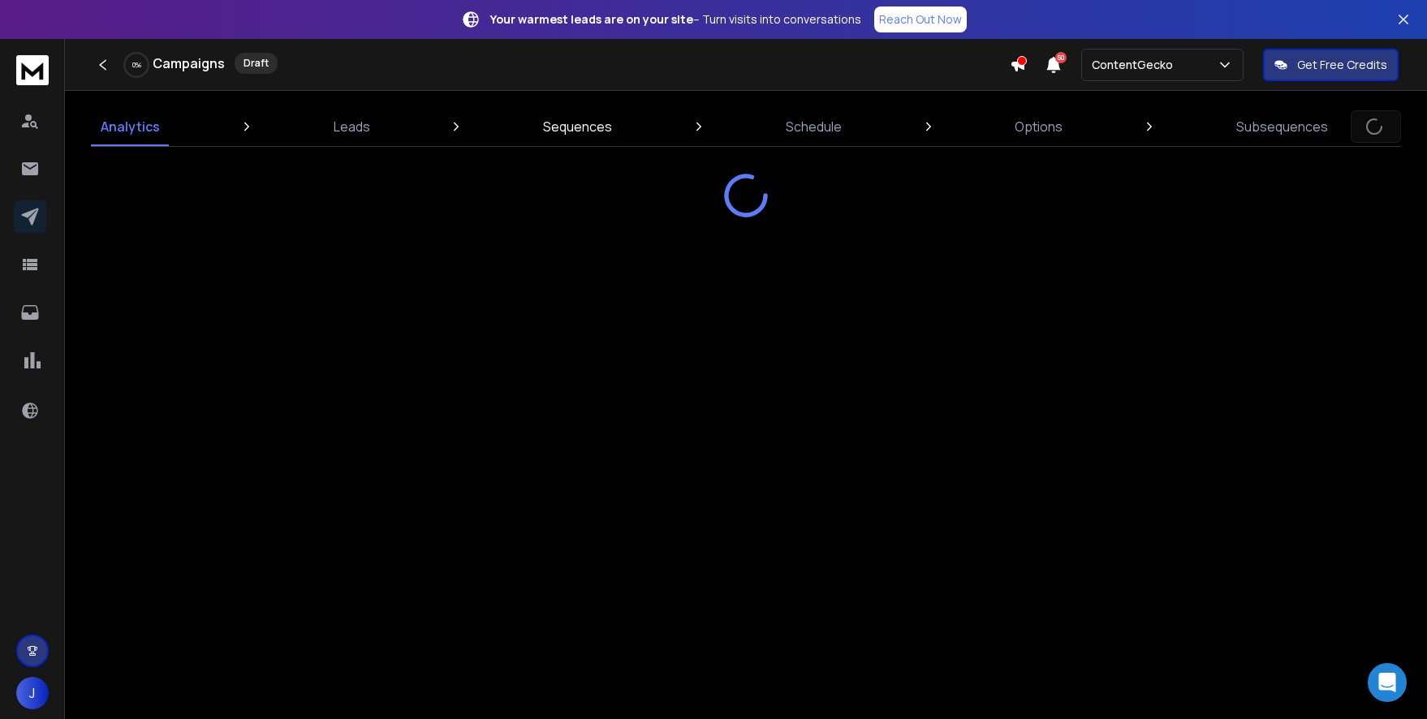
click at [587, 117] on p "Sequences" at bounding box center [577, 126] width 69 height 19
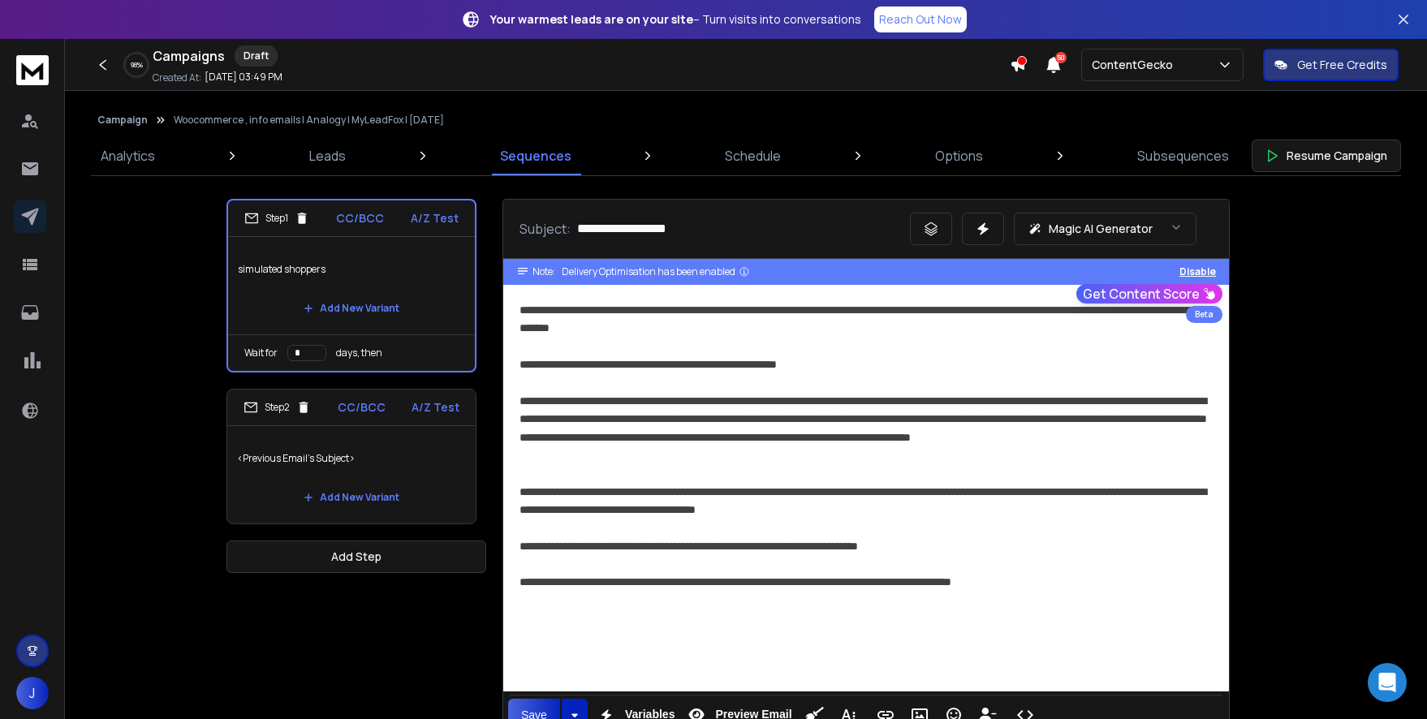
click at [416, 454] on p "<Previous Email's Subject>" at bounding box center [351, 458] width 229 height 45
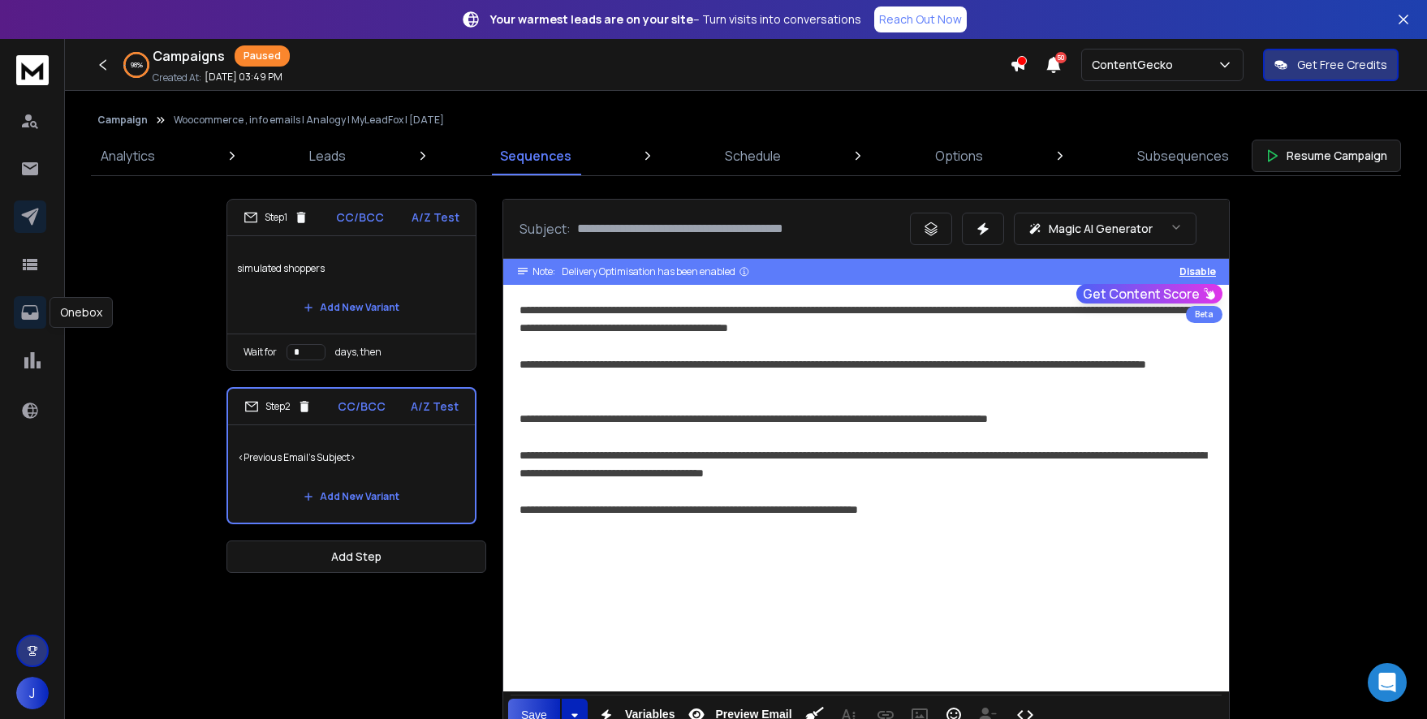
click at [30, 319] on icon at bounding box center [29, 312] width 19 height 19
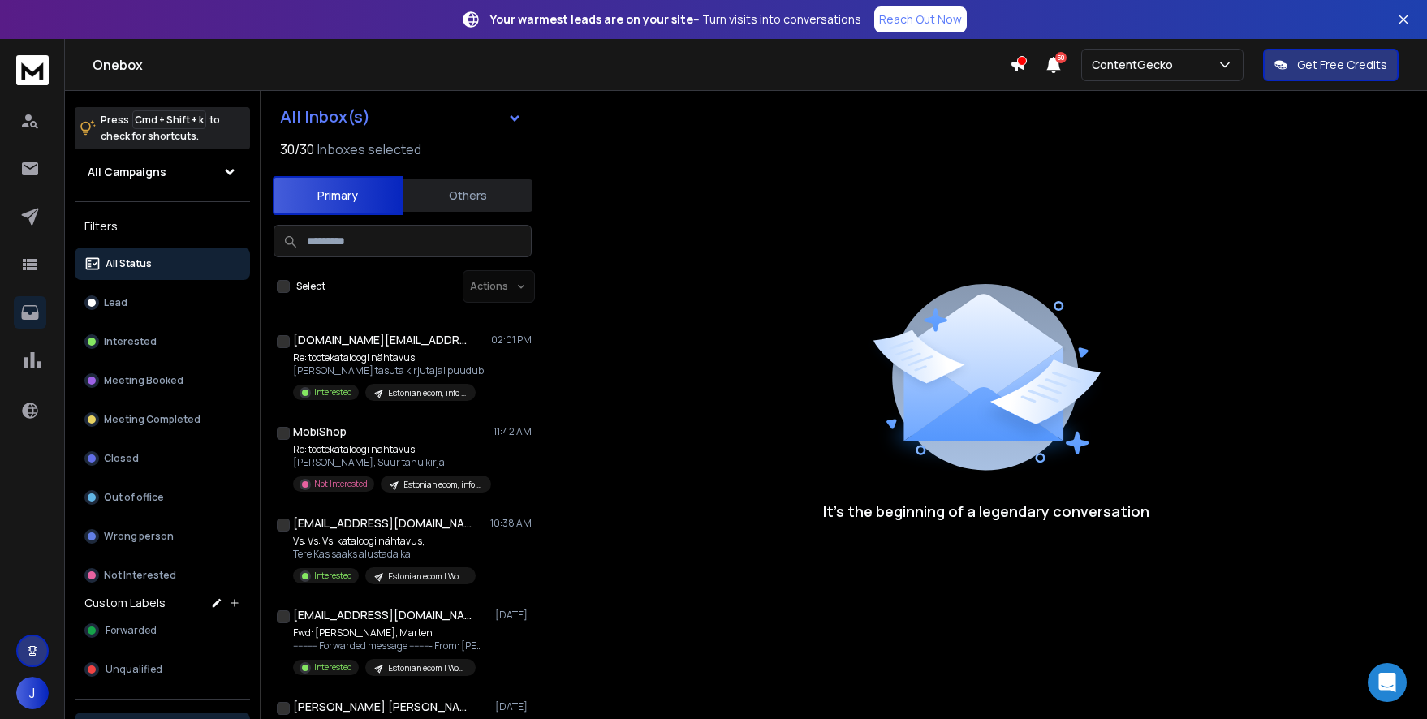
click at [451, 200] on button "Others" at bounding box center [468, 196] width 130 height 36
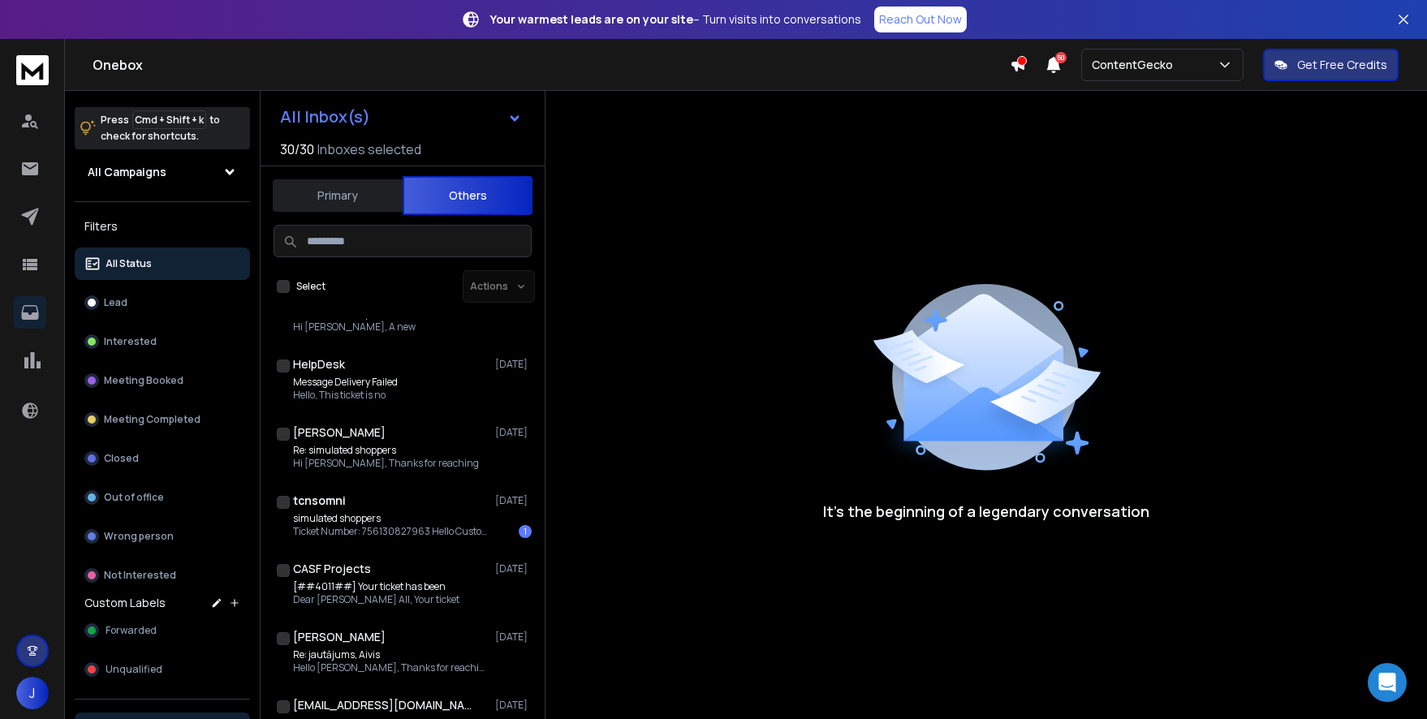
scroll to position [596, 0]
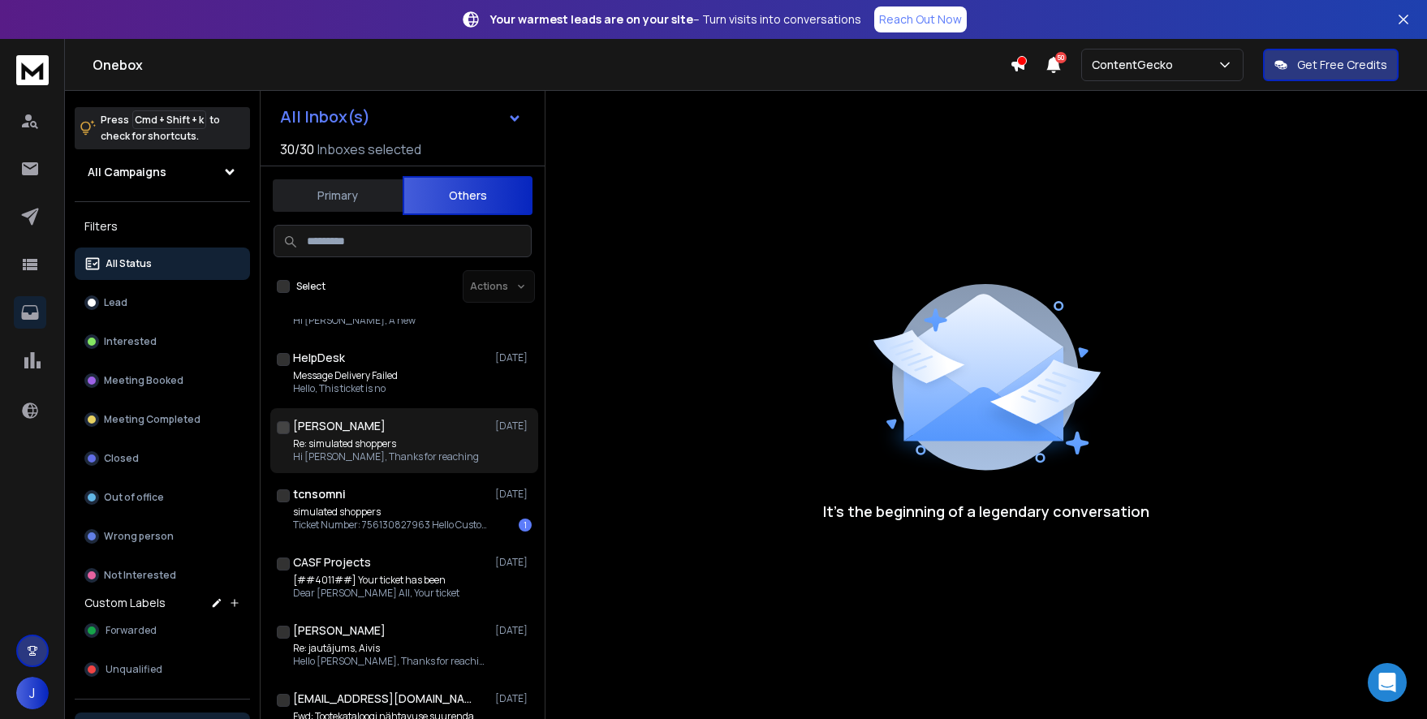
click at [462, 440] on div "Re: simulated shoppers Hi Erki, Thanks for reaching" at bounding box center [412, 451] width 239 height 26
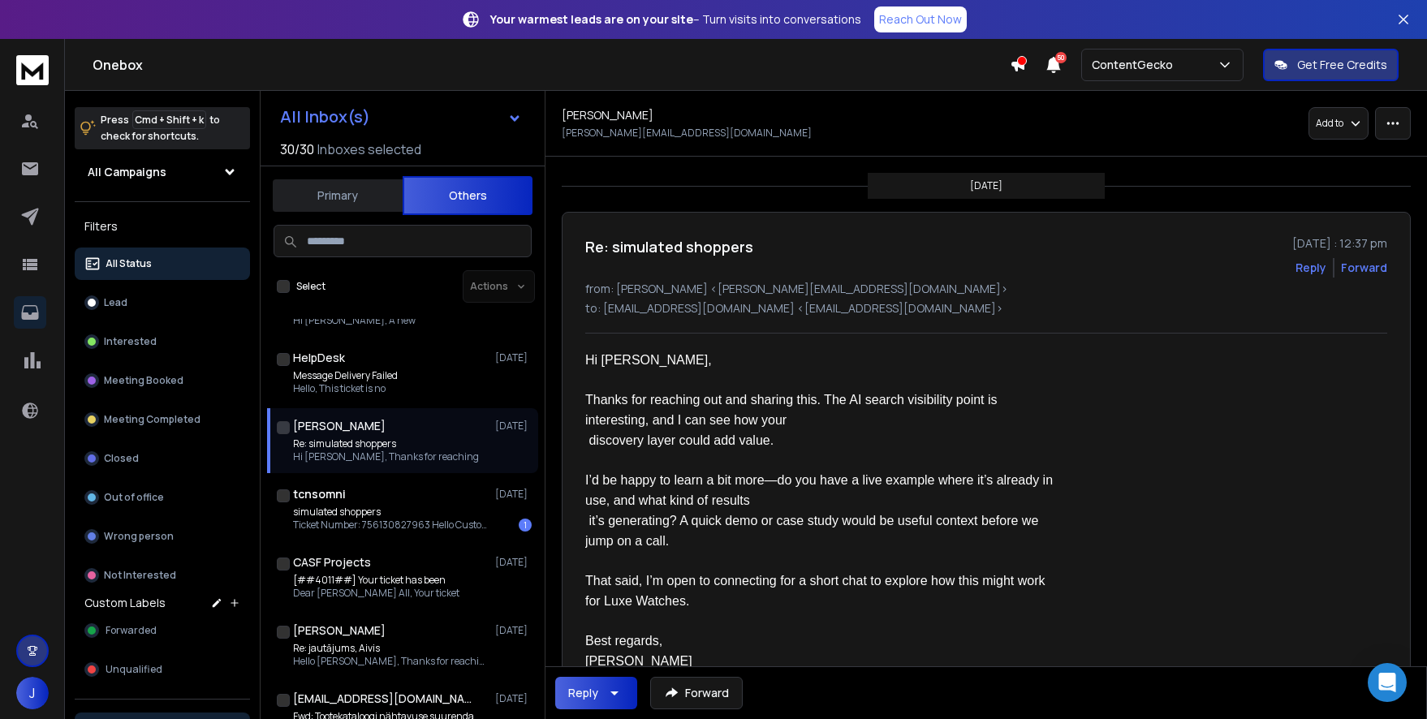
click at [355, 195] on button "Primary" at bounding box center [338, 196] width 130 height 36
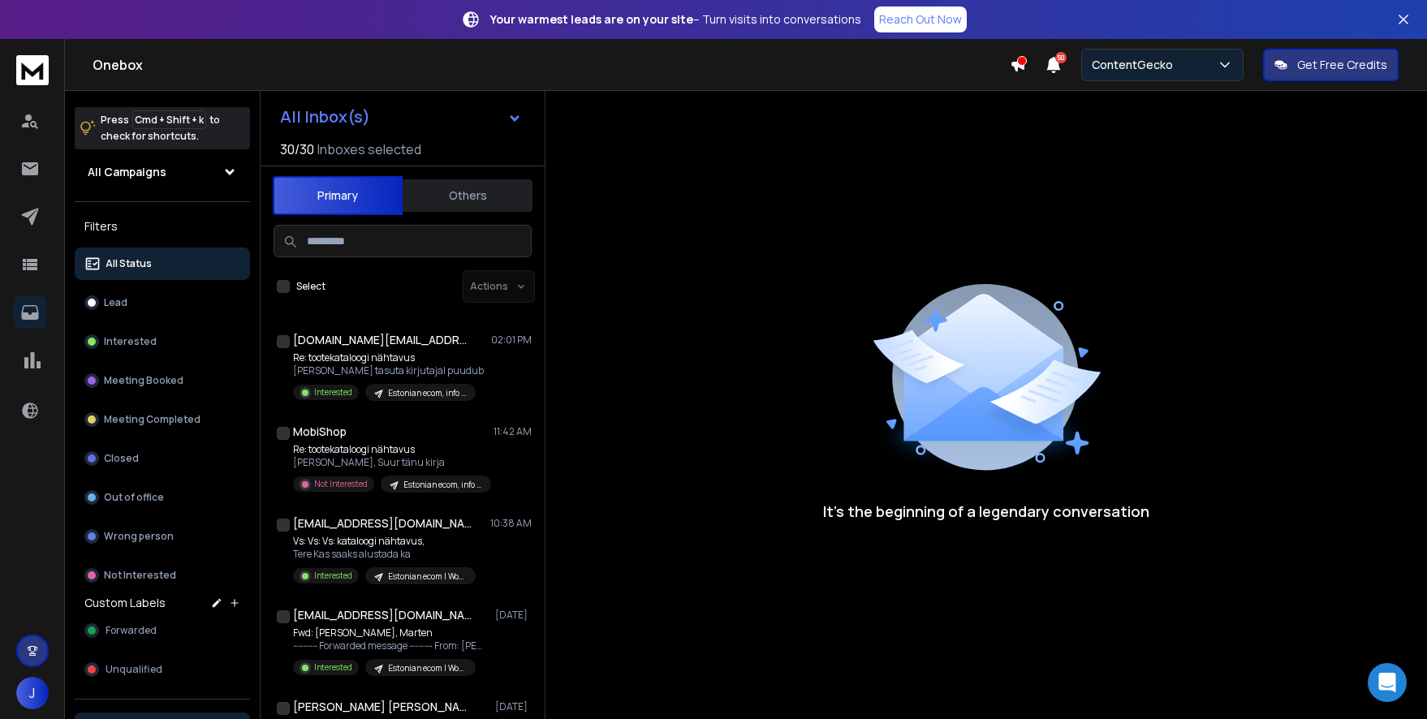
click at [1208, 53] on button "ContentGecko" at bounding box center [1162, 65] width 162 height 32
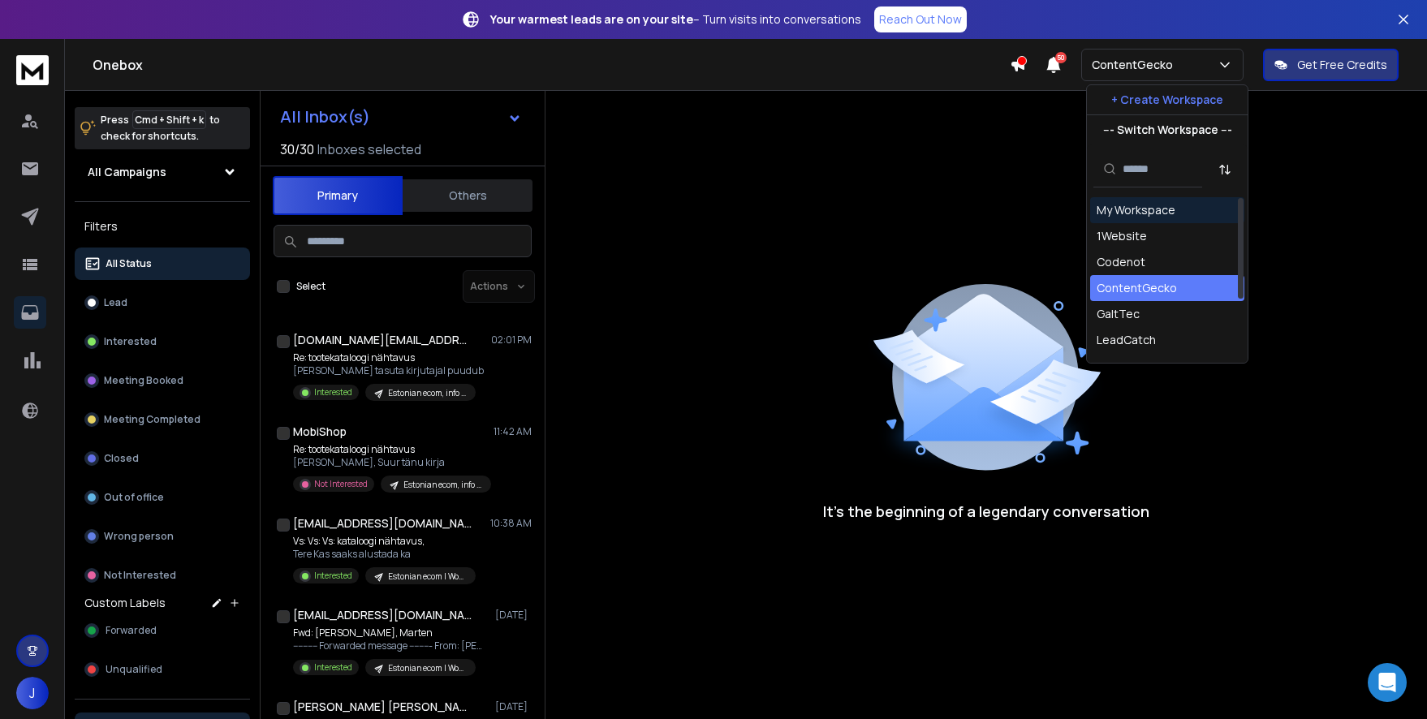
click at [1143, 205] on div "My Workspace" at bounding box center [1136, 210] width 79 height 16
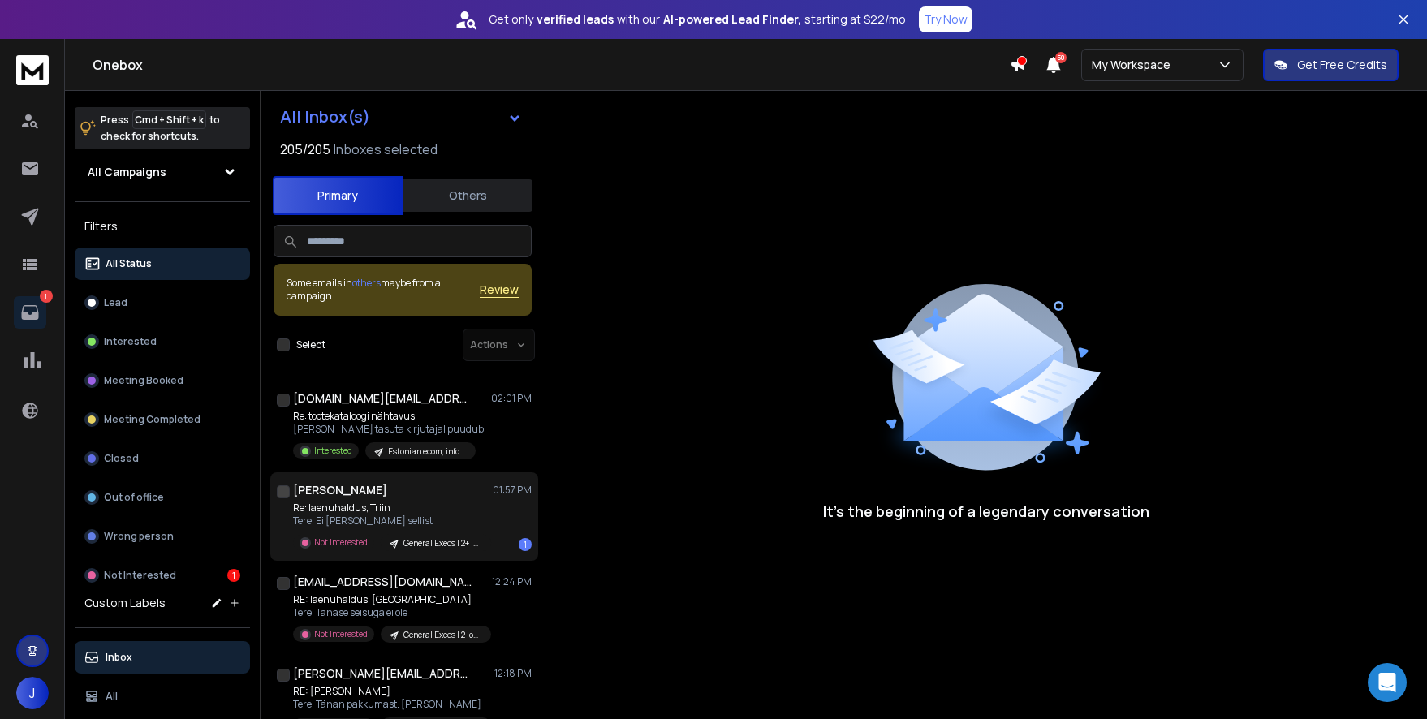
click at [440, 481] on div "[PERSON_NAME] 01:57 PM Re: laenuhaldus, Triin Tere! Ei [PERSON_NAME] sellist No…" at bounding box center [404, 516] width 268 height 88
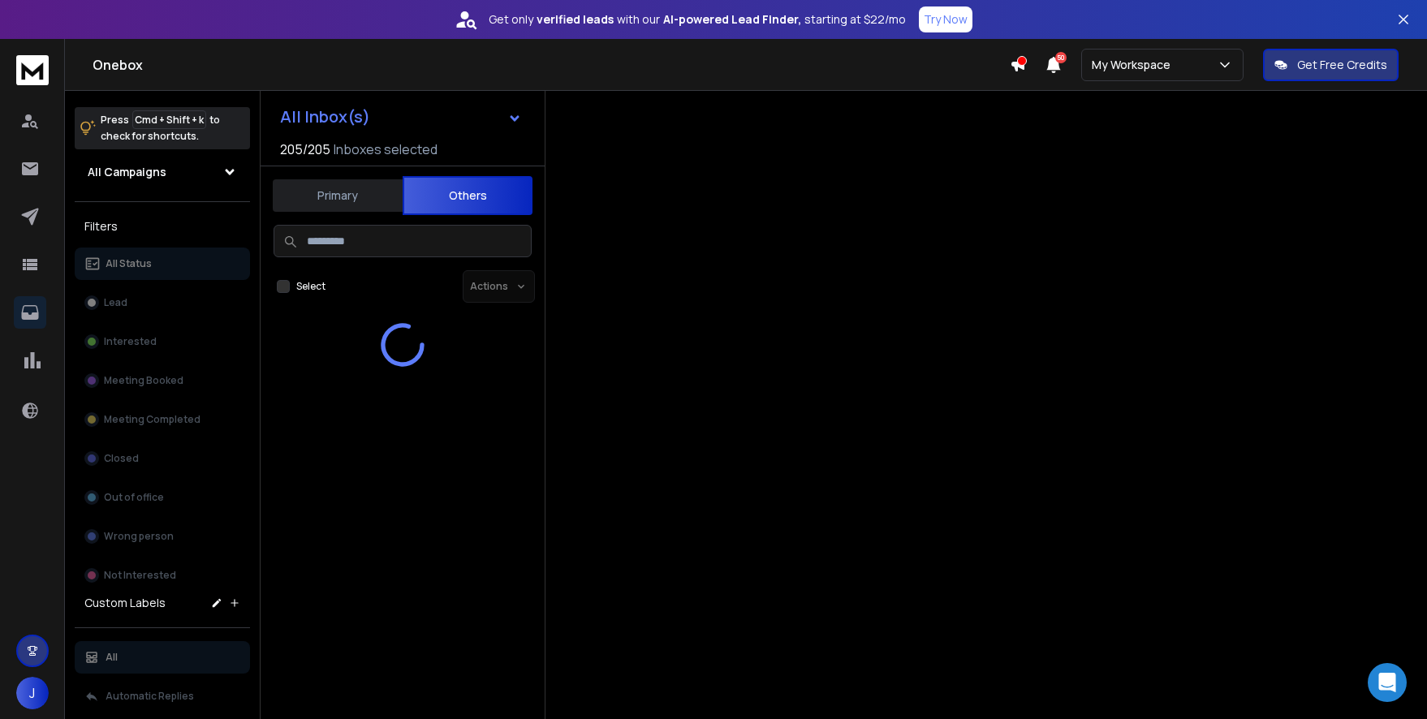
click at [437, 187] on button "Others" at bounding box center [468, 195] width 130 height 39
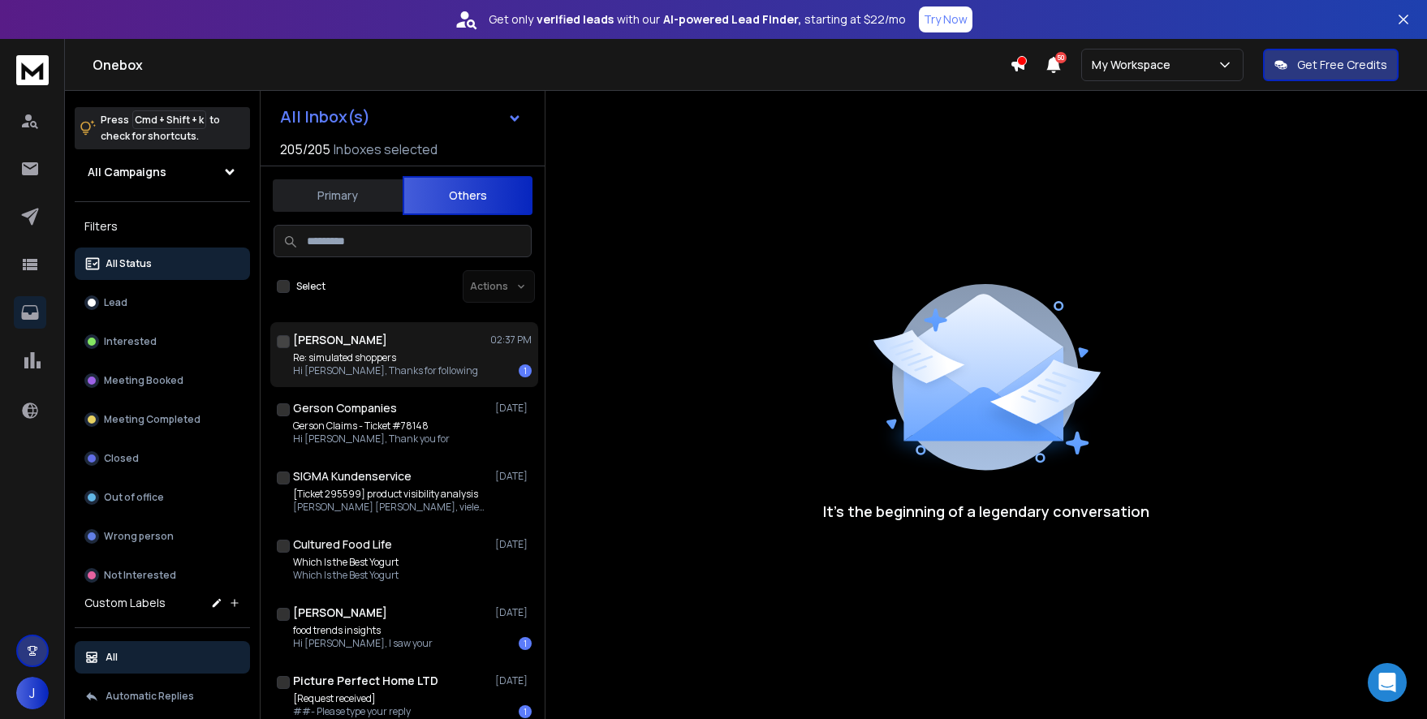
click at [420, 372] on div "Re: simulated shoppers Hi [PERSON_NAME], Thanks for following 1" at bounding box center [412, 364] width 239 height 26
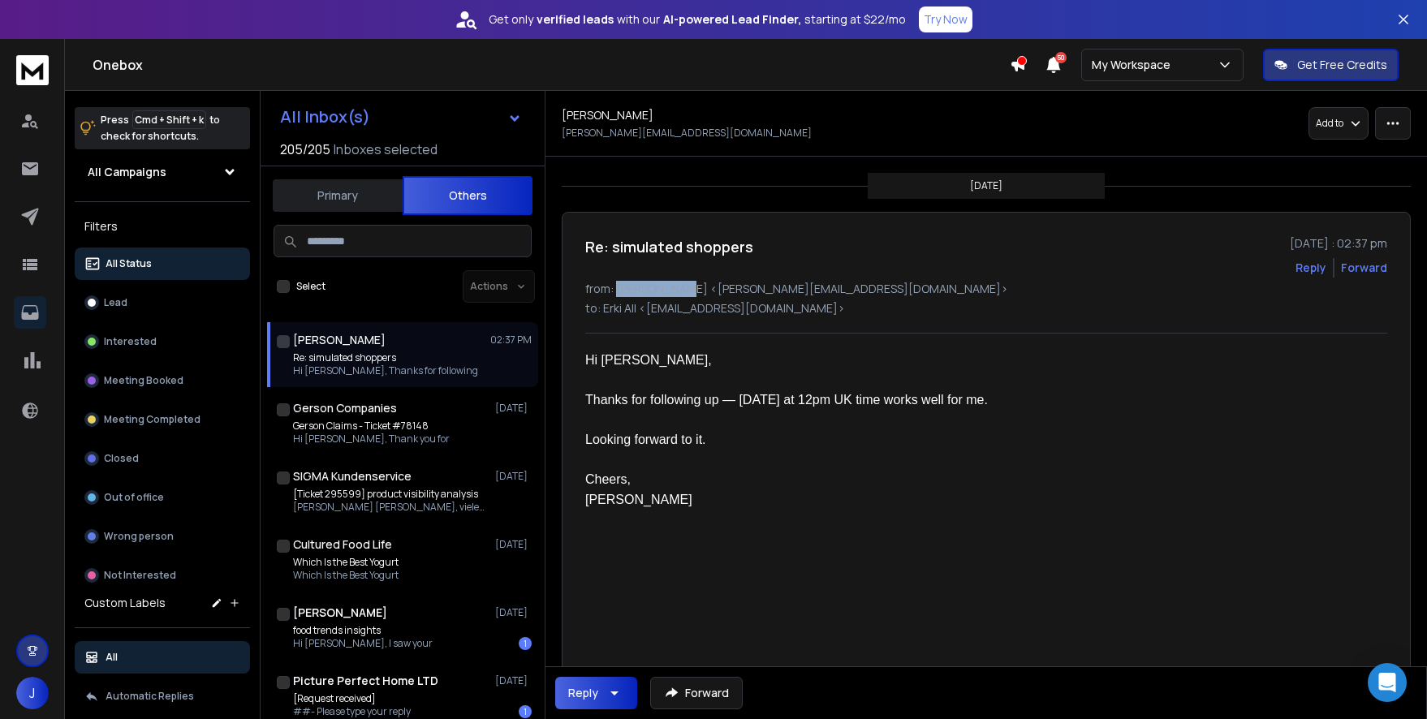
drag, startPoint x: 680, startPoint y: 287, endPoint x: 615, endPoint y: 291, distance: 65.1
click at [614, 291] on p "from: Jamie Grand <jamie@luxewatches.co.uk>" at bounding box center [986, 289] width 802 height 16
copy p "Jamie Grand"
drag, startPoint x: 826, startPoint y: 291, endPoint x: 690, endPoint y: 289, distance: 135.6
click at [690, 290] on p "from: Jamie Grand <jamie@luxewatches.co.uk>" at bounding box center [986, 289] width 802 height 16
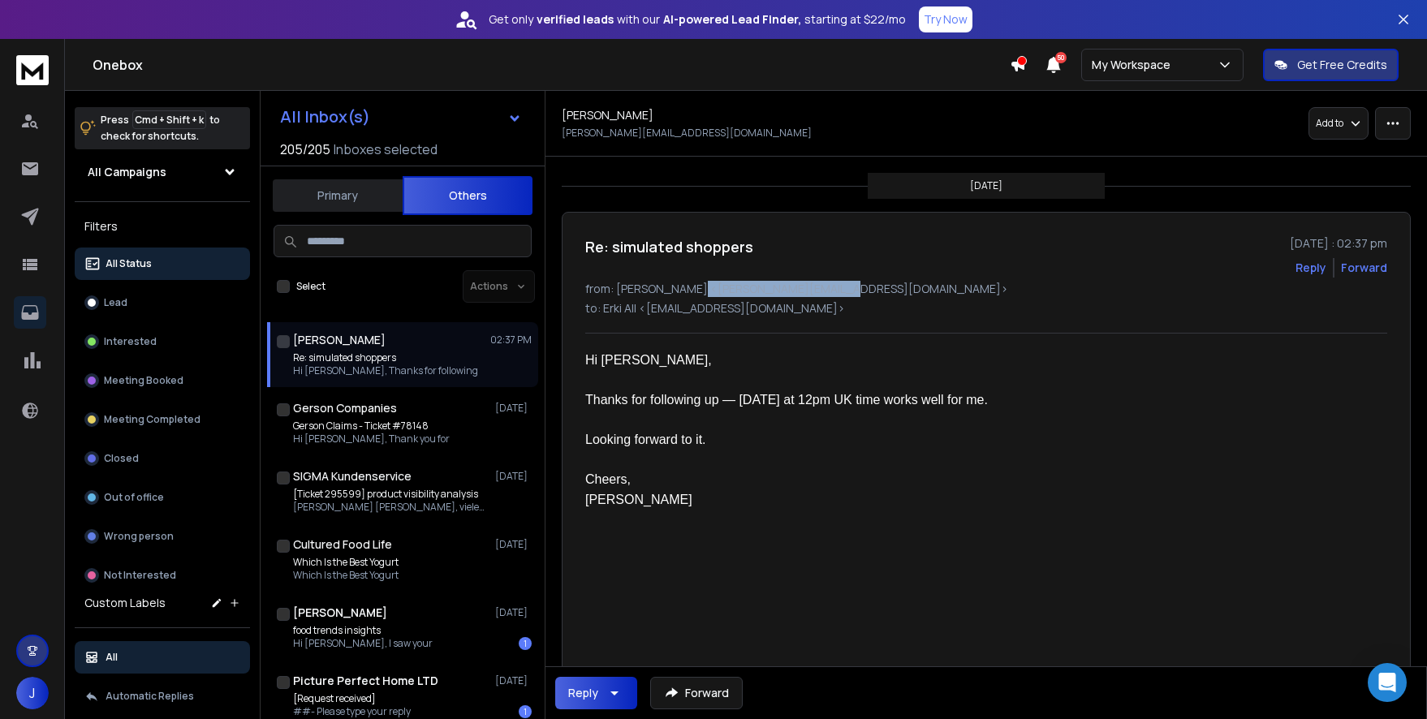
copy p "jamie@luxewatches.co.uk"
click at [591, 688] on div "Reply" at bounding box center [583, 693] width 30 height 16
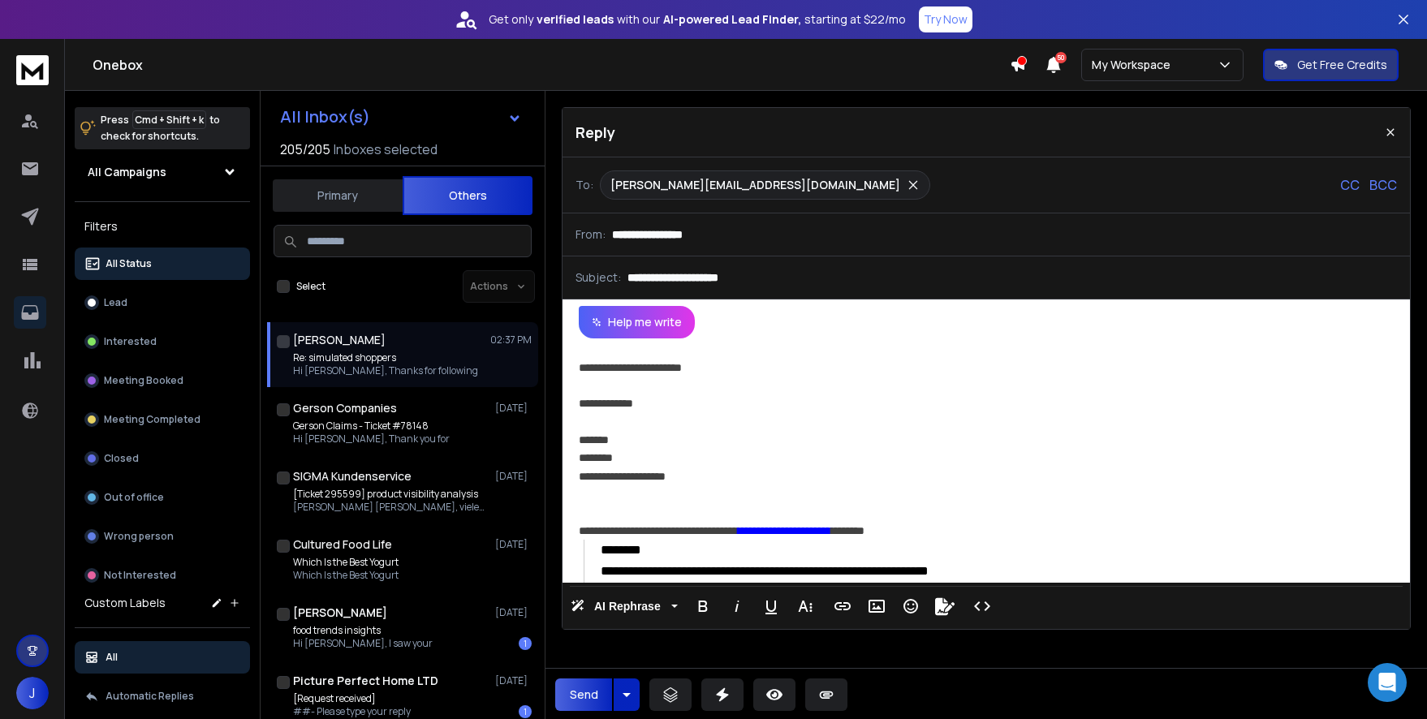
scroll to position [43, 0]
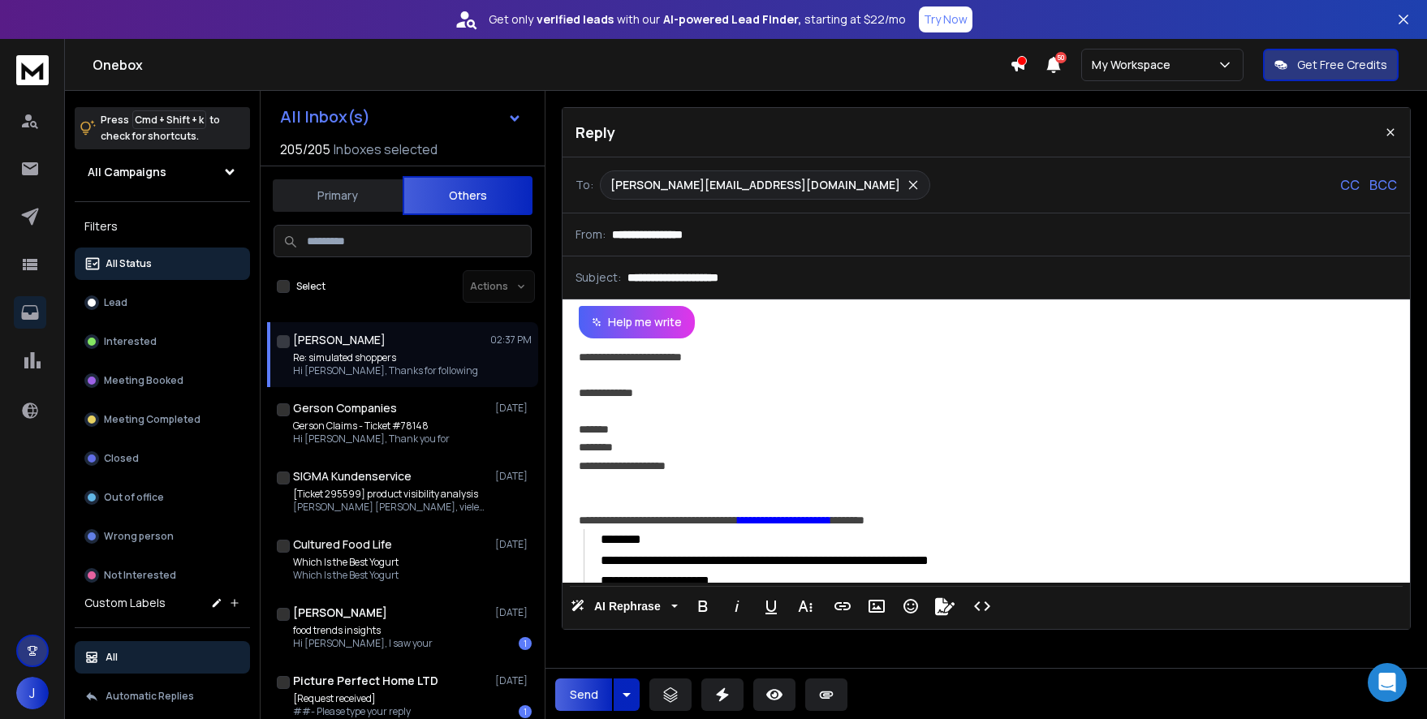
click at [638, 390] on div "**********" at bounding box center [984, 393] width 810 height 18
click at [637, 390] on div "**********" at bounding box center [984, 393] width 810 height 18
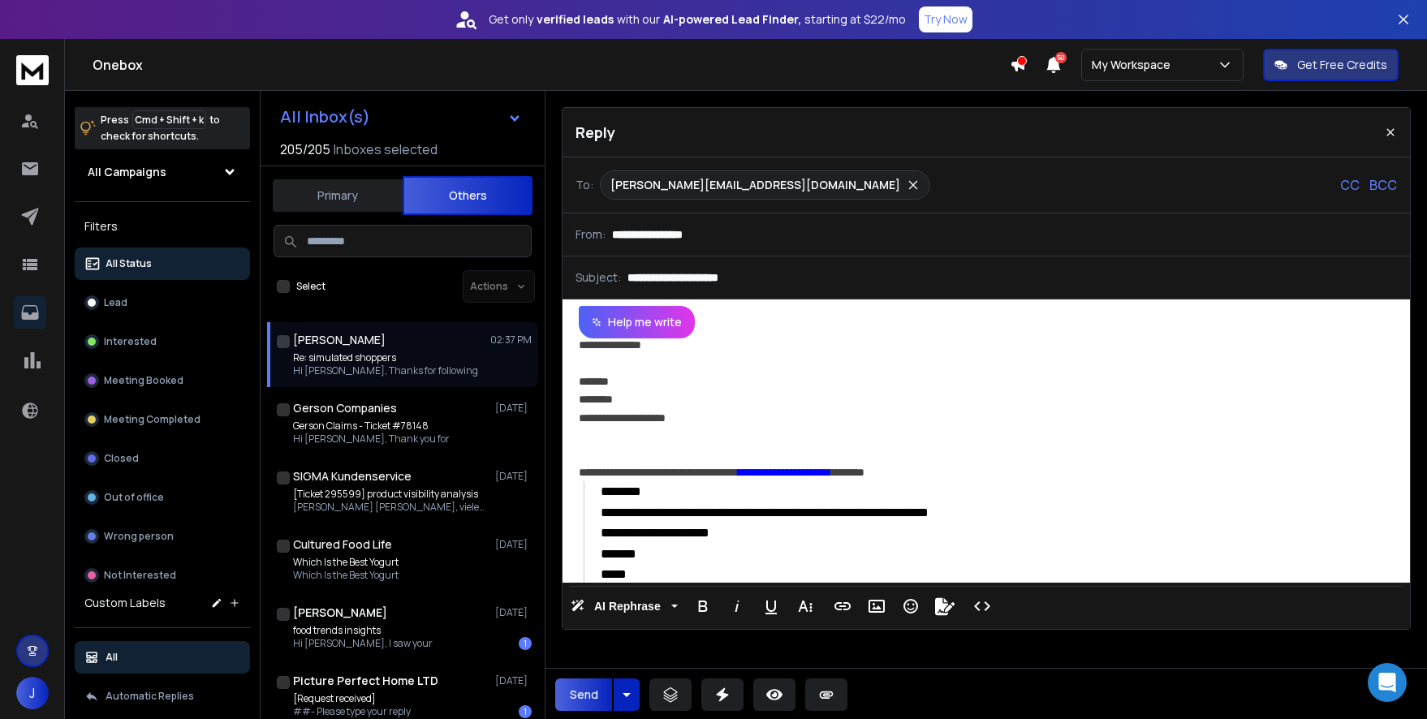
click at [588, 688] on button "Send" at bounding box center [583, 695] width 57 height 32
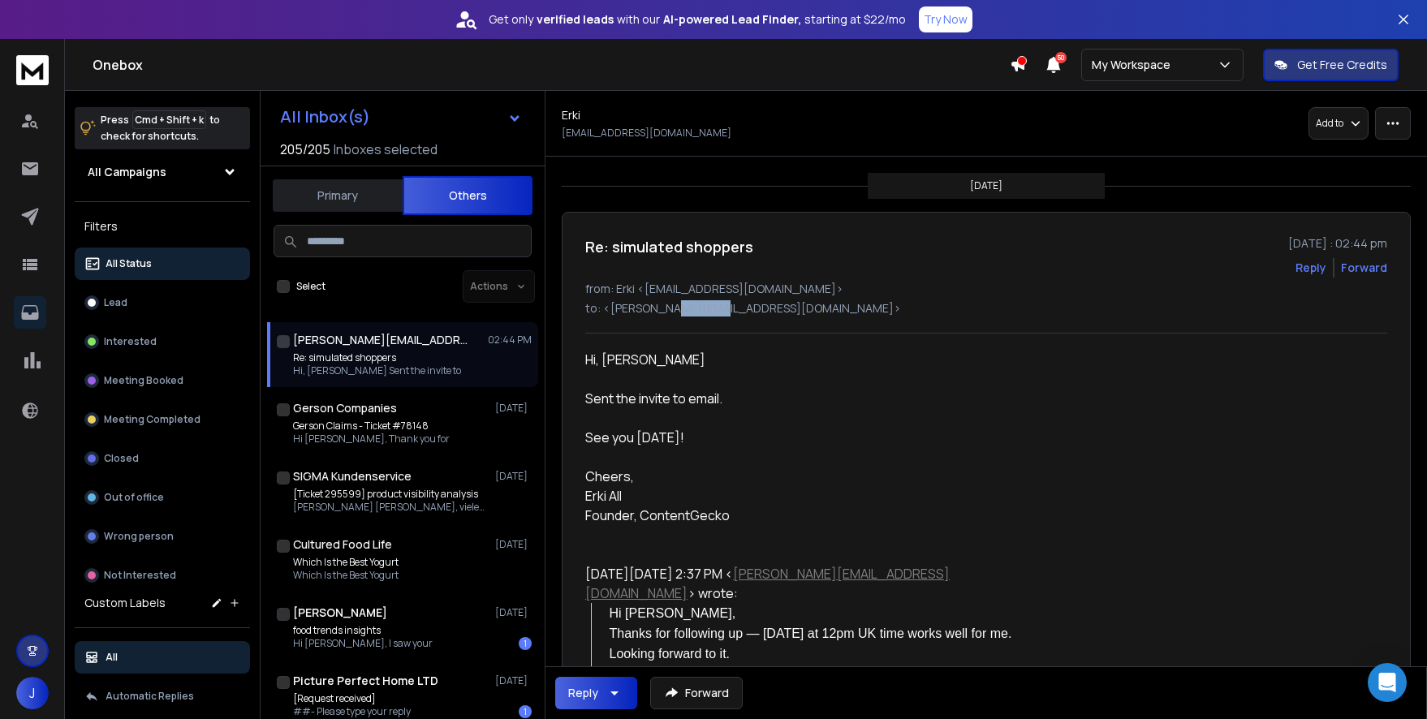
drag, startPoint x: 713, startPoint y: 308, endPoint x: 661, endPoint y: 310, distance: 52.0
click at [661, 310] on p "to: <jamie@luxewatches.co.uk>" at bounding box center [986, 308] width 802 height 16
drag, startPoint x: 648, startPoint y: 309, endPoint x: 743, endPoint y: 308, distance: 95.0
click at [743, 308] on p "to: <jamie@luxewatches.co.uk>" at bounding box center [986, 308] width 802 height 16
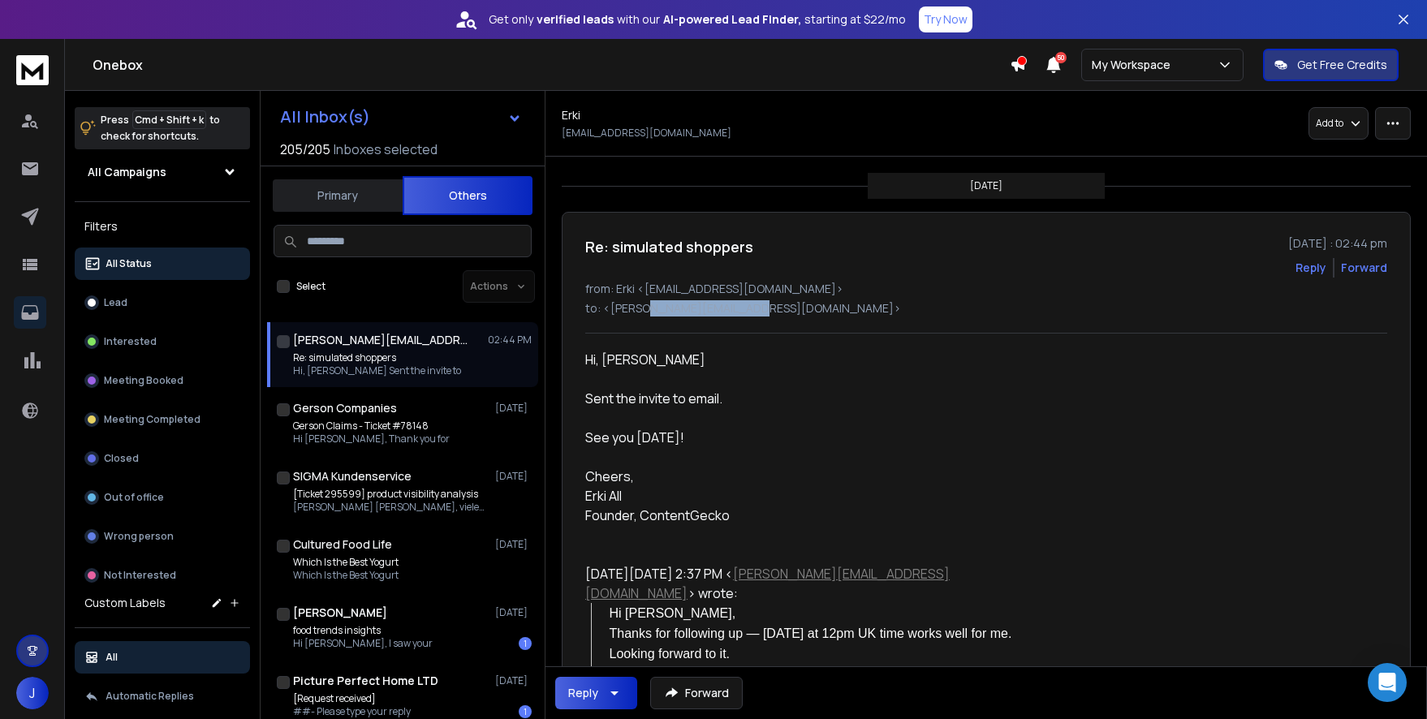
copy p "luxewatches.co.uk"
click at [687, 693] on button "Forward" at bounding box center [696, 693] width 93 height 32
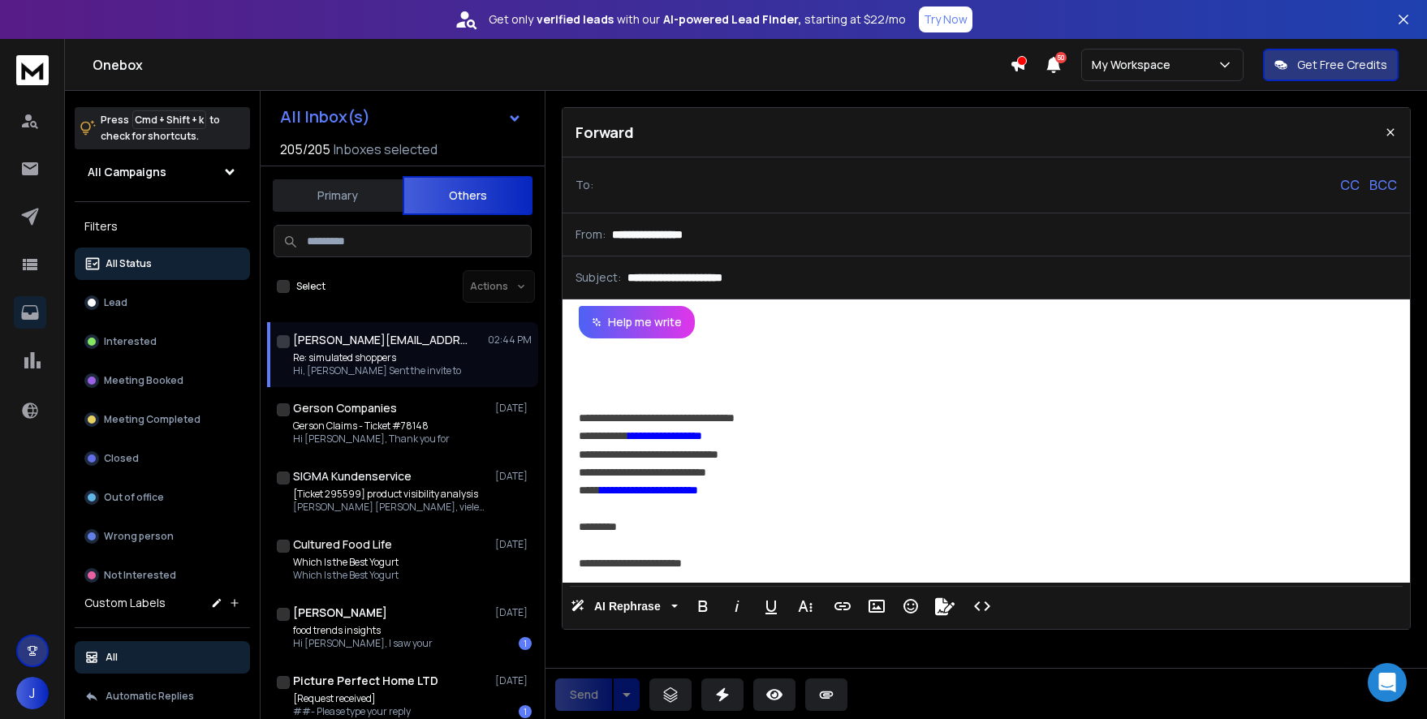
click at [693, 187] on input at bounding box center [657, 184] width 114 height 29
type input "**********"
click at [585, 695] on button "Send" at bounding box center [583, 695] width 57 height 32
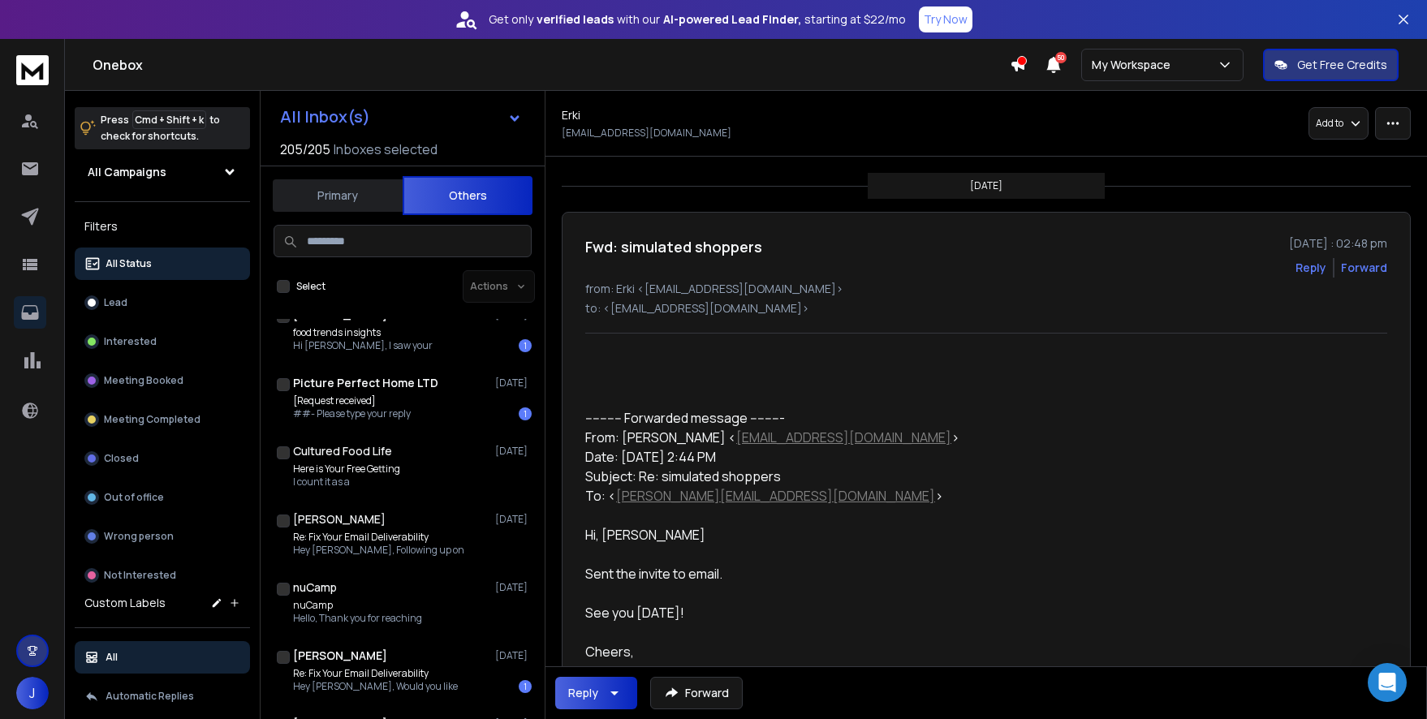
scroll to position [301, 0]
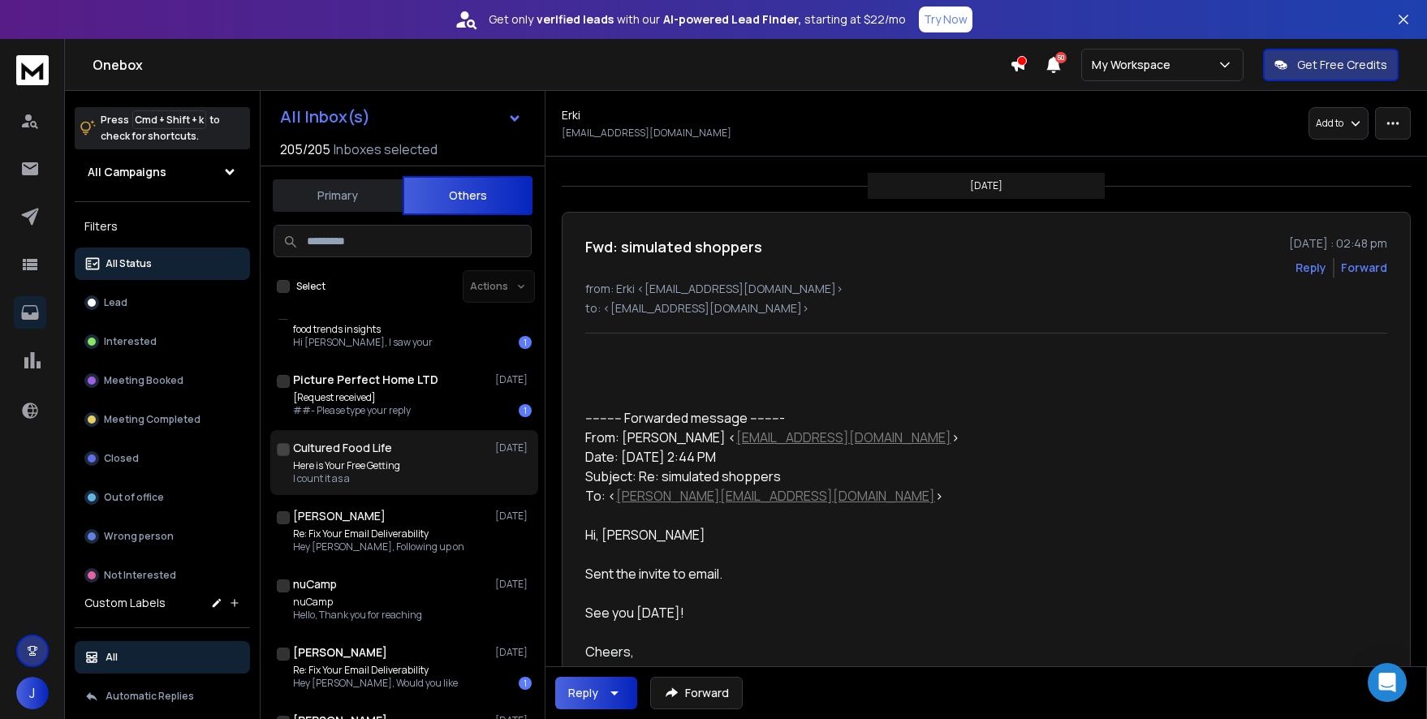
click at [445, 463] on div "Here is Your Free Getting I count it as a" at bounding box center [412, 472] width 239 height 26
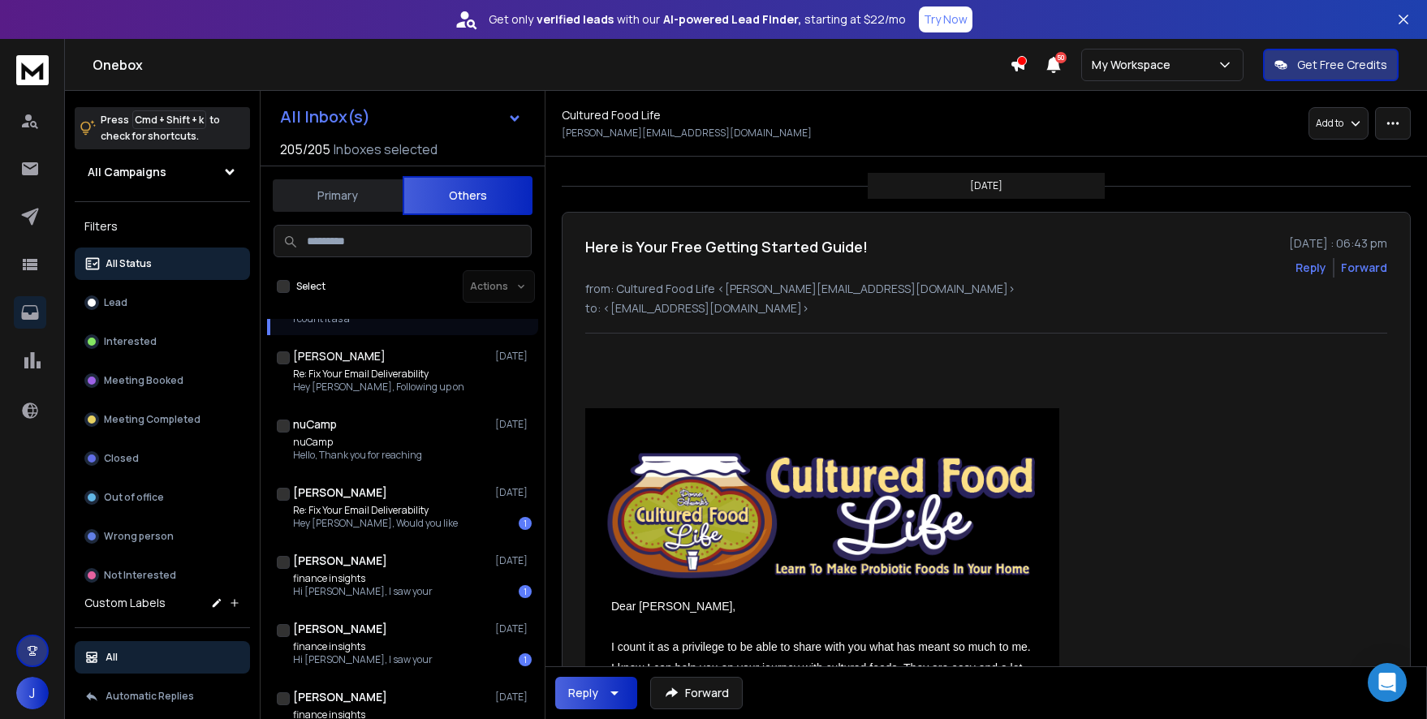
scroll to position [465, 0]
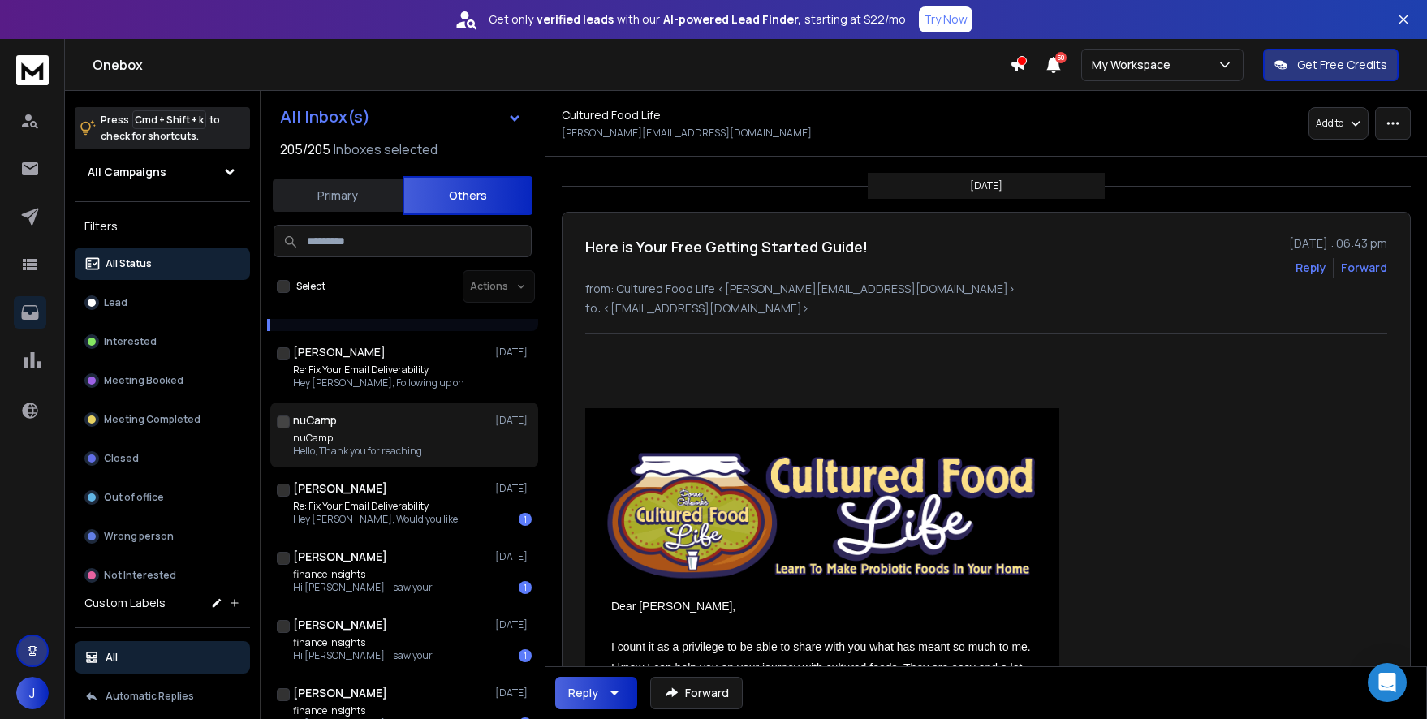
click at [446, 446] on div "nuCamp Hello, Thank you for reaching" at bounding box center [412, 445] width 239 height 26
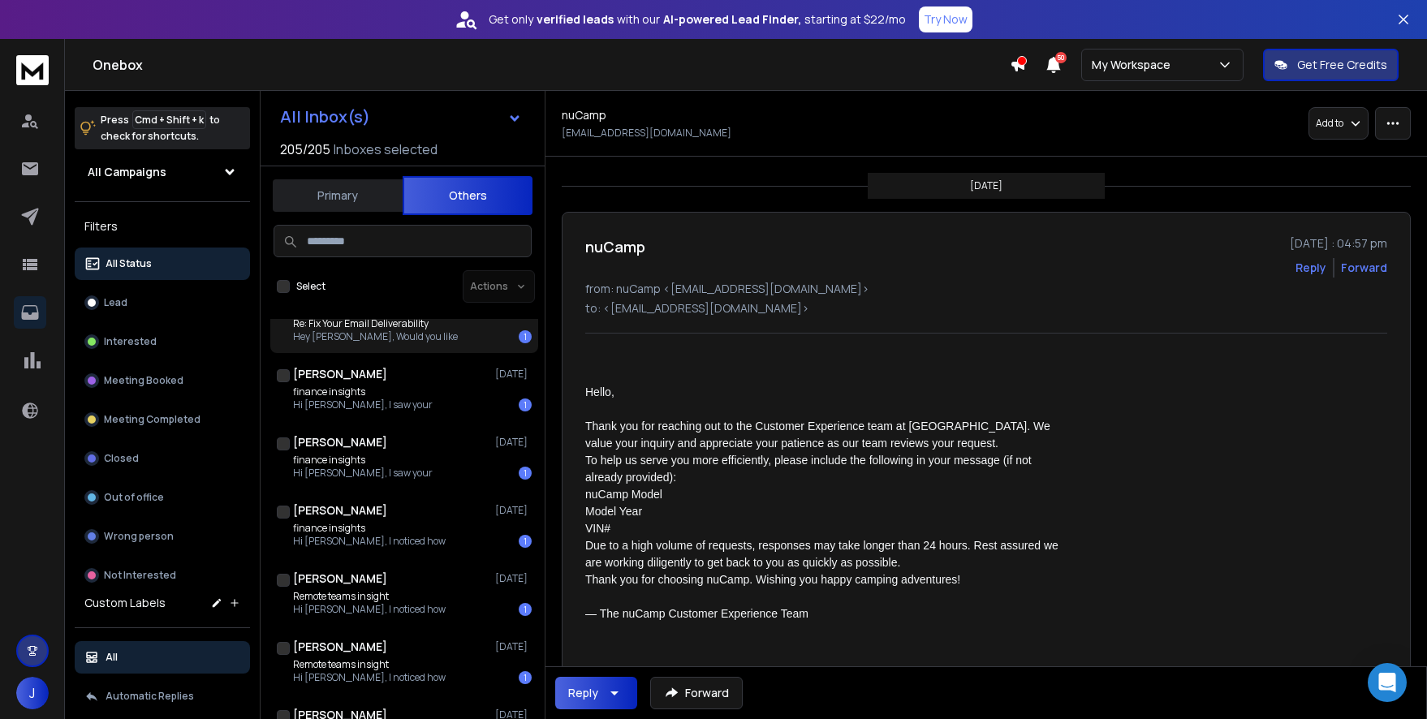
scroll to position [649, 0]
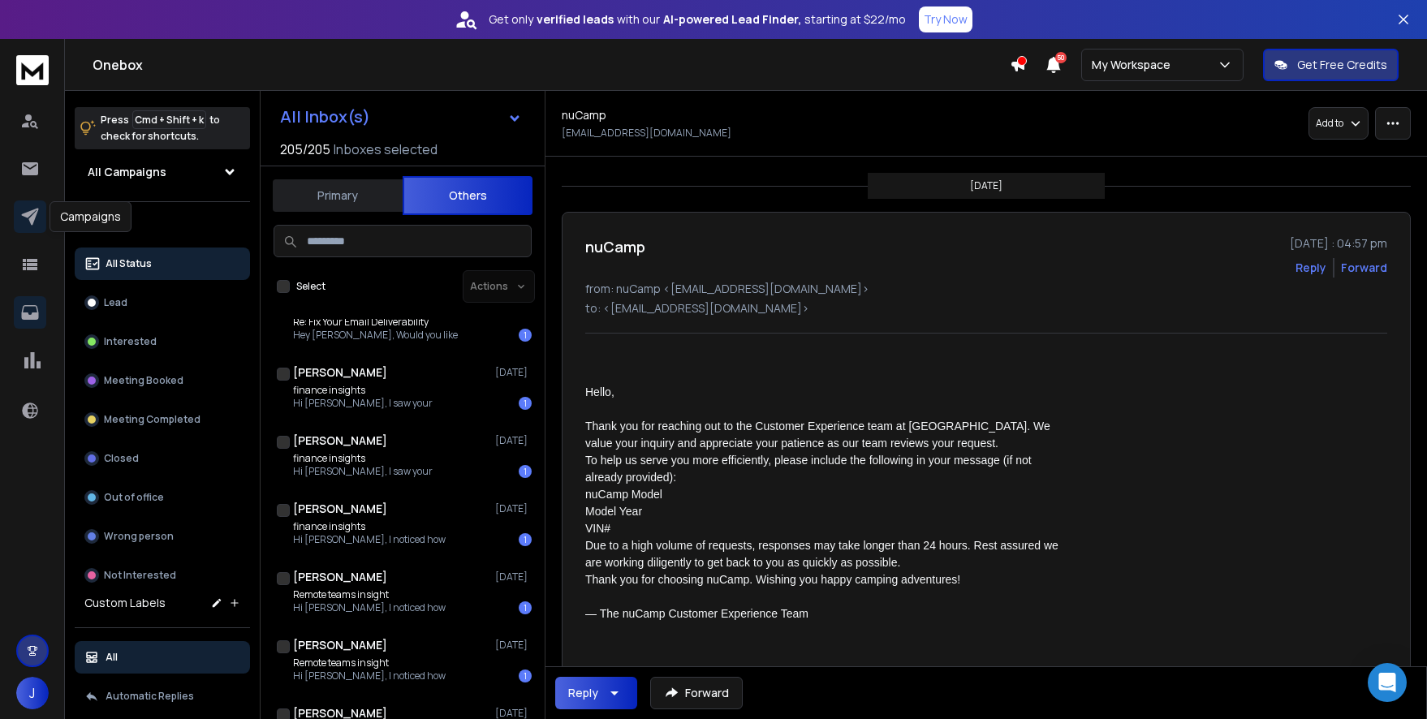
click at [36, 219] on icon at bounding box center [29, 216] width 19 height 19
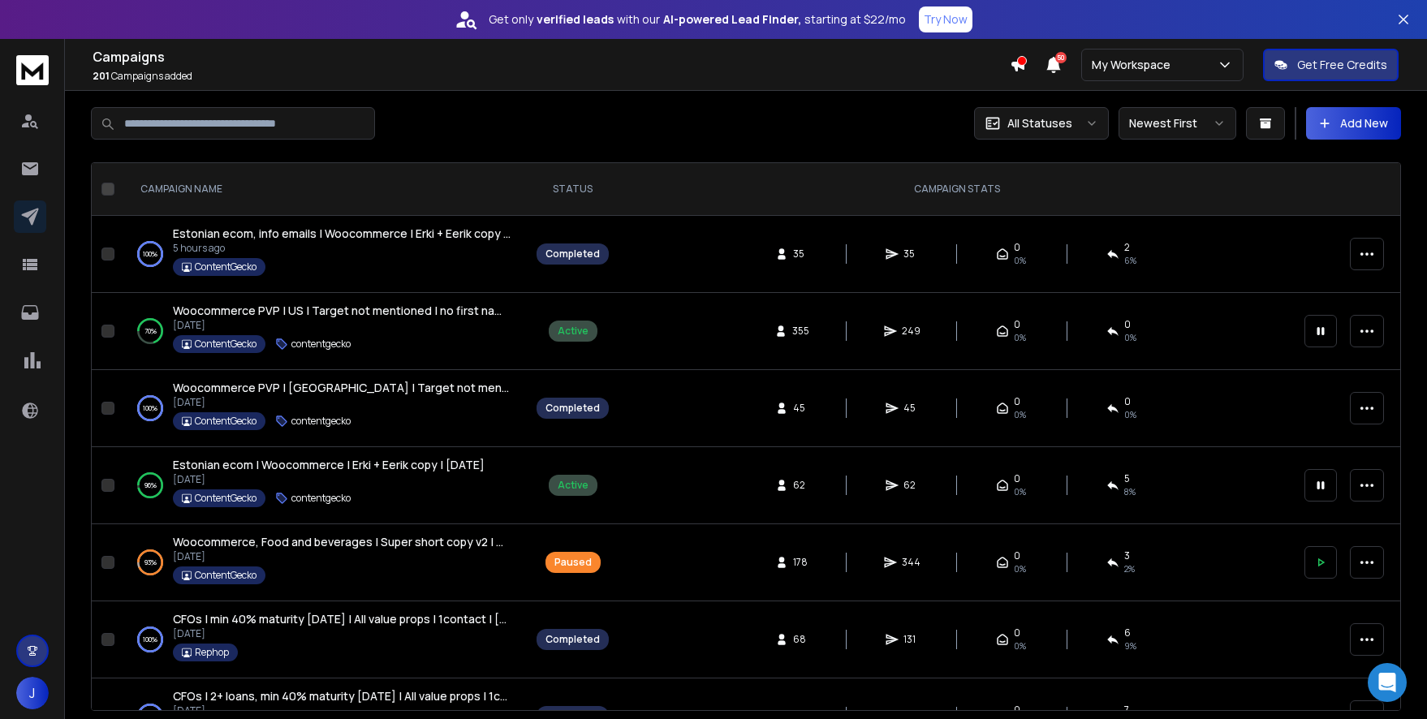
click at [403, 164] on th "CAMPAIGN NAME" at bounding box center [324, 189] width 406 height 53
click at [1177, 65] on p "My Workspace" at bounding box center [1134, 65] width 85 height 16
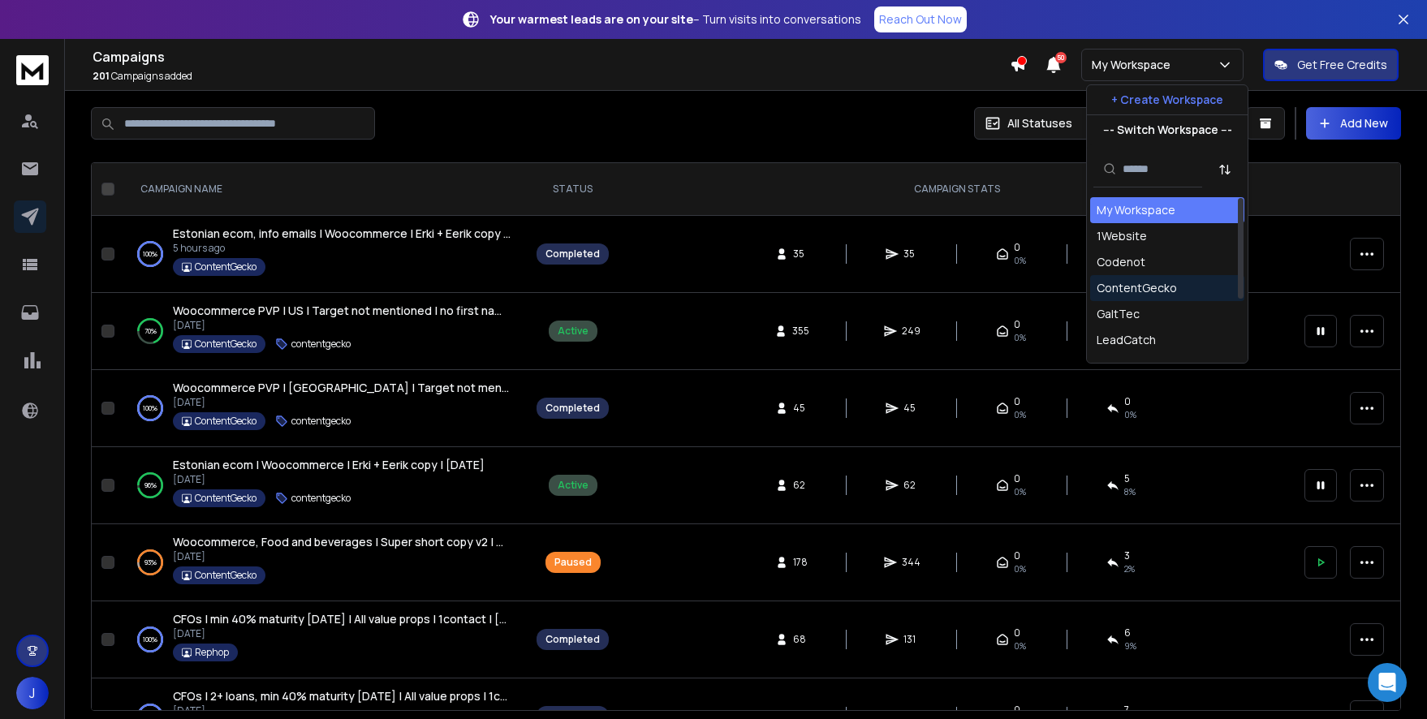
click at [1153, 284] on div "ContentGecko" at bounding box center [1137, 288] width 80 height 16
